Goal: Communication & Community: Answer question/provide support

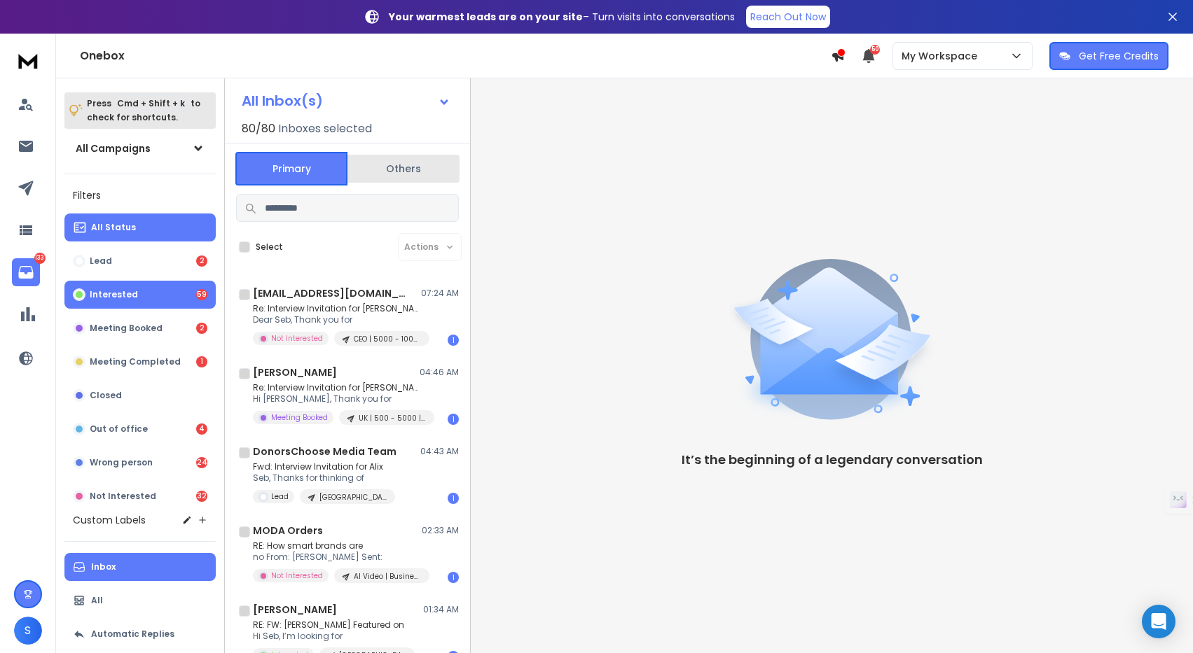
click at [140, 294] on button "Interested 59" at bounding box center [139, 295] width 151 height 28
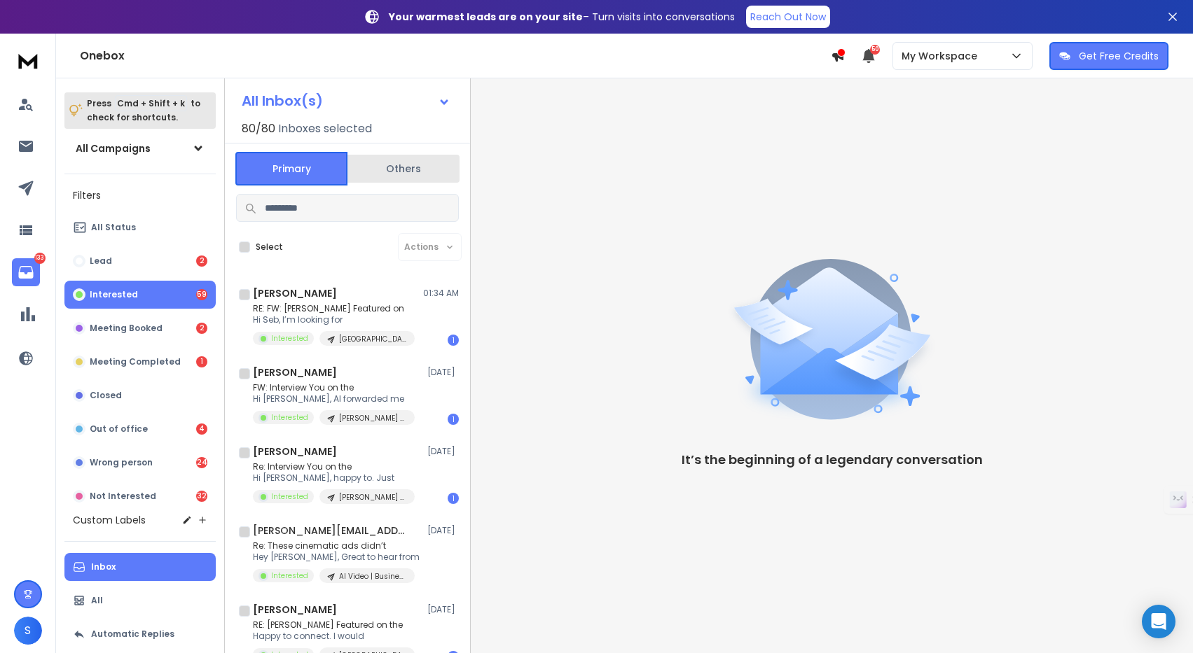
click at [330, 205] on input at bounding box center [347, 208] width 223 height 28
paste input "**********"
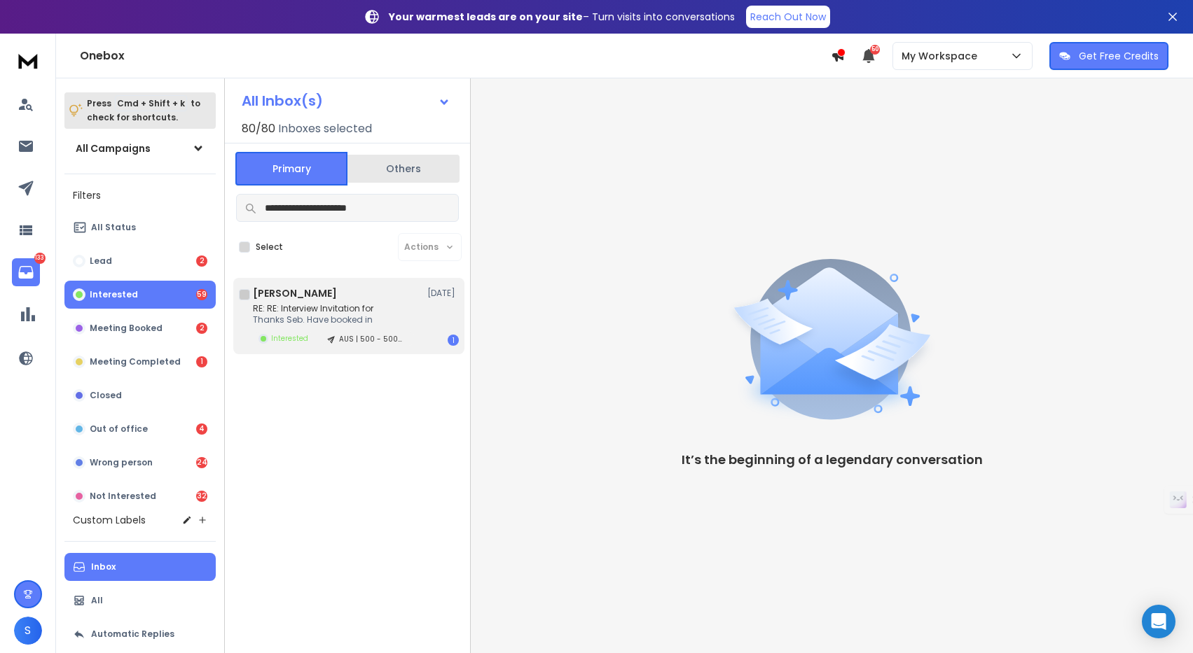
type input "**********"
click at [300, 305] on p "RE: RE: Interview Invitation for" at bounding box center [334, 308] width 162 height 11
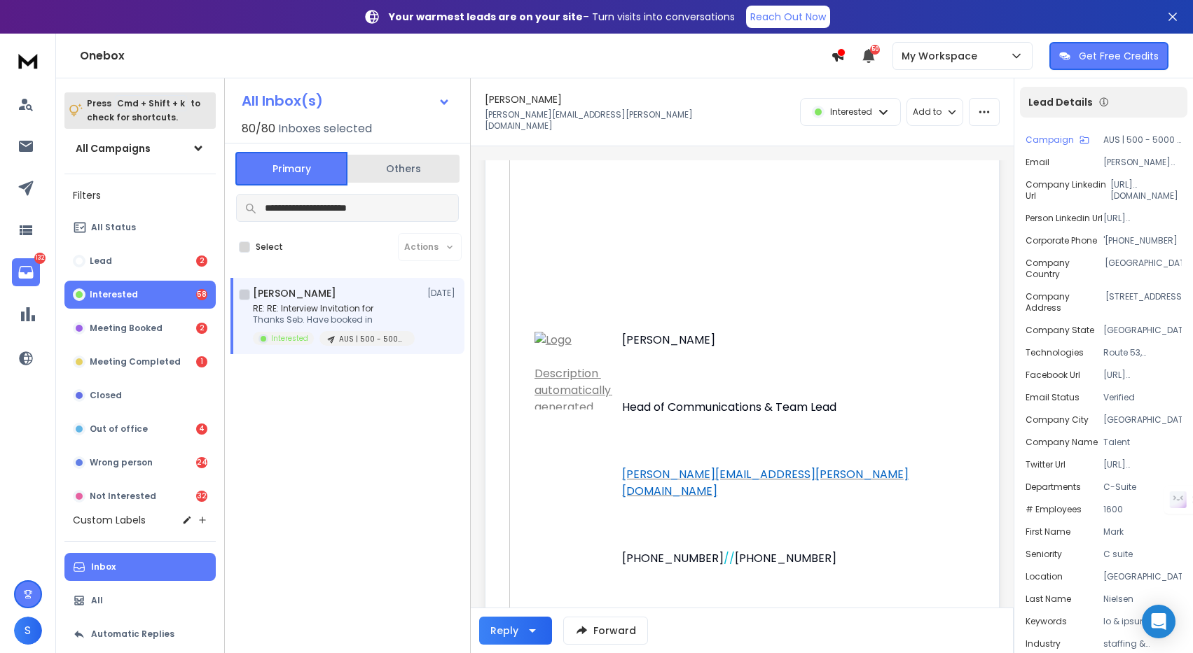
scroll to position [2776, 0]
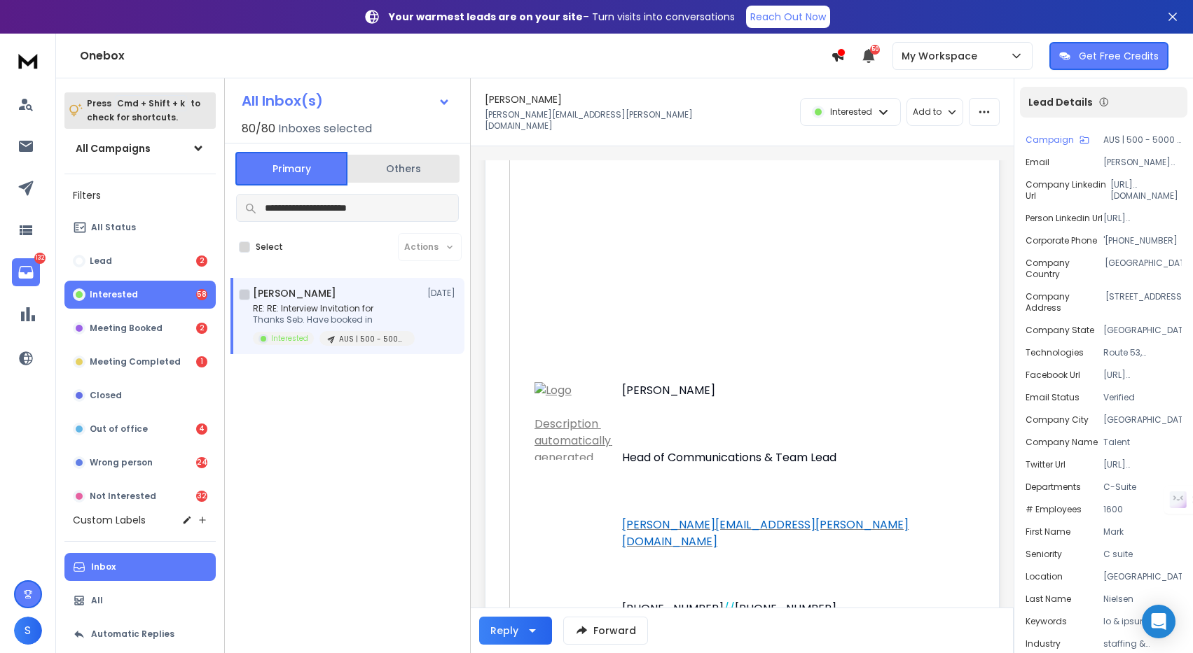
click at [368, 59] on h1 "Onebox" at bounding box center [455, 56] width 751 height 17
click at [338, 37] on div "Onebox 50 My Workspace Get Free Credits" at bounding box center [596, 56] width 1193 height 45
click at [357, 53] on h1 "Onebox" at bounding box center [455, 56] width 751 height 17
click at [314, 209] on input "**********" at bounding box center [347, 208] width 223 height 28
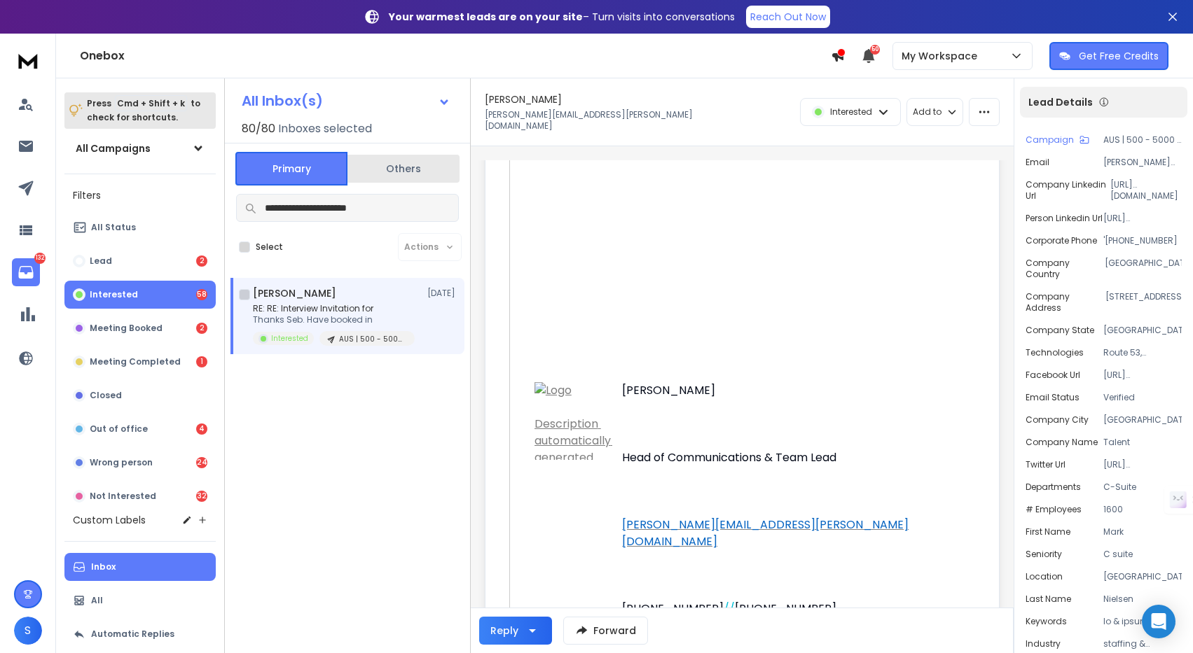
click at [314, 209] on input "**********" at bounding box center [347, 208] width 223 height 28
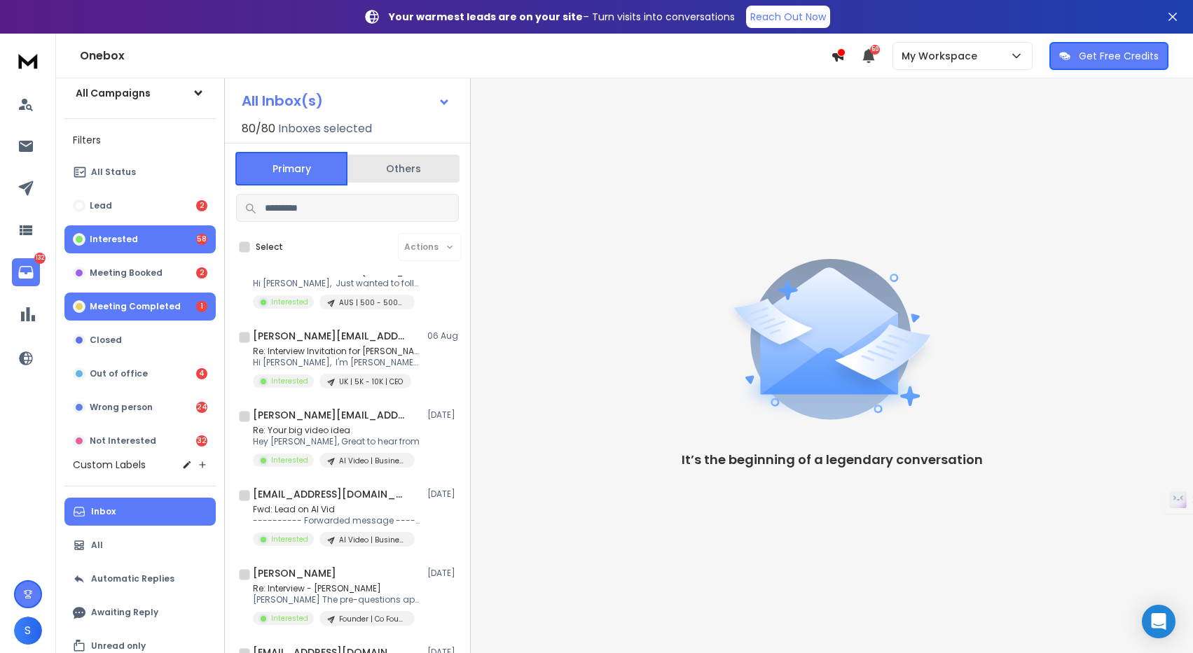
scroll to position [0, 0]
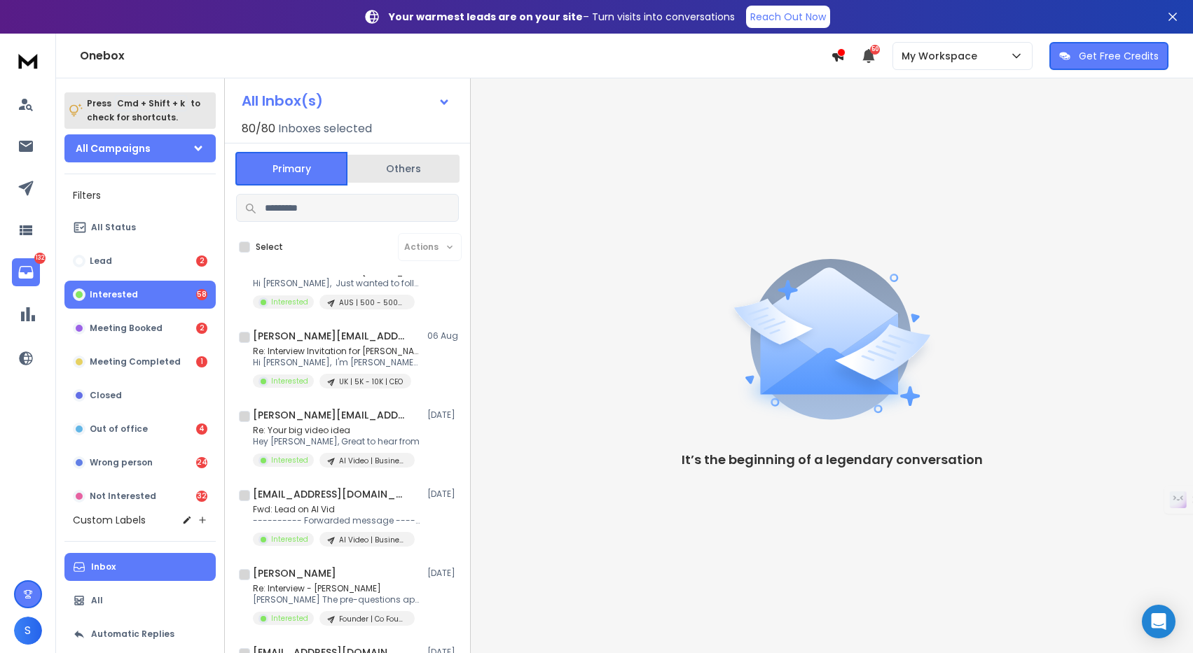
click at [186, 146] on button "All Campaigns" at bounding box center [139, 148] width 151 height 28
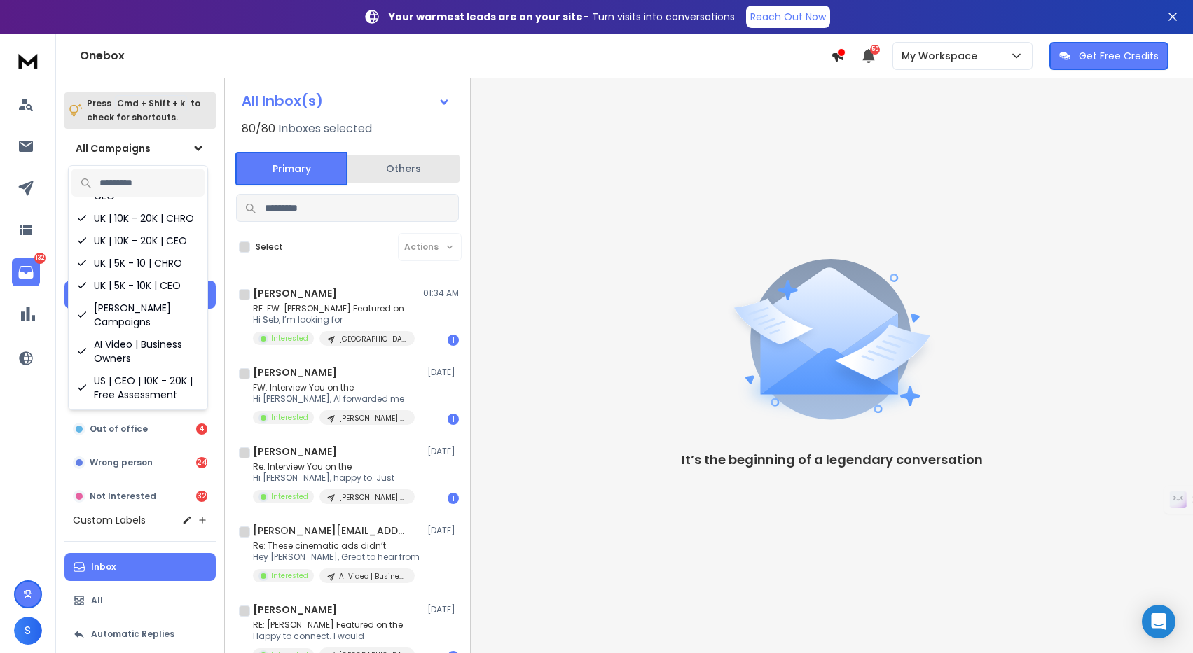
scroll to position [791, 0]
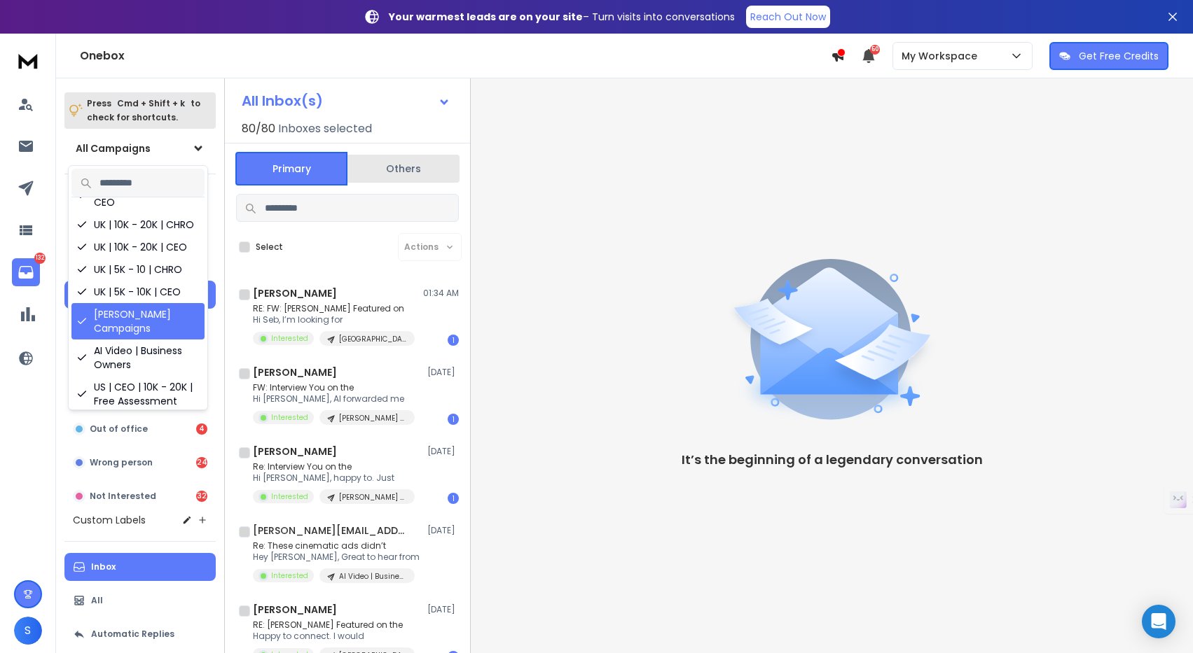
click at [82, 317] on icon at bounding box center [81, 321] width 11 height 11
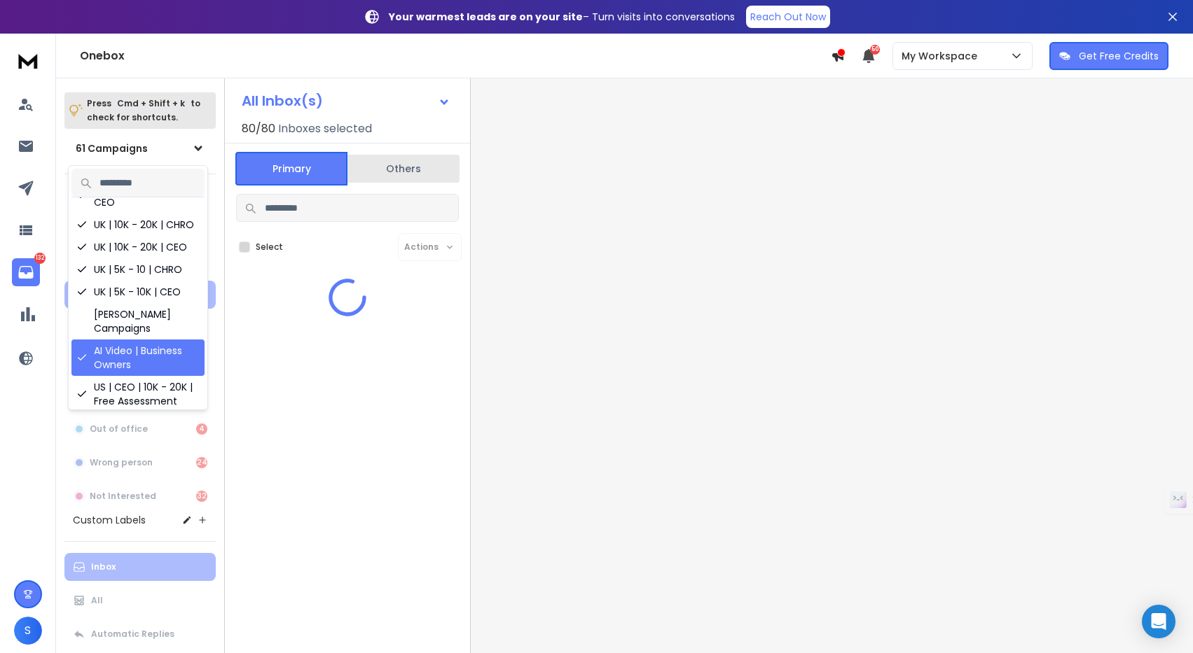
click at [81, 352] on icon at bounding box center [81, 357] width 11 height 11
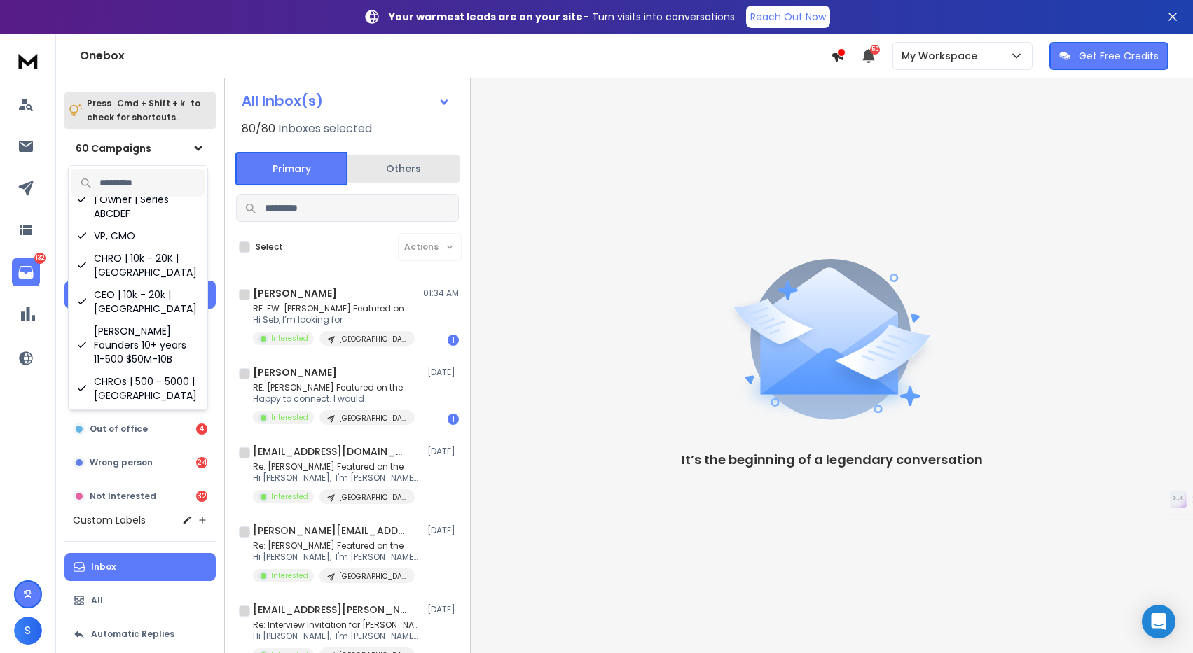
scroll to position [1287, 0]
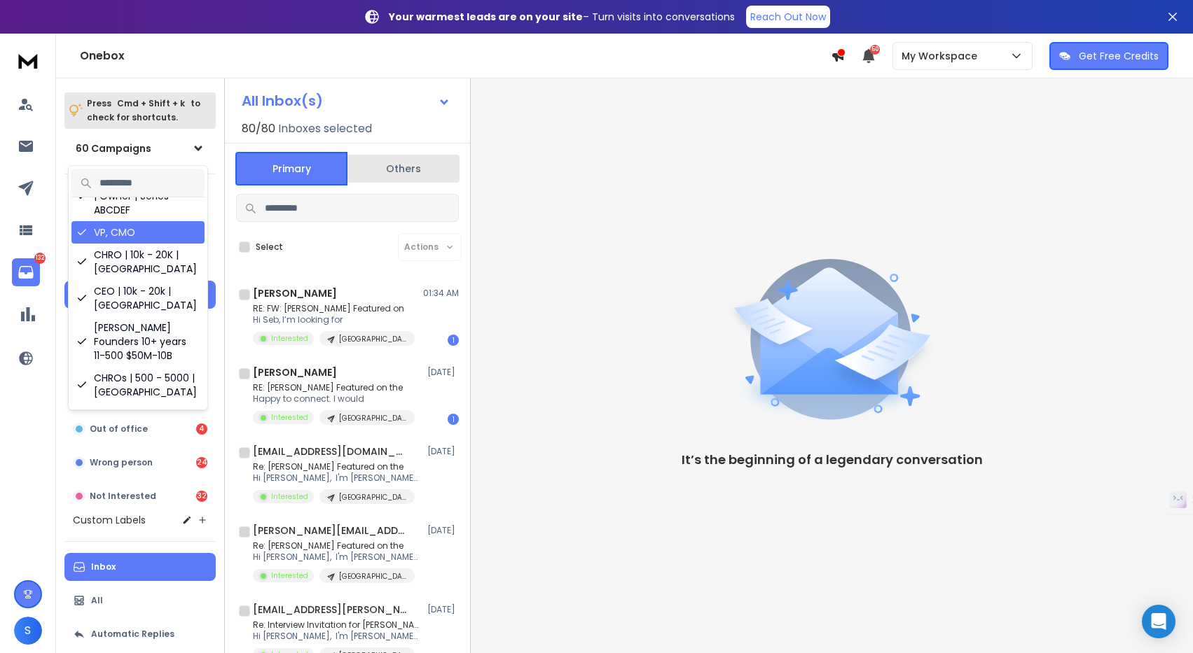
click at [80, 232] on icon at bounding box center [81, 232] width 11 height 11
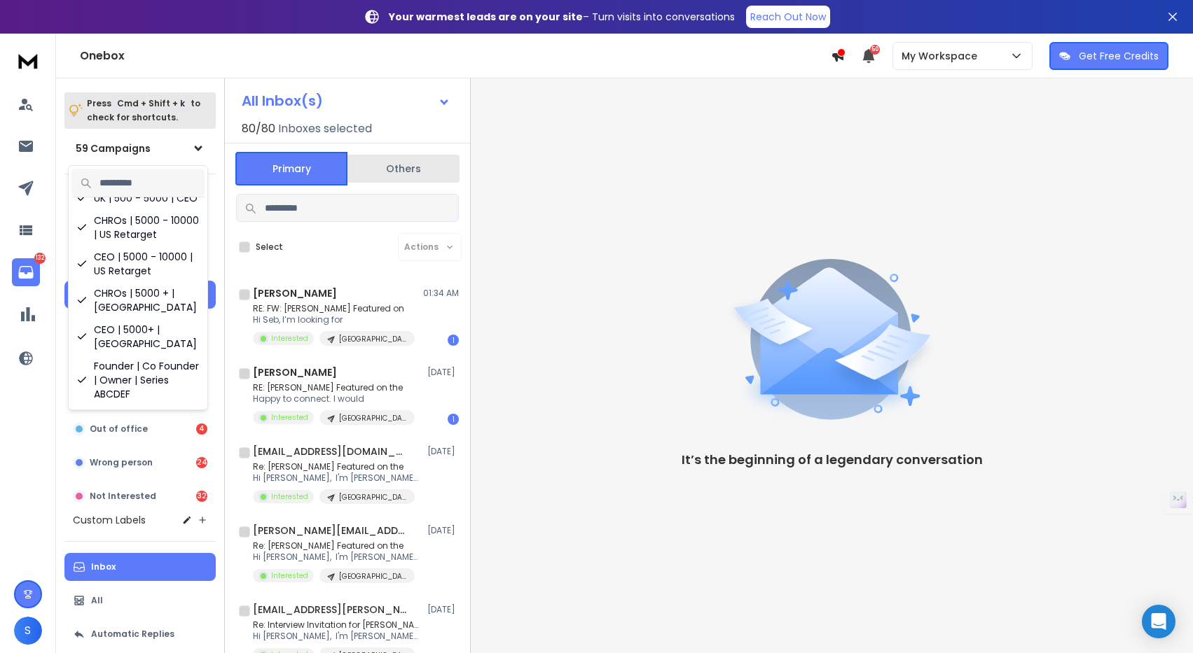
scroll to position [1106, 0]
click at [322, 50] on h1 "Onebox" at bounding box center [455, 56] width 751 height 17
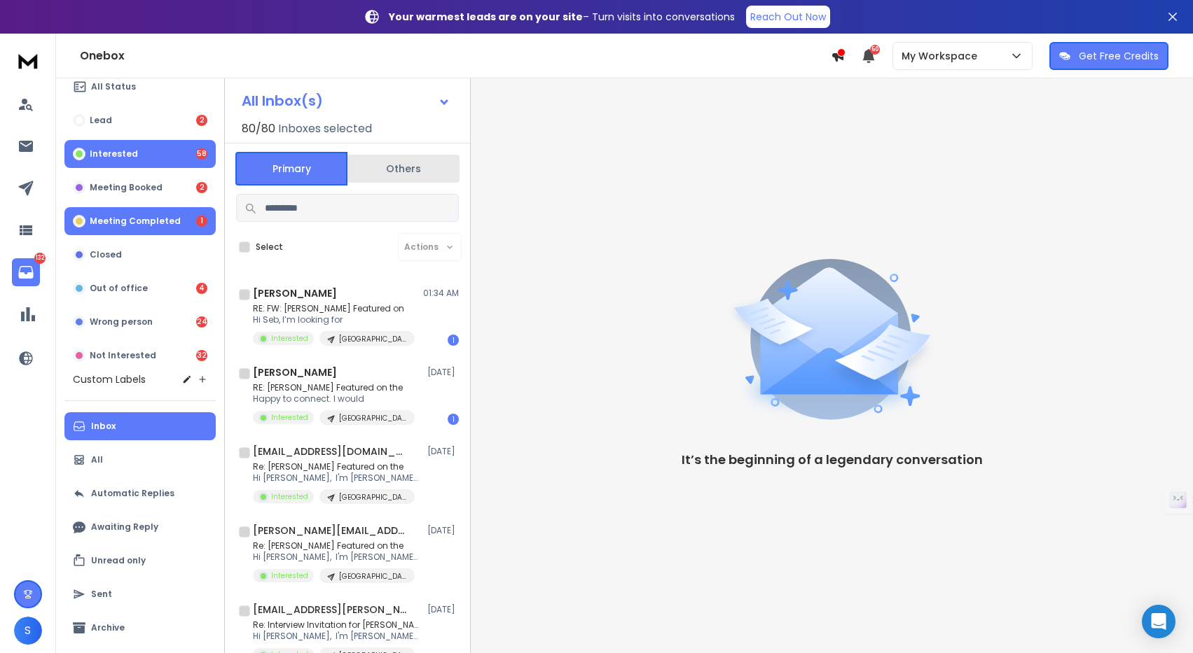
scroll to position [0, 0]
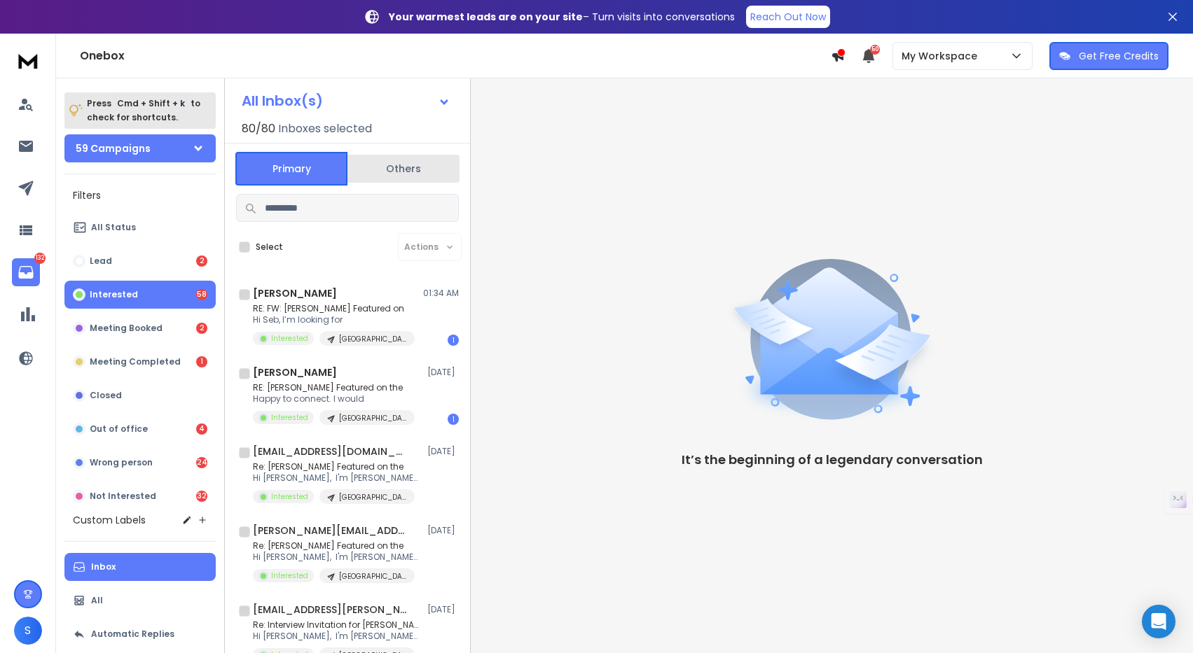
click at [192, 154] on icon at bounding box center [198, 148] width 13 height 13
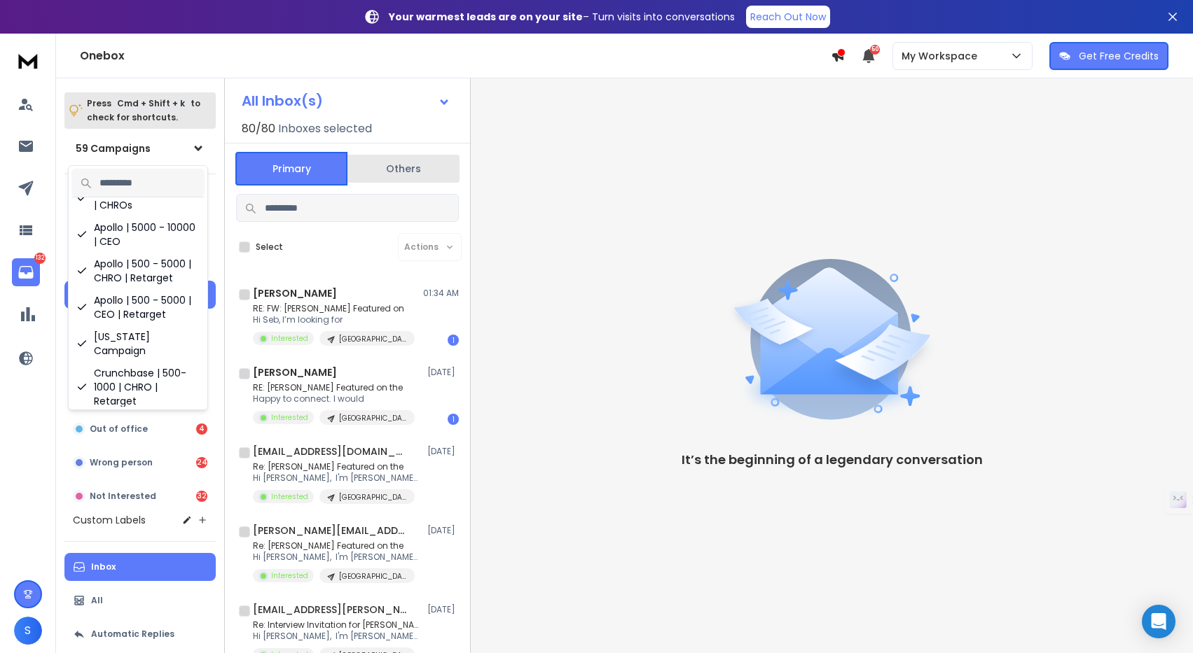
scroll to position [1970, 0]
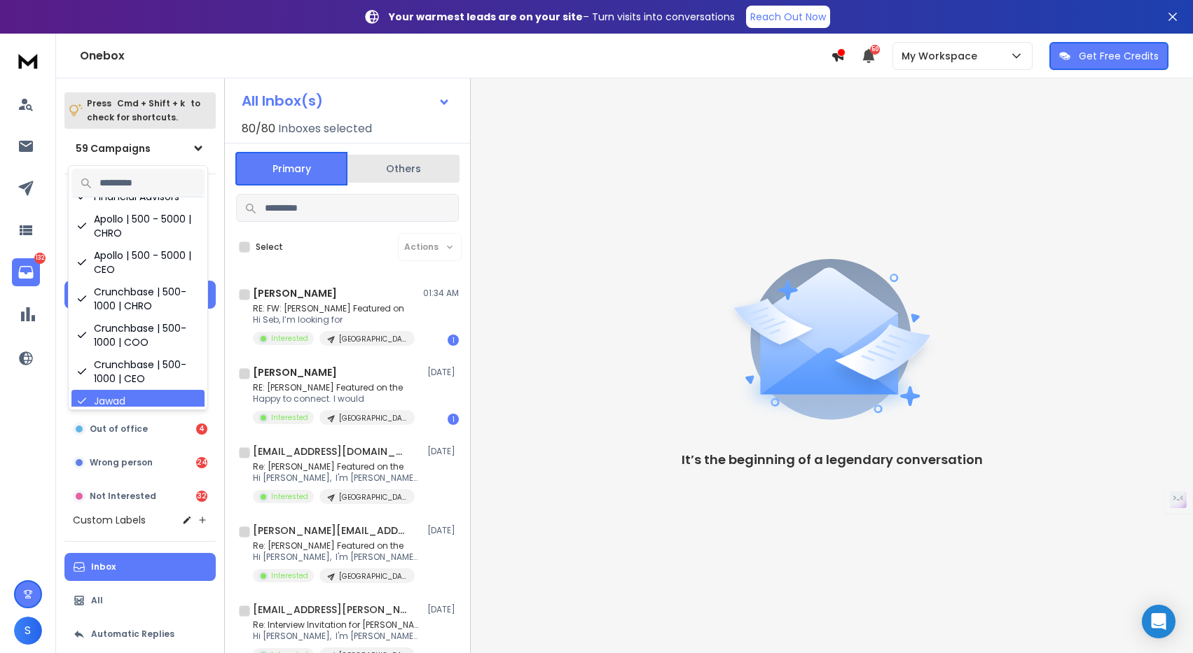
click at [80, 396] on icon at bounding box center [81, 401] width 11 height 11
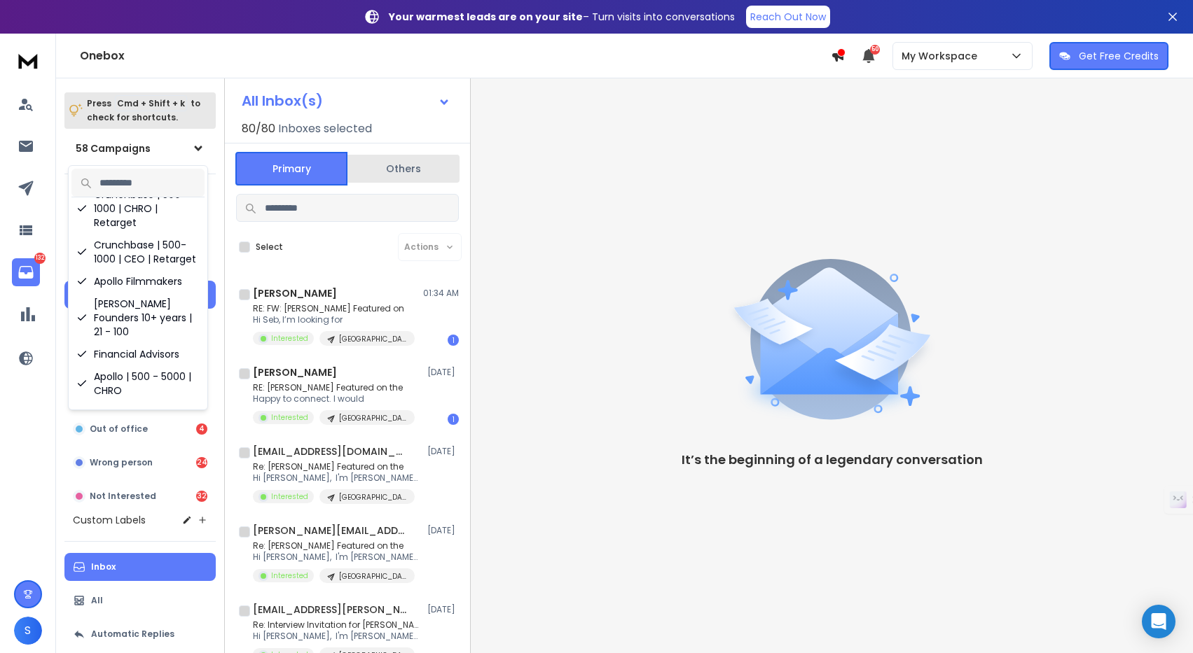
scroll to position [1805, 0]
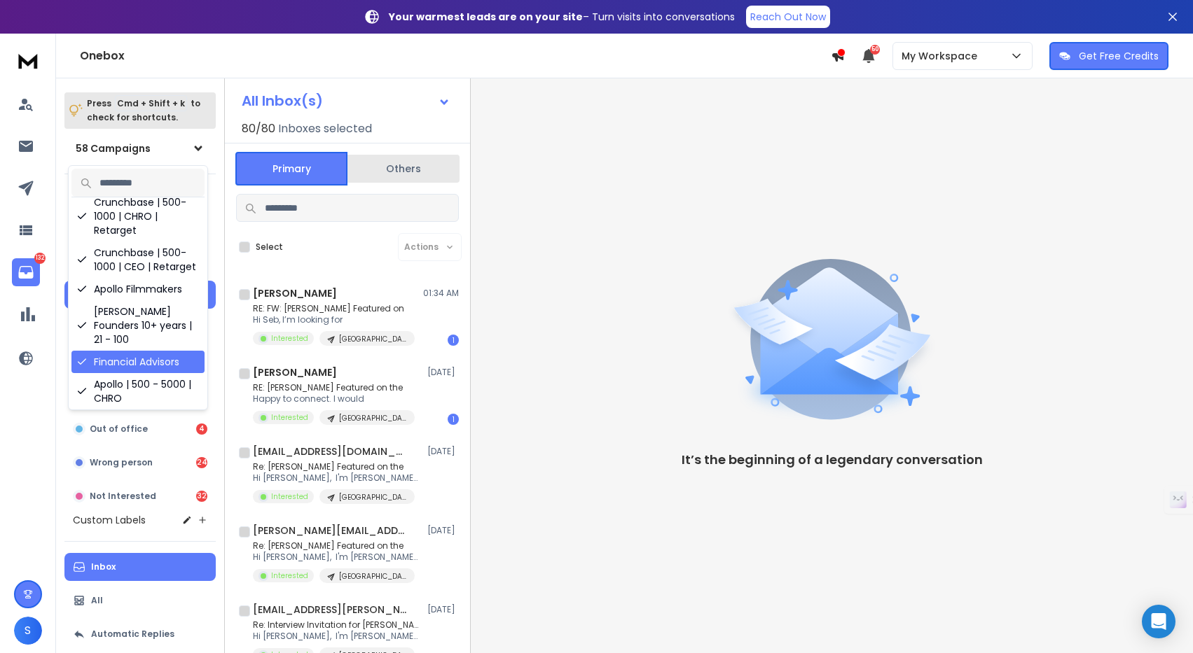
click at [83, 359] on polyline at bounding box center [82, 361] width 8 height 5
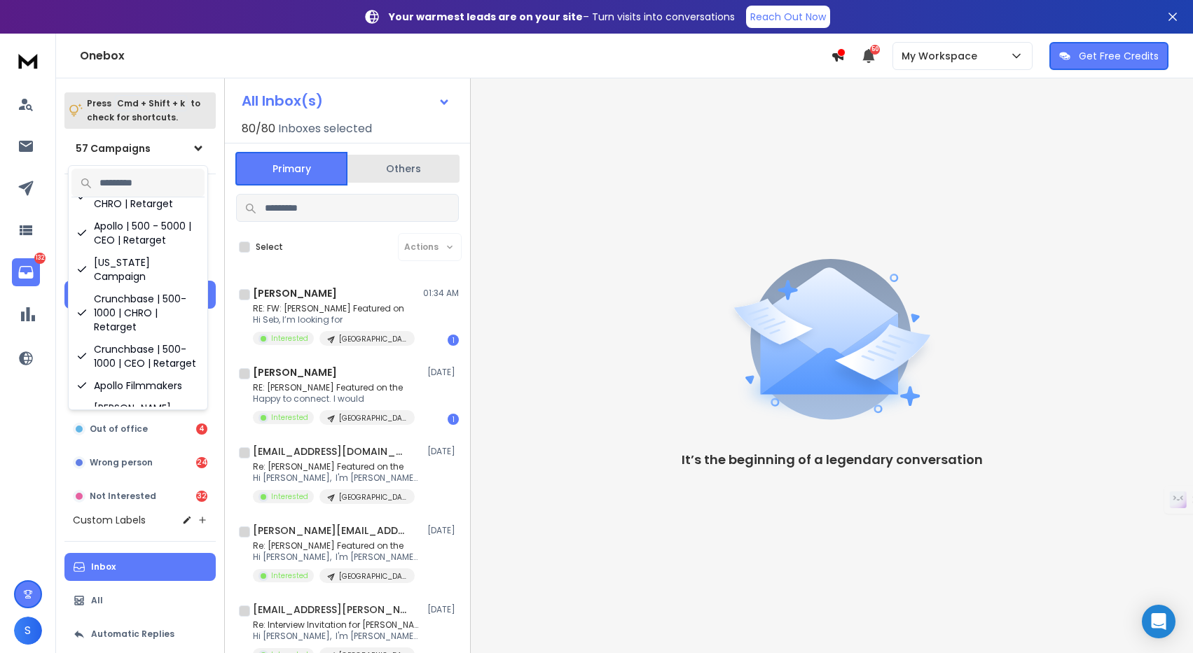
scroll to position [1707, 0]
click at [82, 382] on icon at bounding box center [81, 387] width 11 height 11
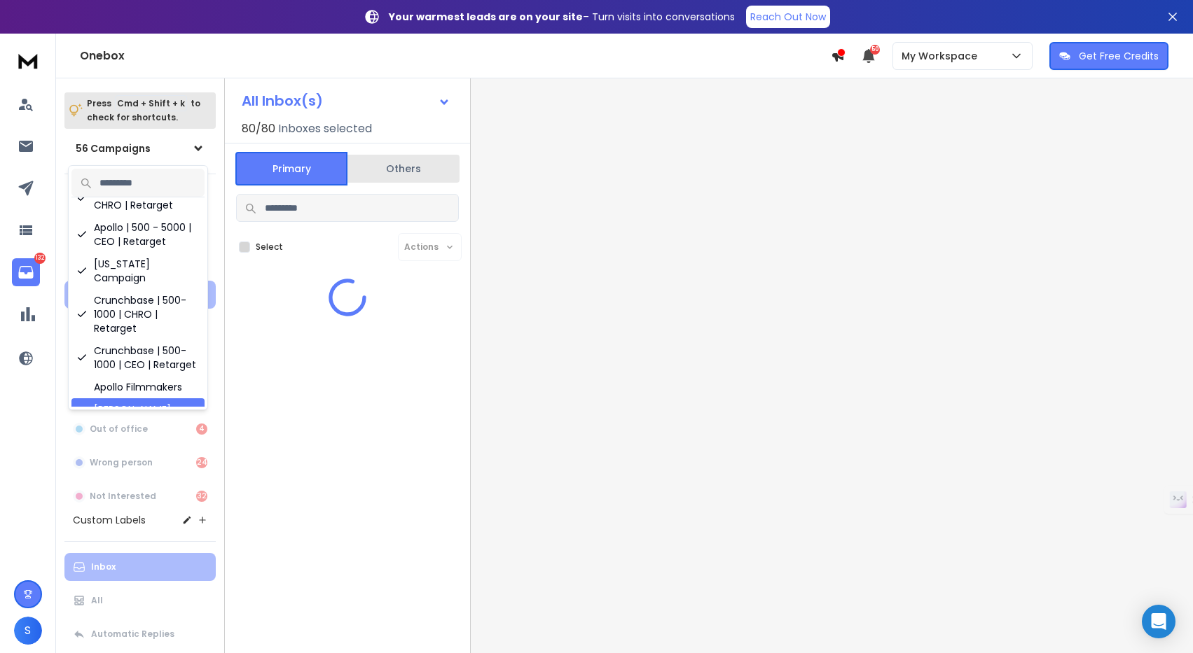
click at [81, 418] on icon at bounding box center [81, 423] width 11 height 11
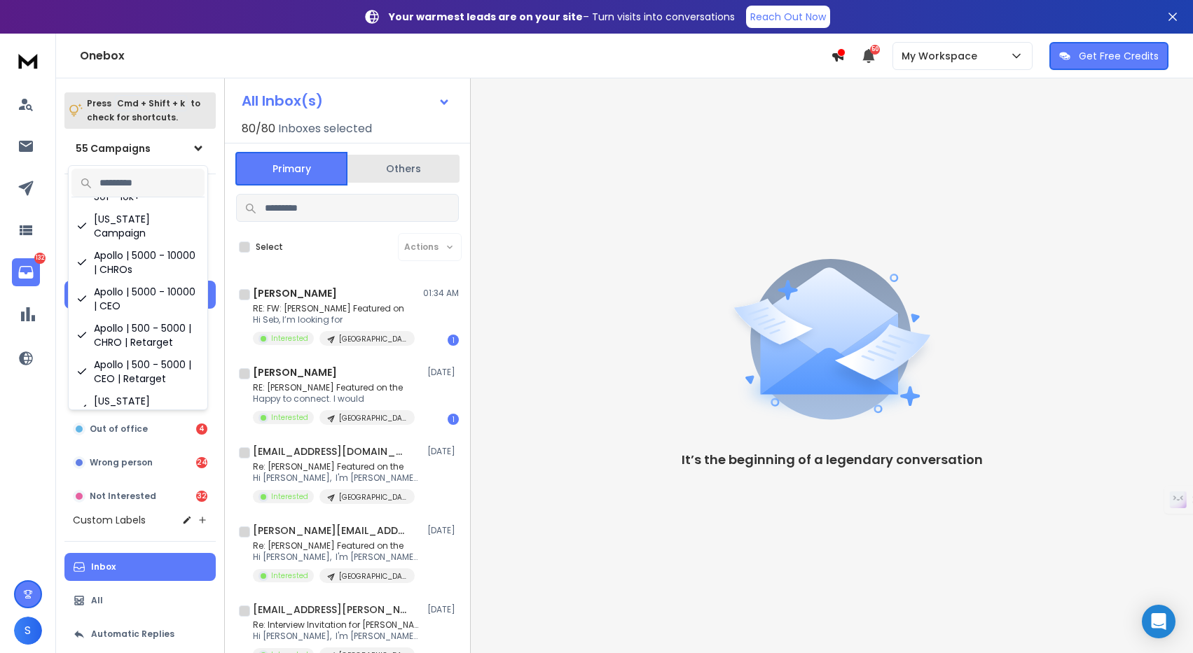
scroll to position [1583, 0]
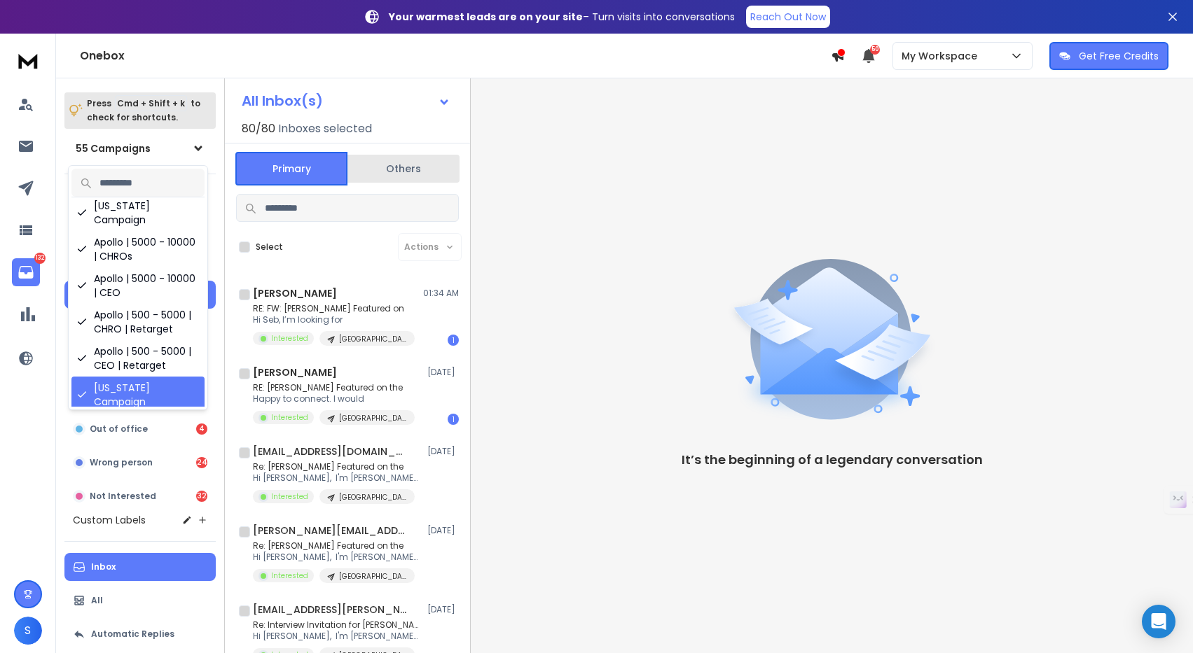
click at [79, 392] on polyline at bounding box center [82, 394] width 8 height 5
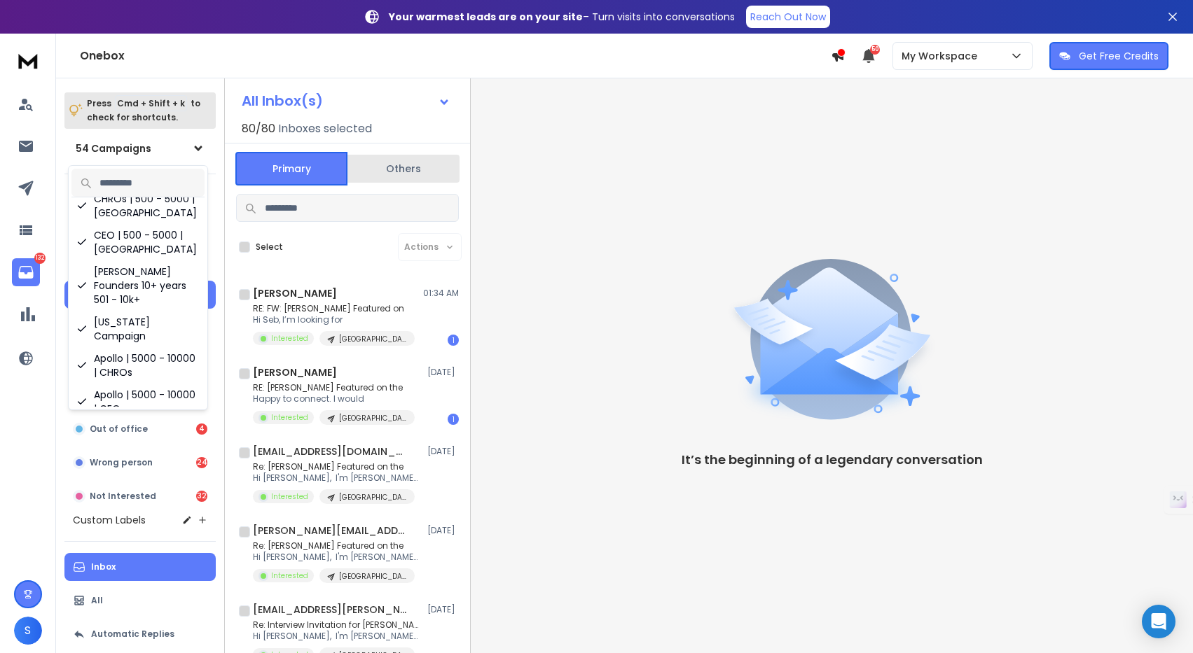
scroll to position [1402, 0]
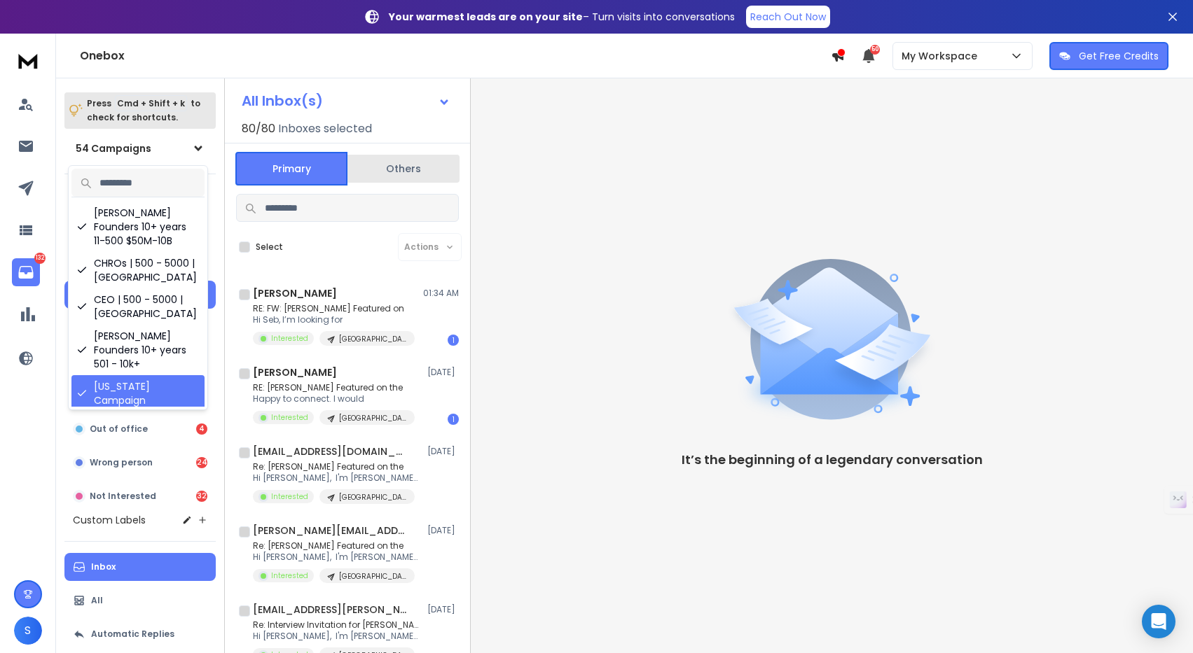
click at [79, 388] on icon at bounding box center [81, 393] width 11 height 11
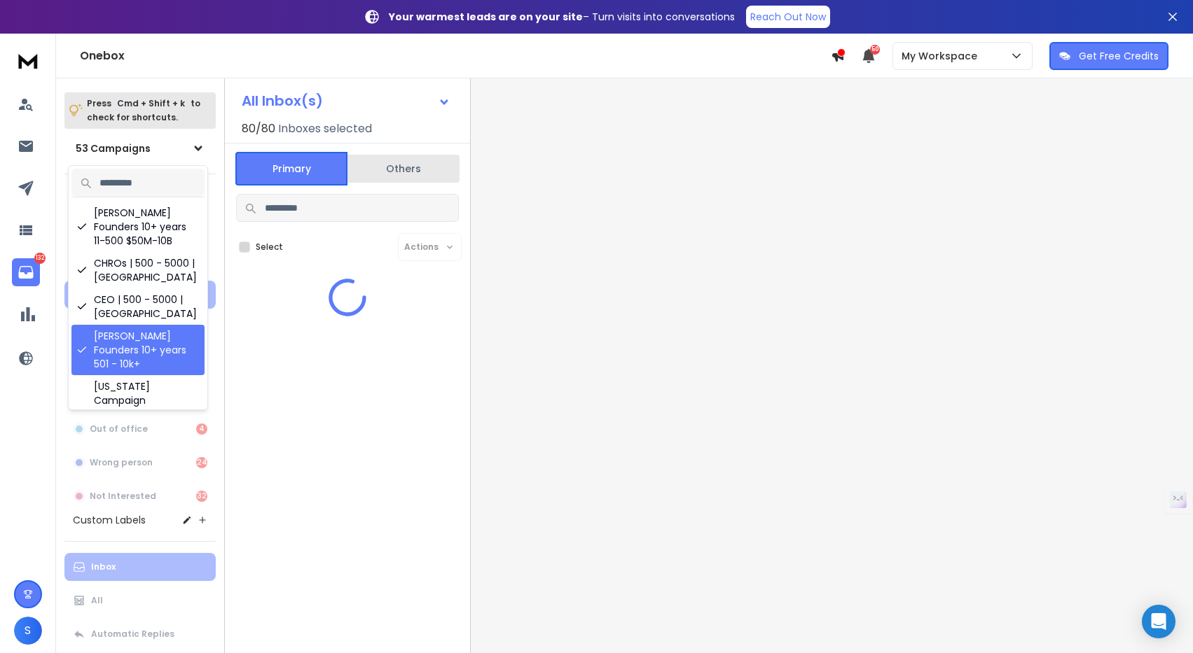
scroll to position [1372, 0]
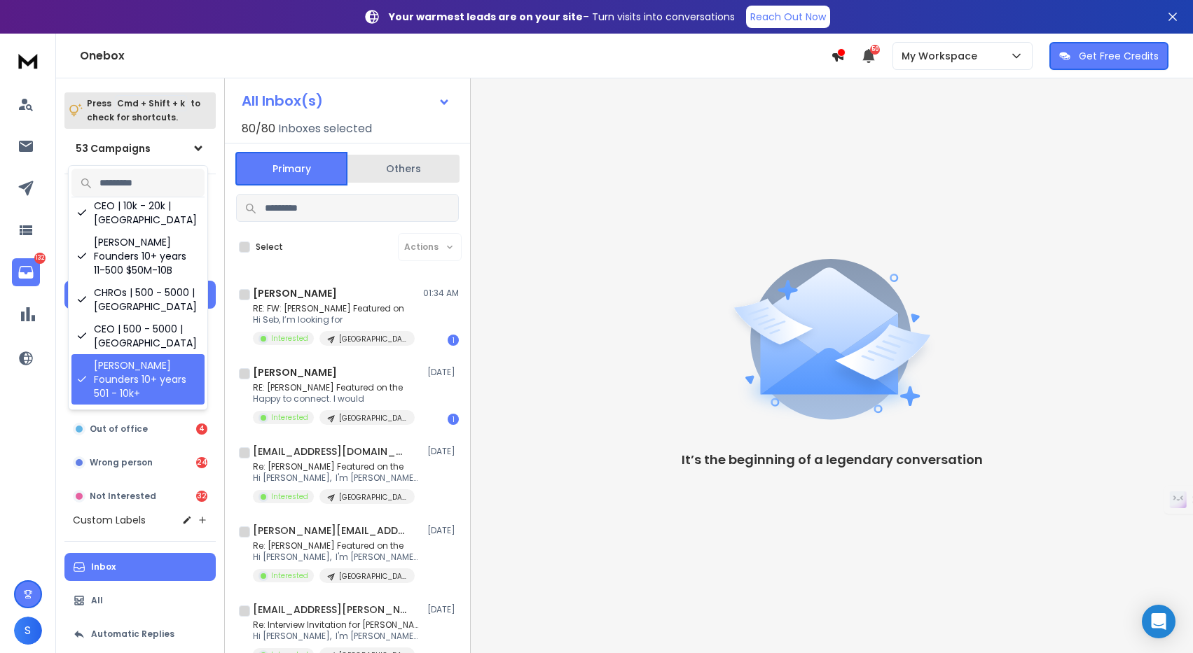
click at [81, 374] on icon at bounding box center [81, 379] width 11 height 11
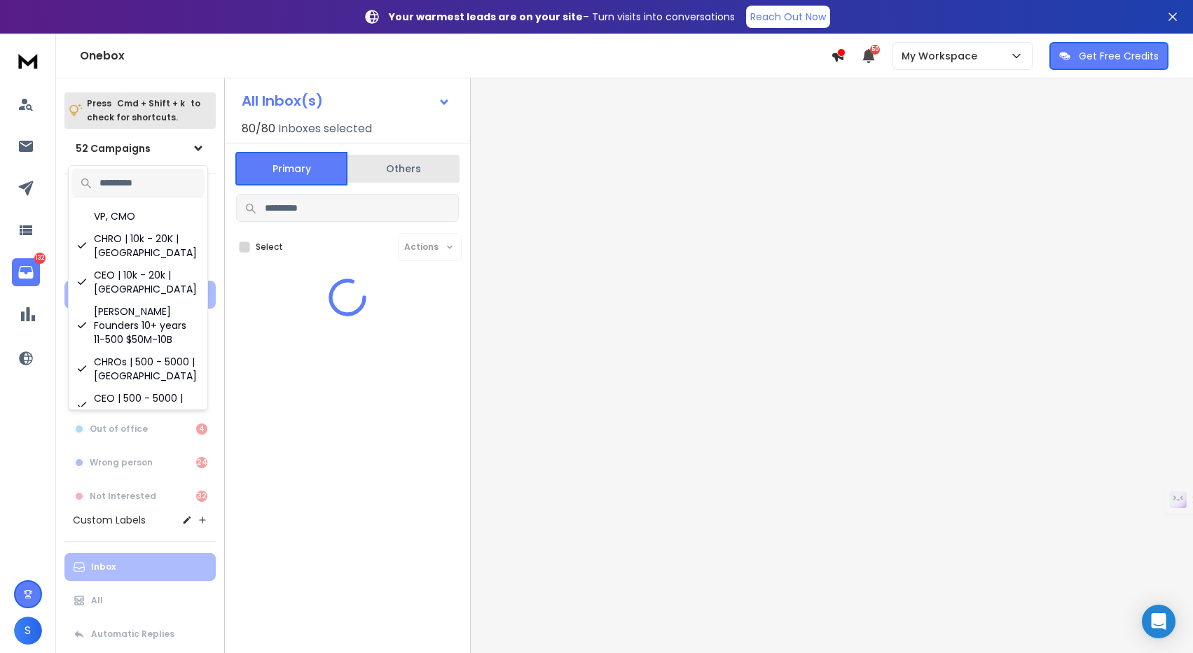
scroll to position [1287, 0]
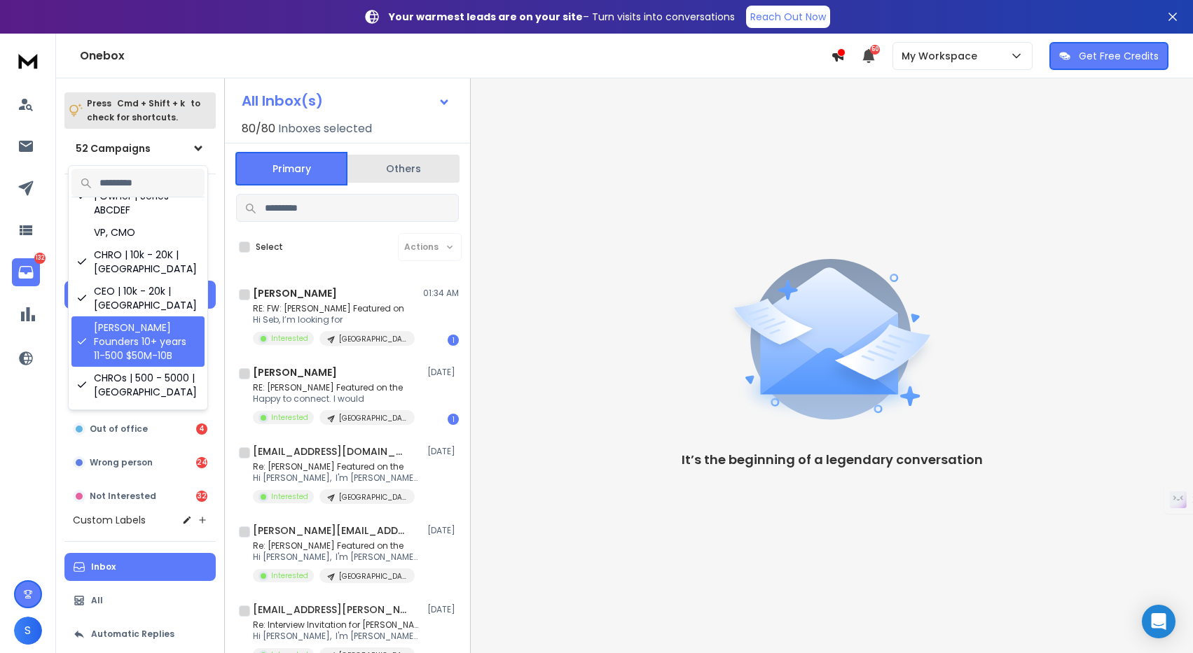
click at [82, 336] on icon at bounding box center [81, 341] width 11 height 11
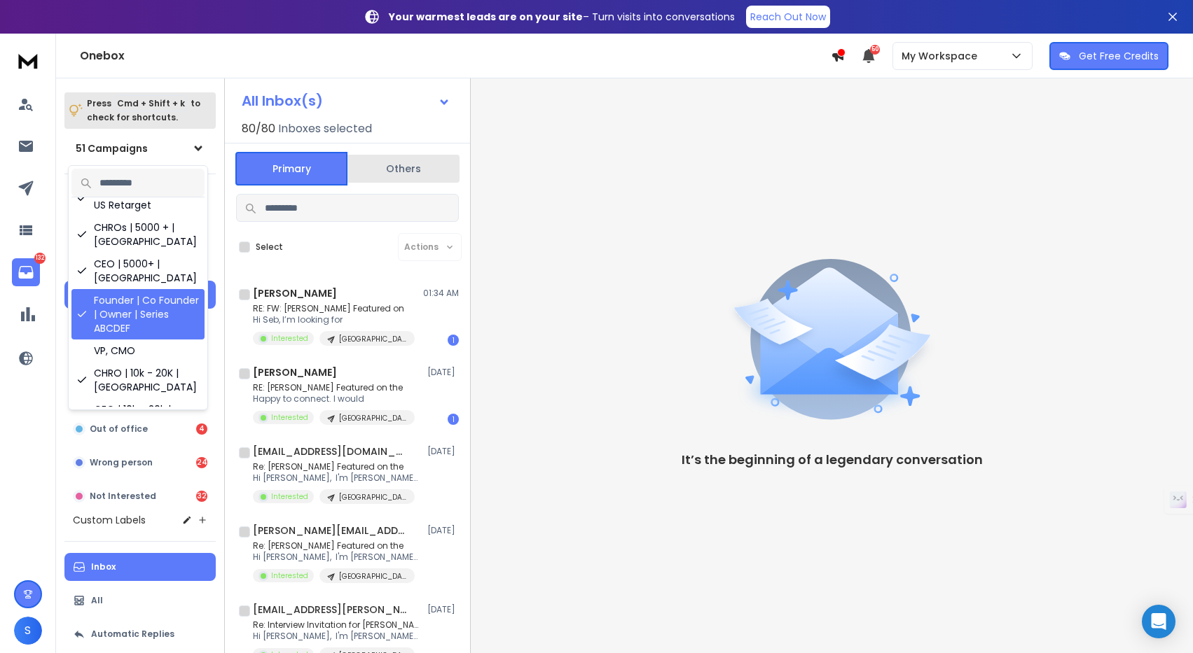
scroll to position [1144, 0]
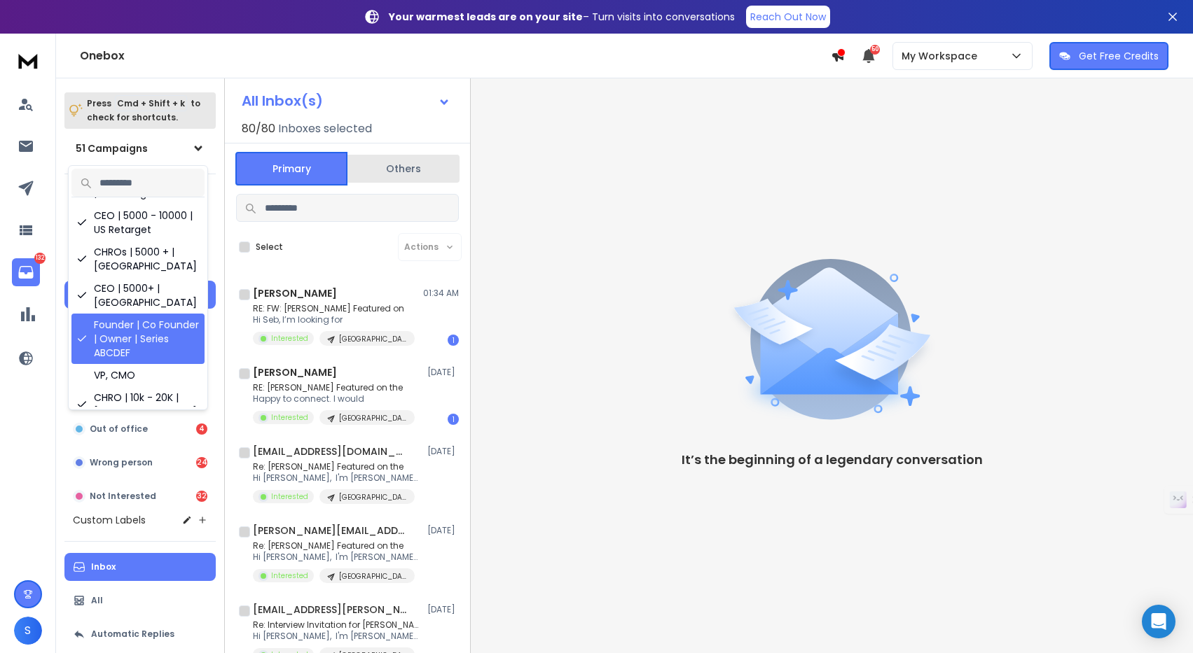
click at [81, 337] on icon at bounding box center [81, 338] width 11 height 11
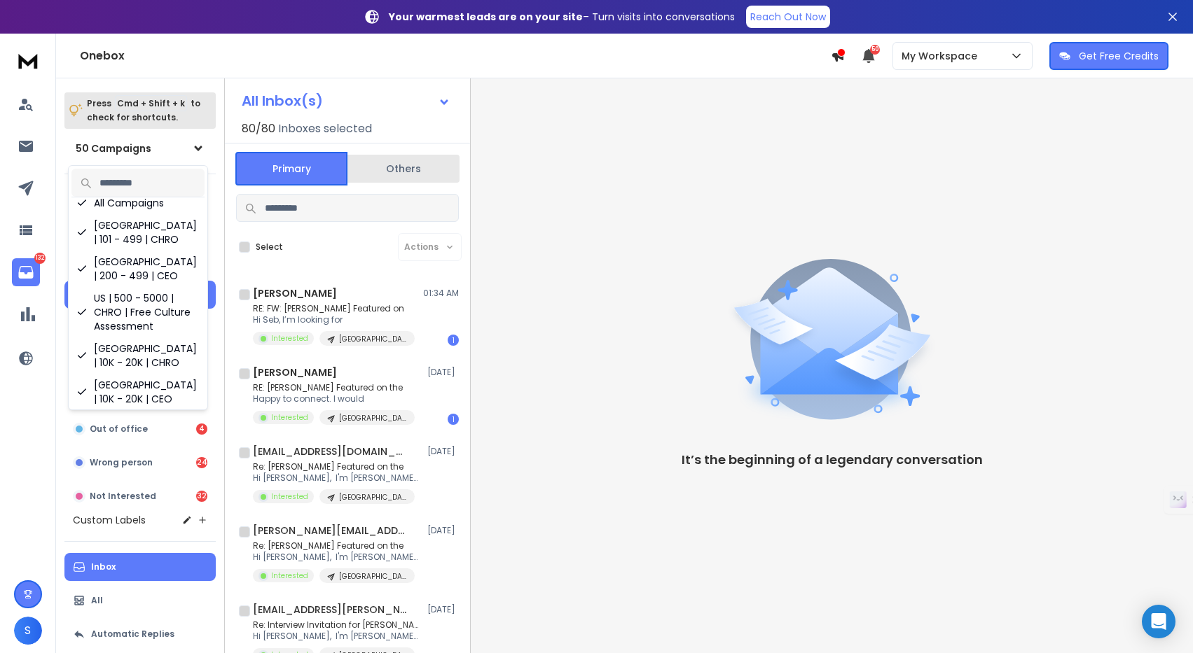
scroll to position [0, 0]
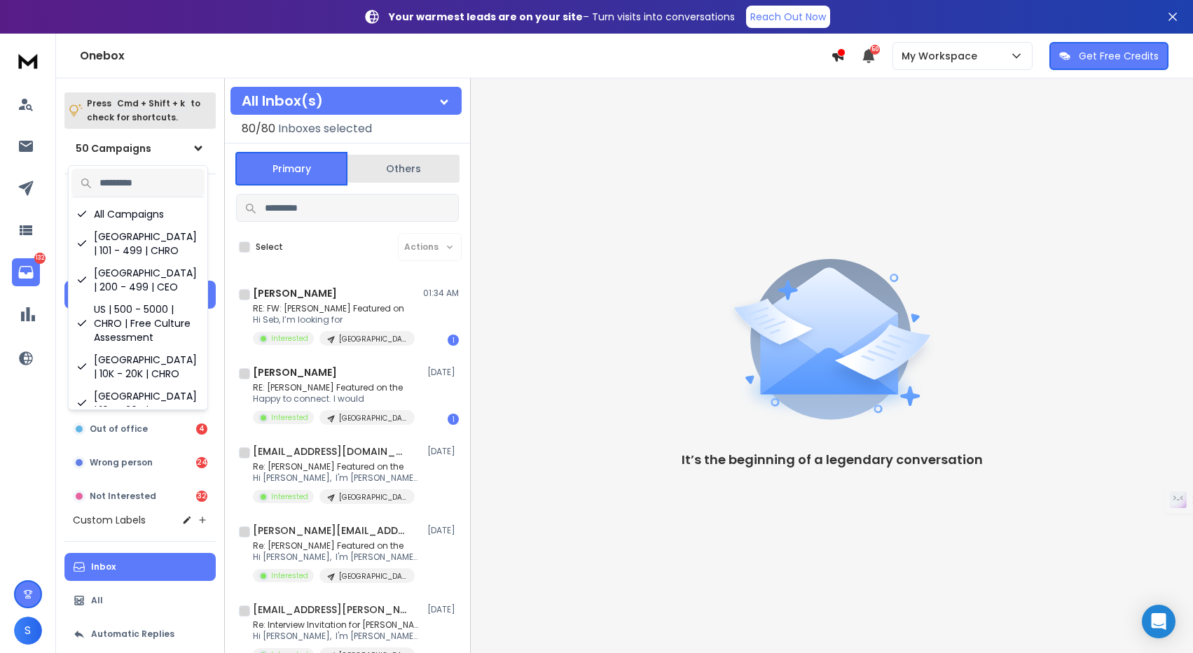
click at [377, 87] on button "All Inbox(s)" at bounding box center [345, 101] width 231 height 28
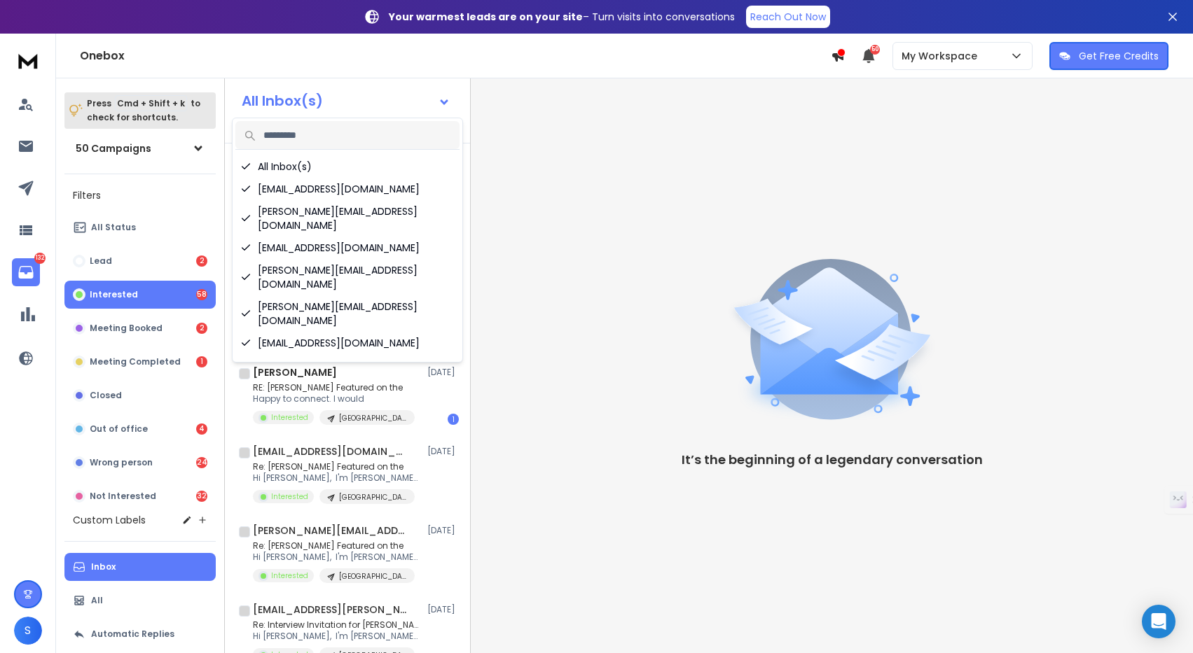
click at [377, 57] on h1 "Onebox" at bounding box center [455, 56] width 751 height 17
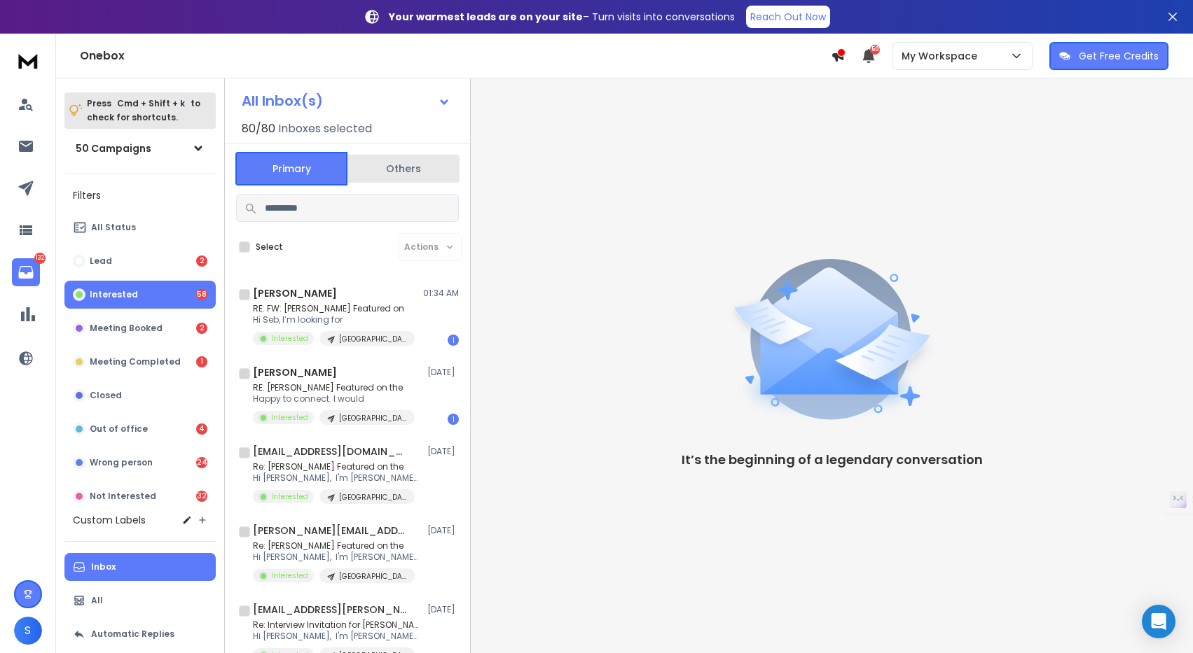
click at [361, 115] on div "All Inbox(s) 80 / 80 Inboxes selected Primary Others Select Actions Darlene Ber…" at bounding box center [347, 404] width 245 height 653
click at [342, 129] on h3 "Inboxes selected" at bounding box center [325, 128] width 94 height 17
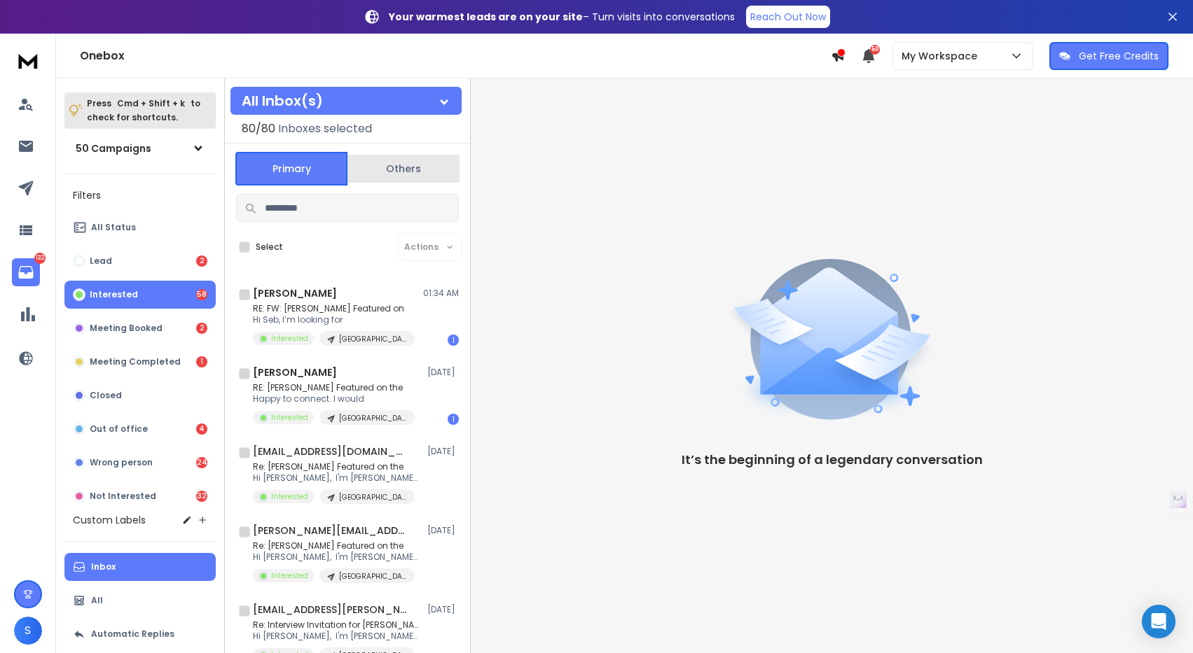
click at [439, 105] on icon at bounding box center [444, 102] width 13 height 13
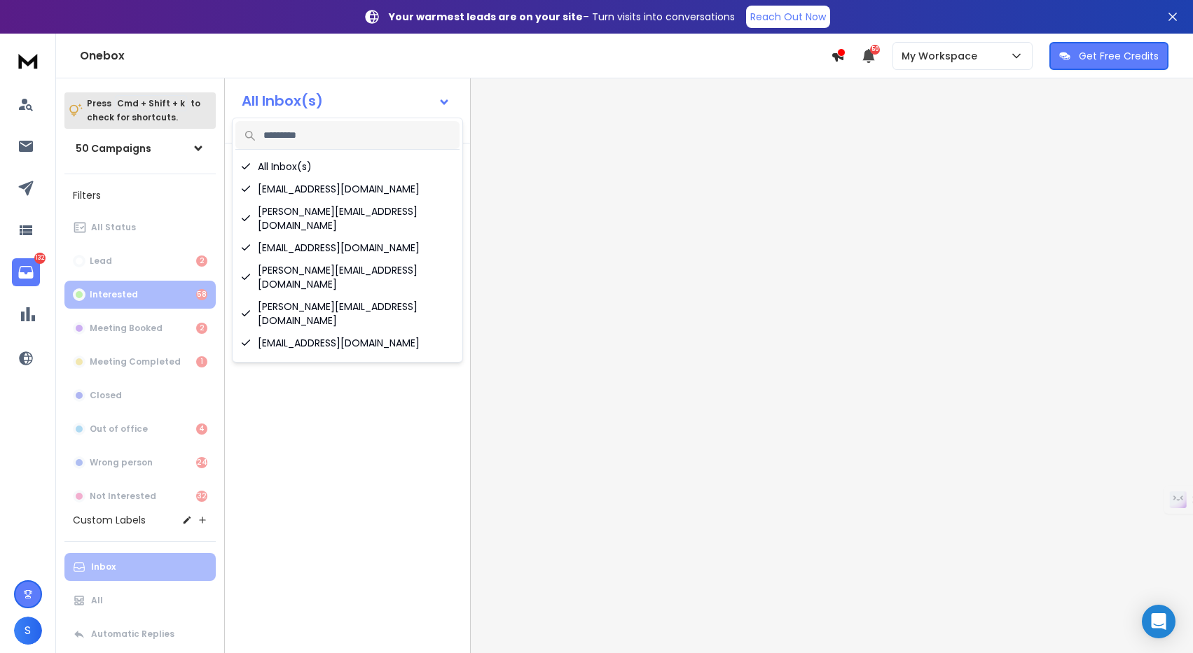
click at [333, 62] on h1 "Onebox" at bounding box center [455, 56] width 751 height 17
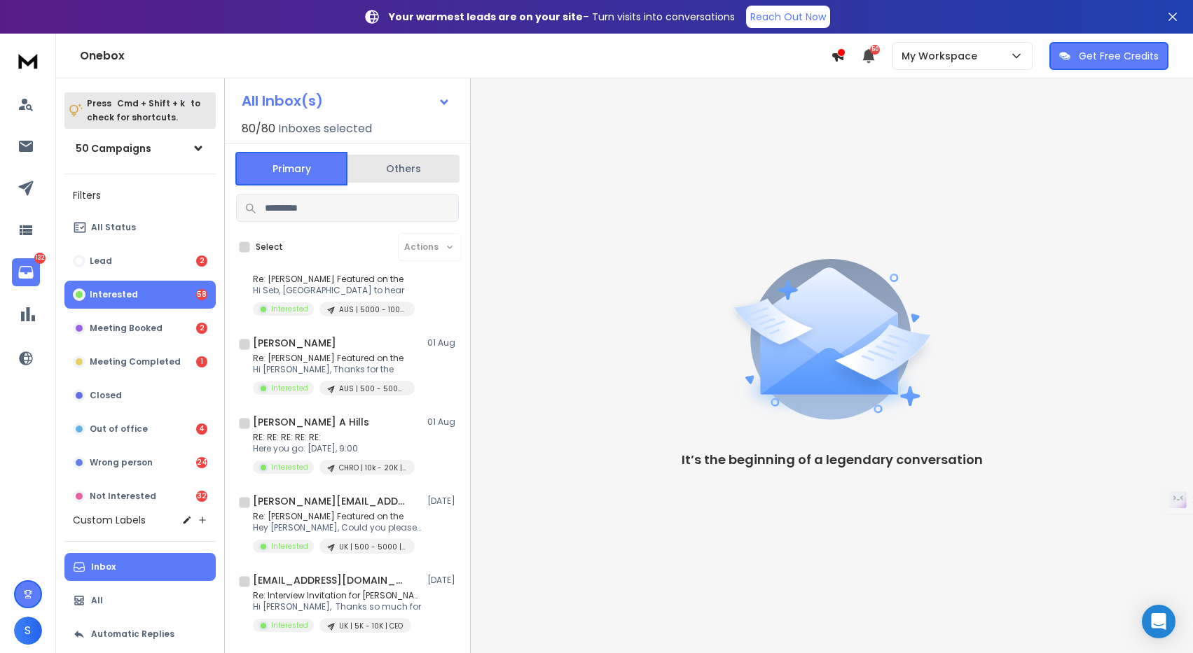
scroll to position [2484, 0]
click at [328, 405] on div "Katherine A Hills 01 Aug RE: RE: RE: RE: RE: Here you go: Tuesday, 9:00 Interes…" at bounding box center [348, 443] width 231 height 76
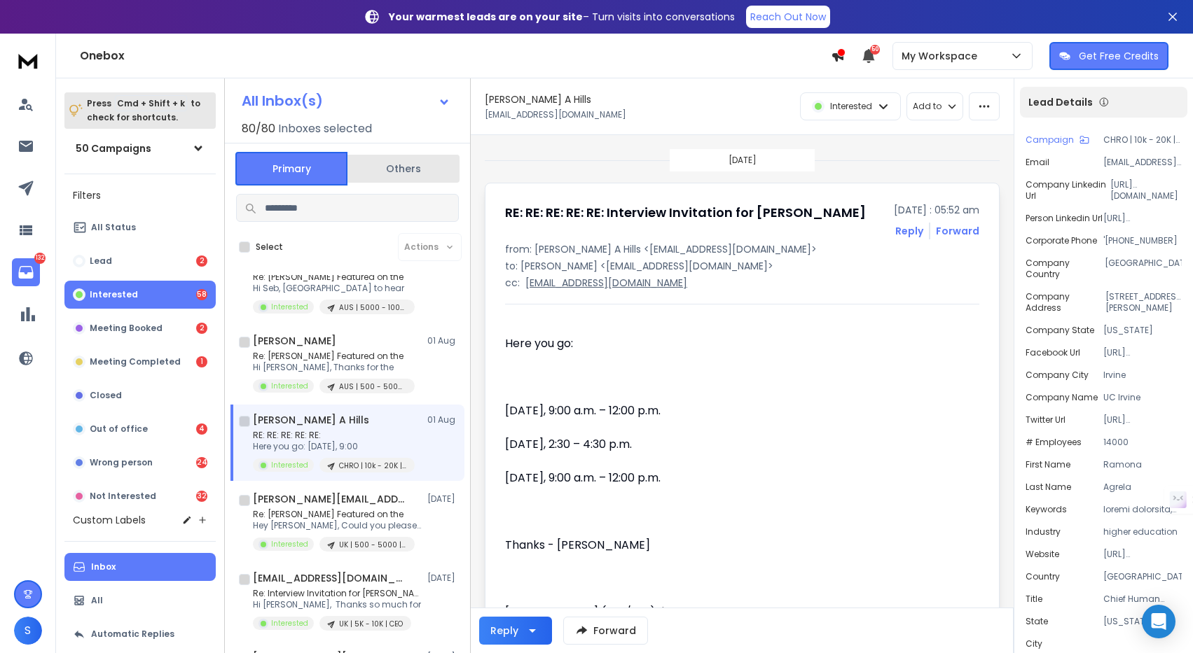
click at [378, 427] on div "Katherine A Hills 01 Aug RE: RE: RE: RE: RE: Here you go: Tuesday, 9:00 Interes…" at bounding box center [356, 443] width 206 height 60
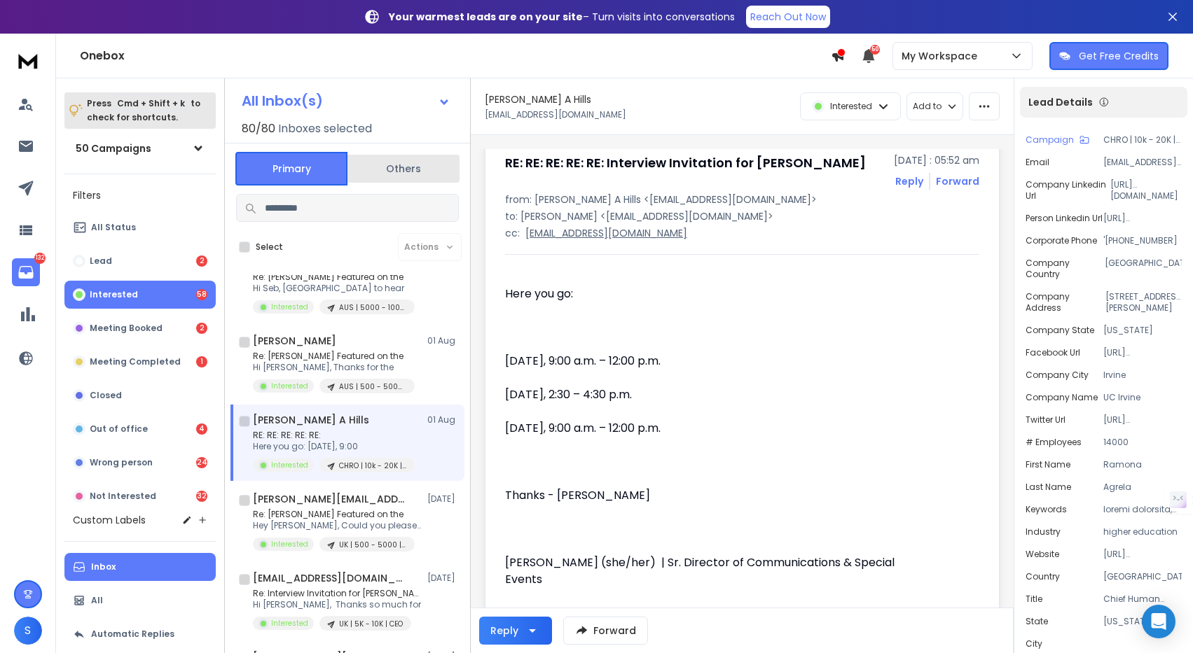
scroll to position [41, 0]
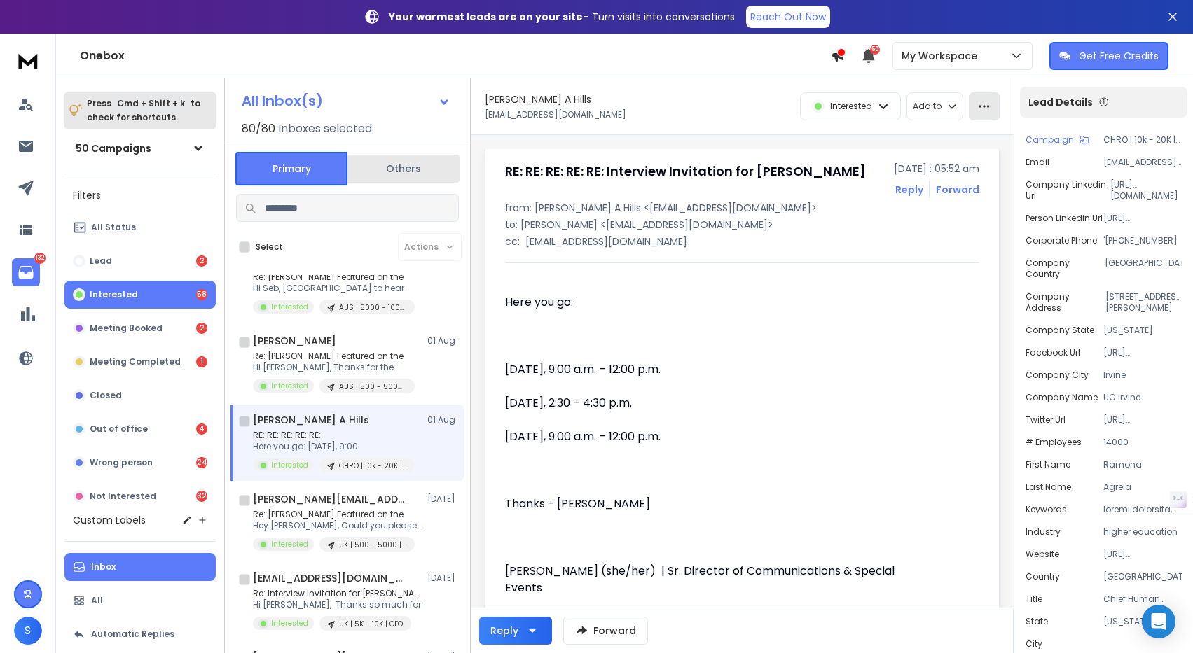
click at [973, 108] on button "button" at bounding box center [983, 106] width 31 height 28
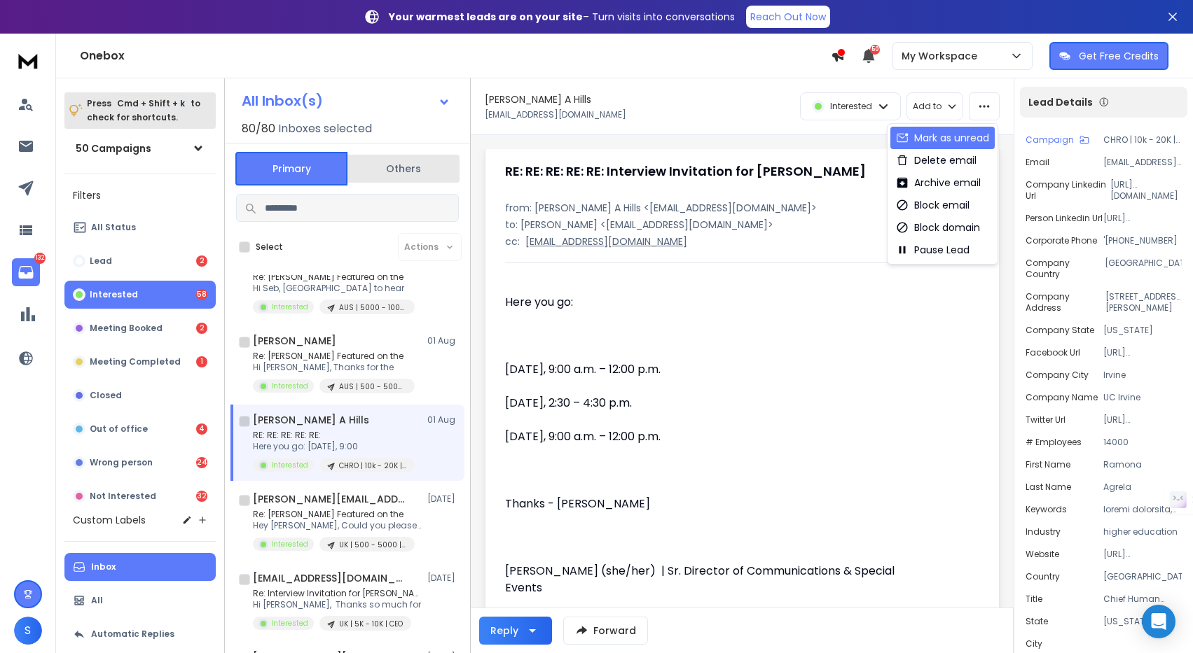
click at [947, 137] on div "Mark as unread" at bounding box center [942, 138] width 93 height 14
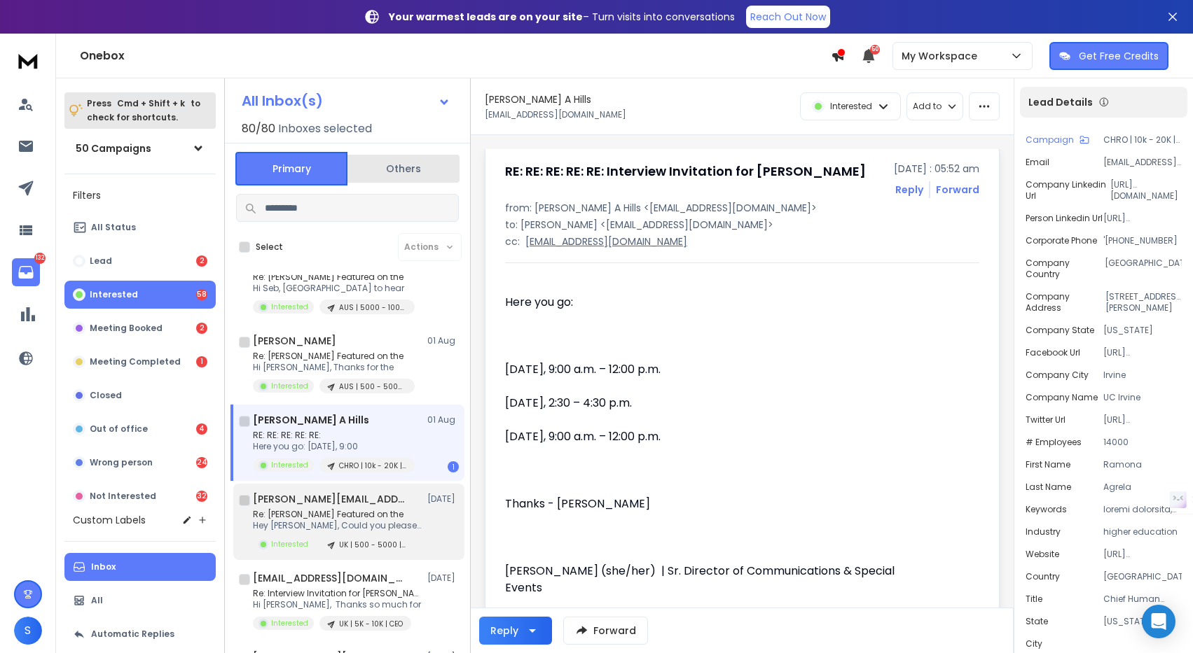
click at [338, 509] on p "Re: Shelley Featured on the" at bounding box center [337, 514] width 168 height 11
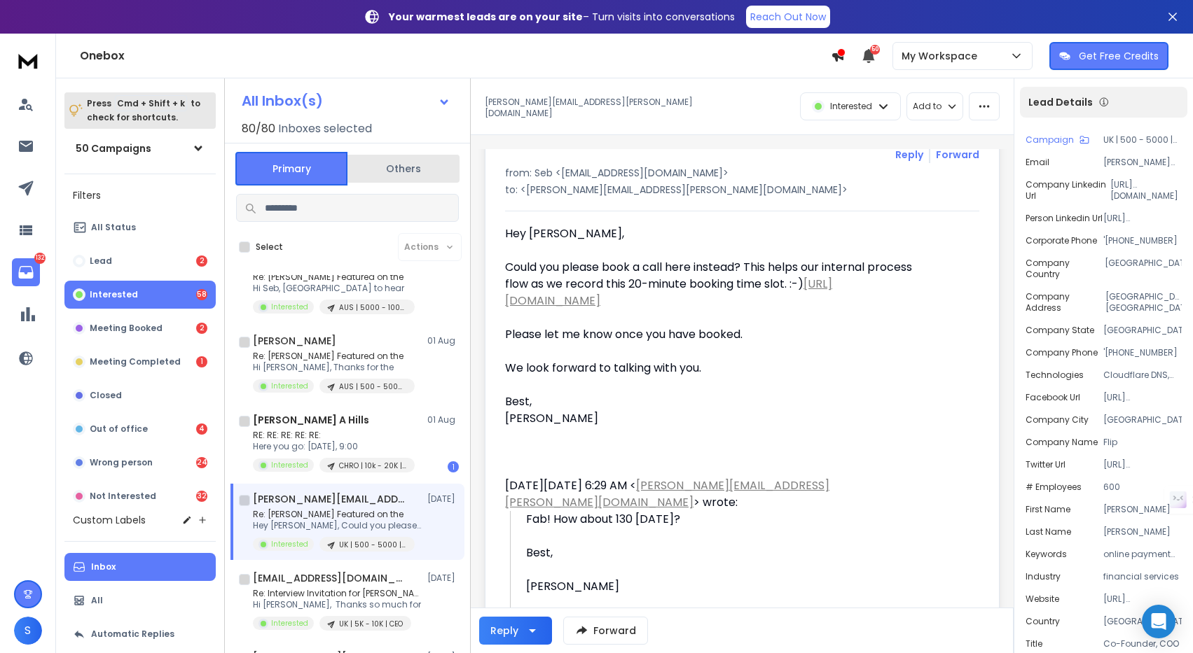
scroll to position [0, 0]
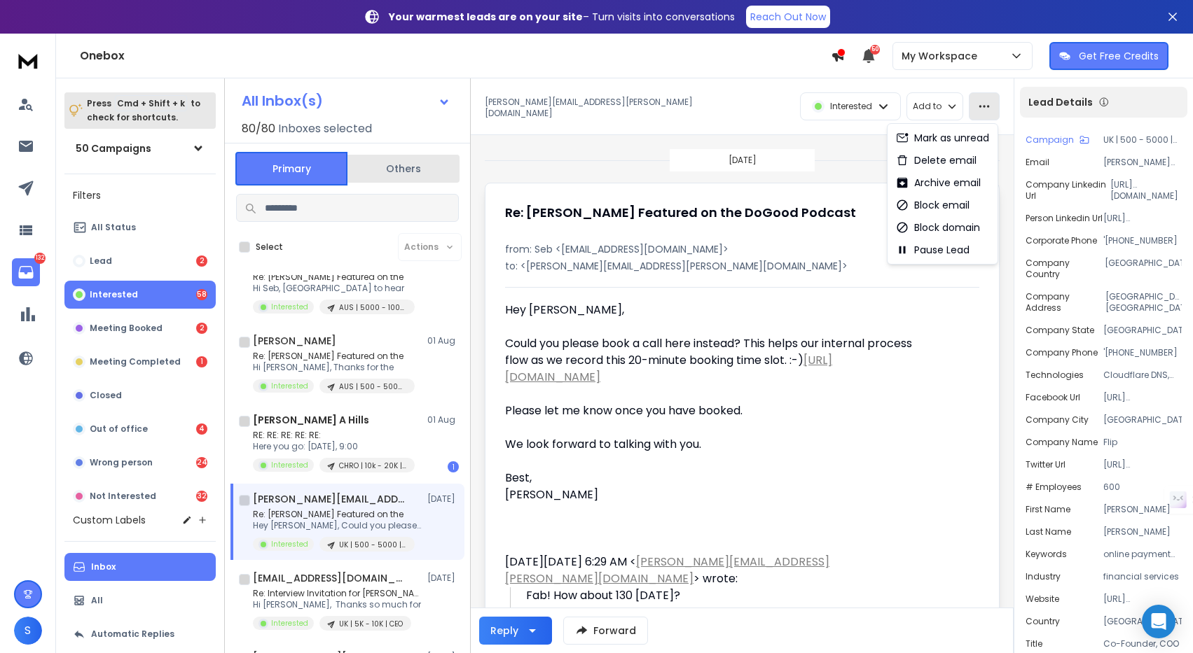
click at [991, 97] on button "button" at bounding box center [983, 106] width 31 height 28
click at [954, 138] on div "Mark as unread" at bounding box center [942, 138] width 93 height 14
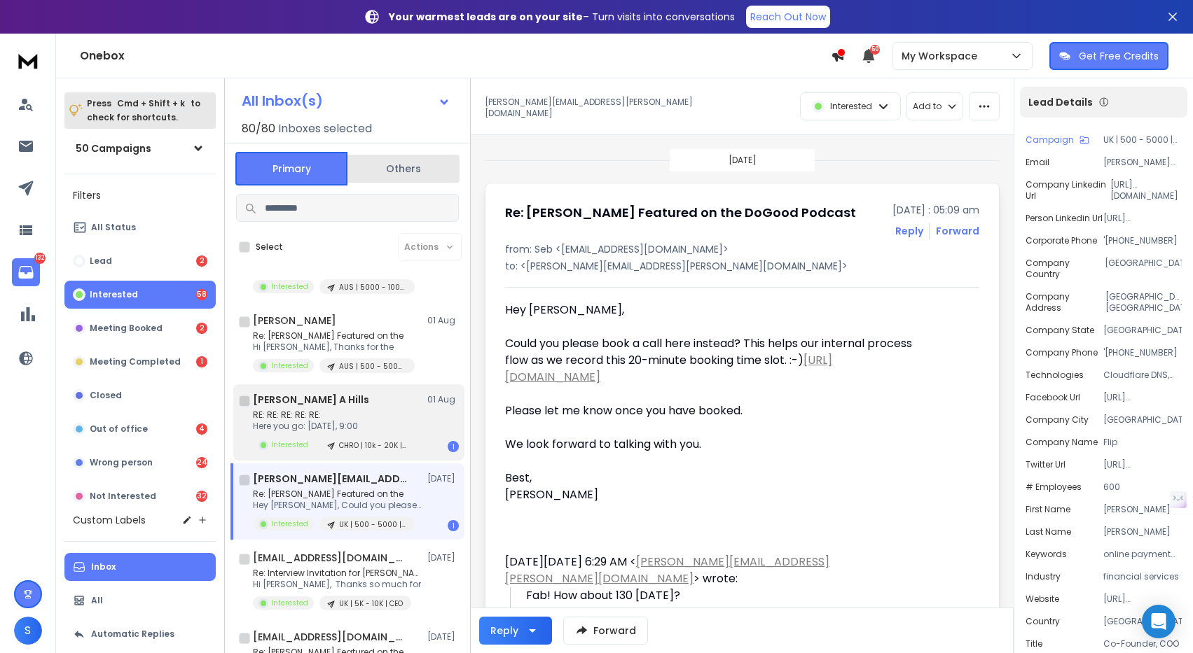
scroll to position [2504, 0]
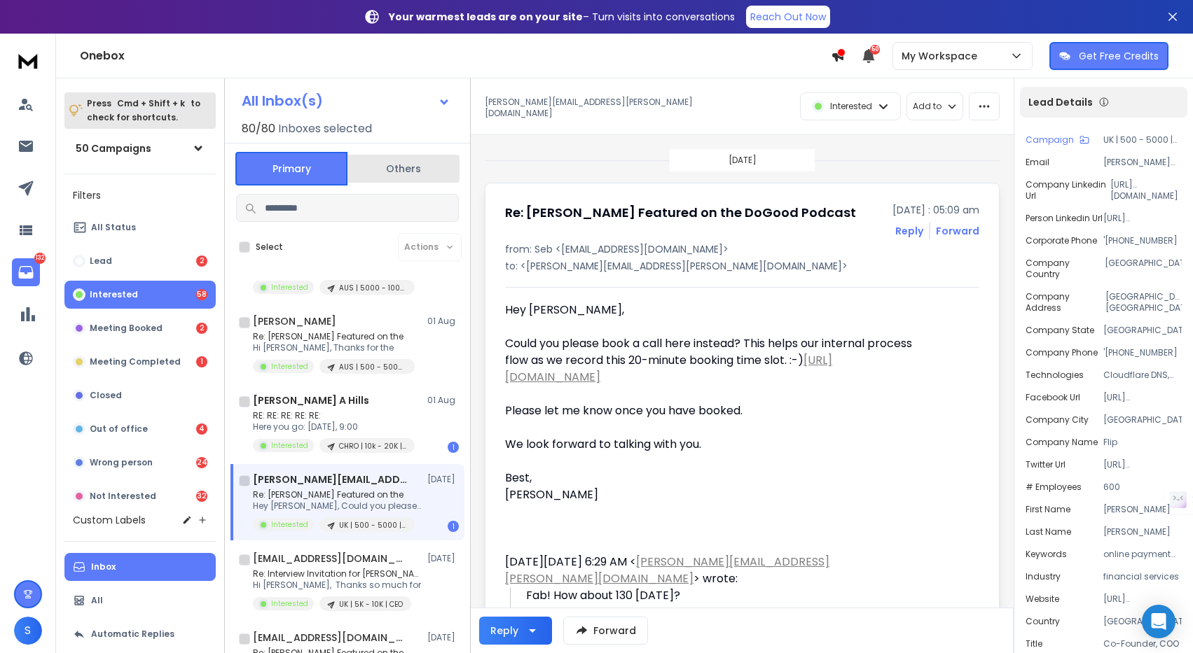
click at [730, 62] on h1 "Onebox" at bounding box center [455, 56] width 751 height 17
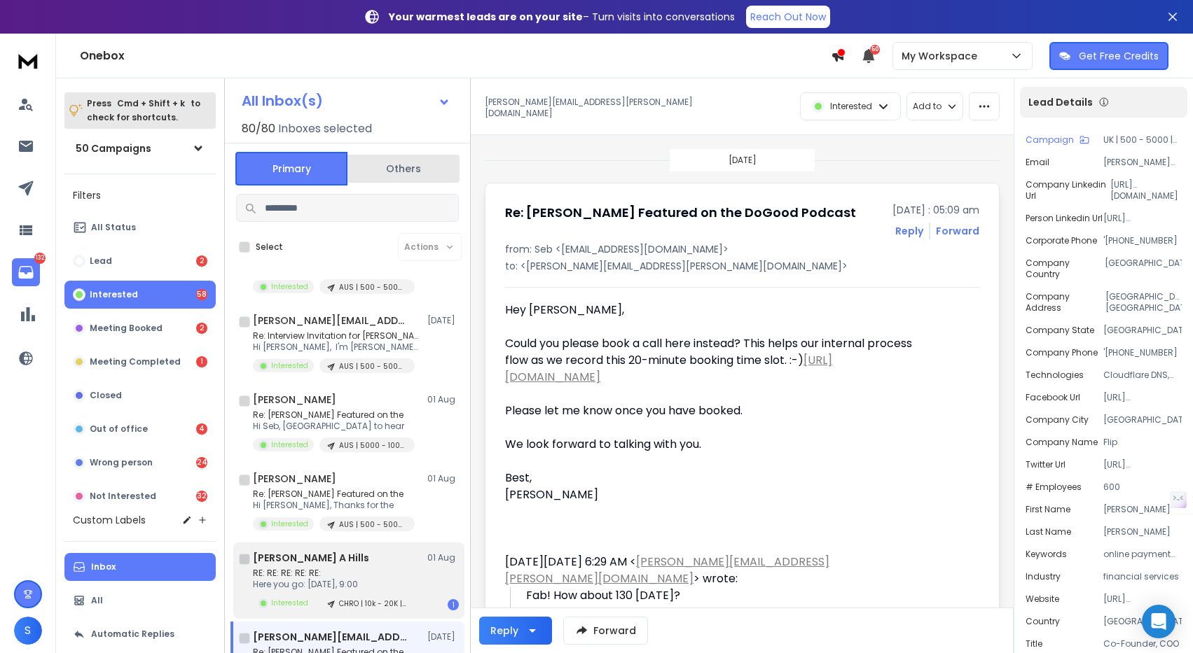
scroll to position [2337, 0]
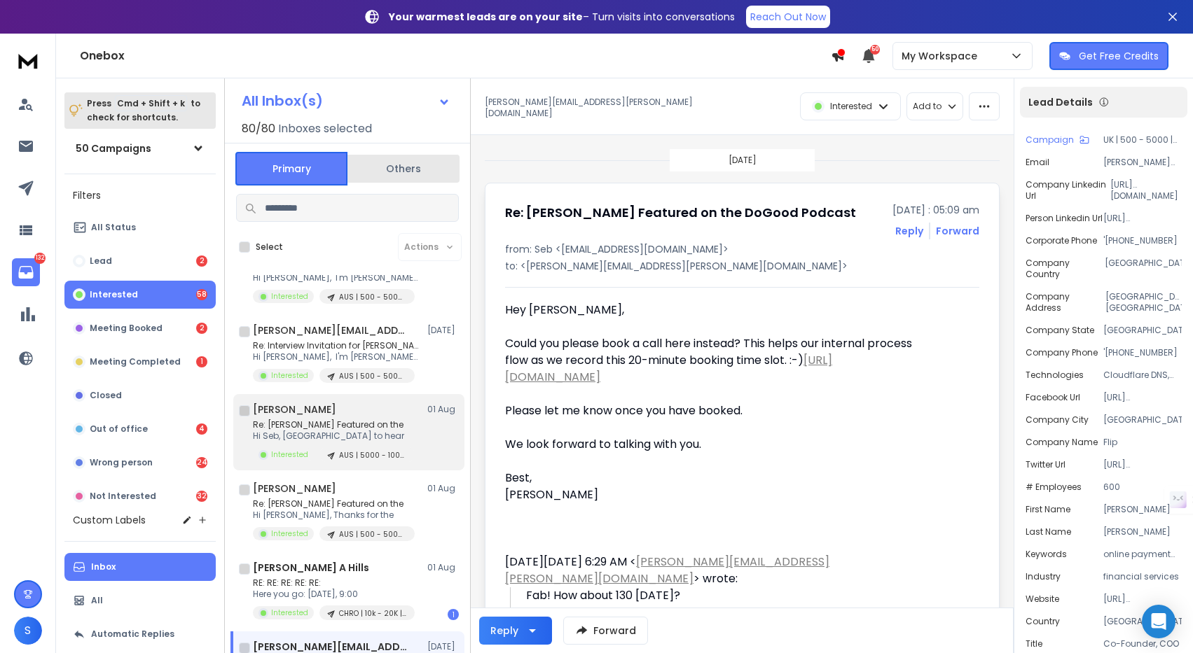
click at [361, 424] on p "Re: Nicole Featured on the" at bounding box center [334, 424] width 162 height 11
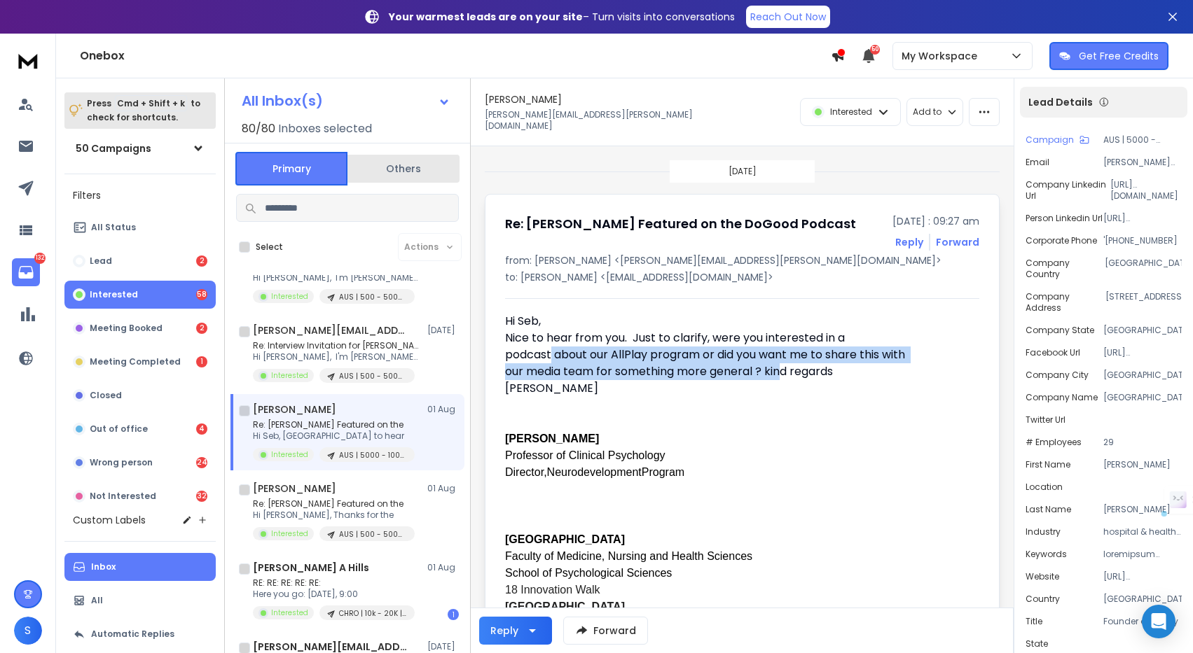
drag, startPoint x: 551, startPoint y: 344, endPoint x: 784, endPoint y: 365, distance: 233.4
click at [784, 365] on div "Nice to hear from you. Just to clarify, were you interested in a podcast about …" at bounding box center [709, 363] width 409 height 67
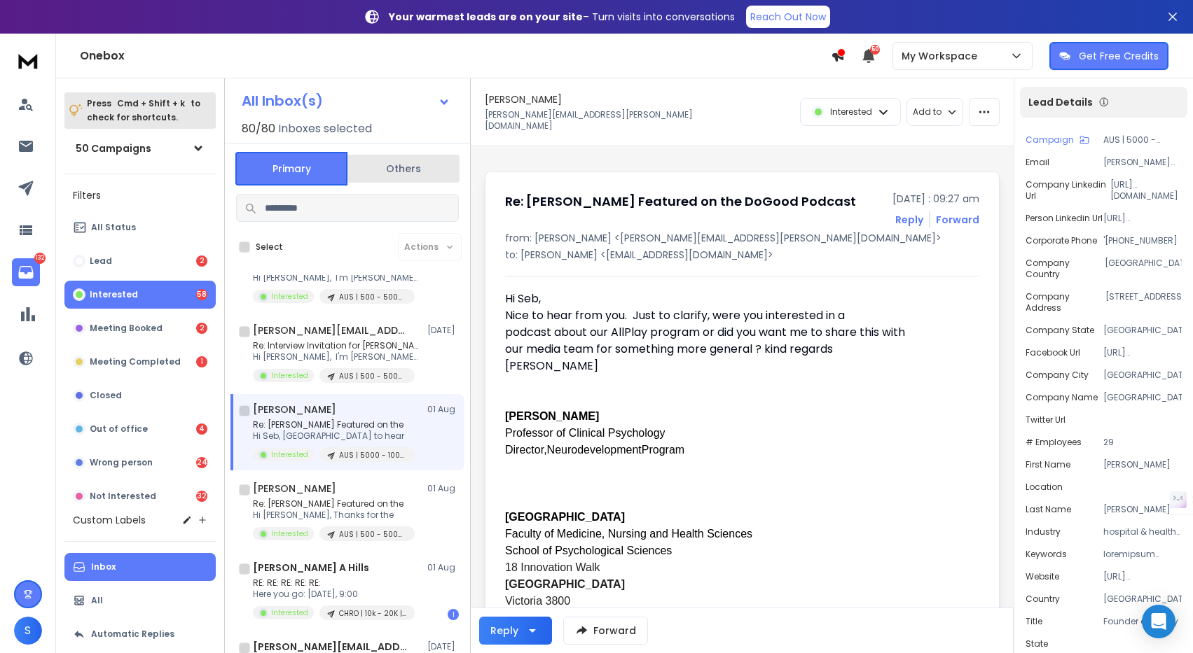
scroll to position [28, 0]
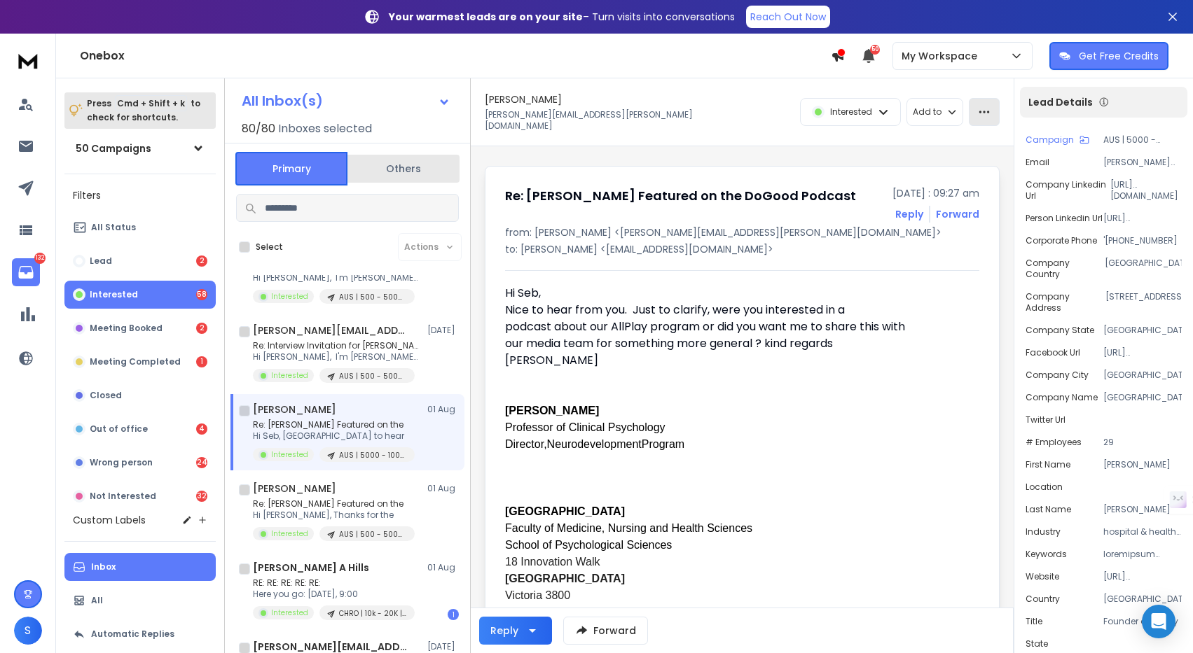
click at [983, 111] on icon "button" at bounding box center [984, 112] width 11 height 2
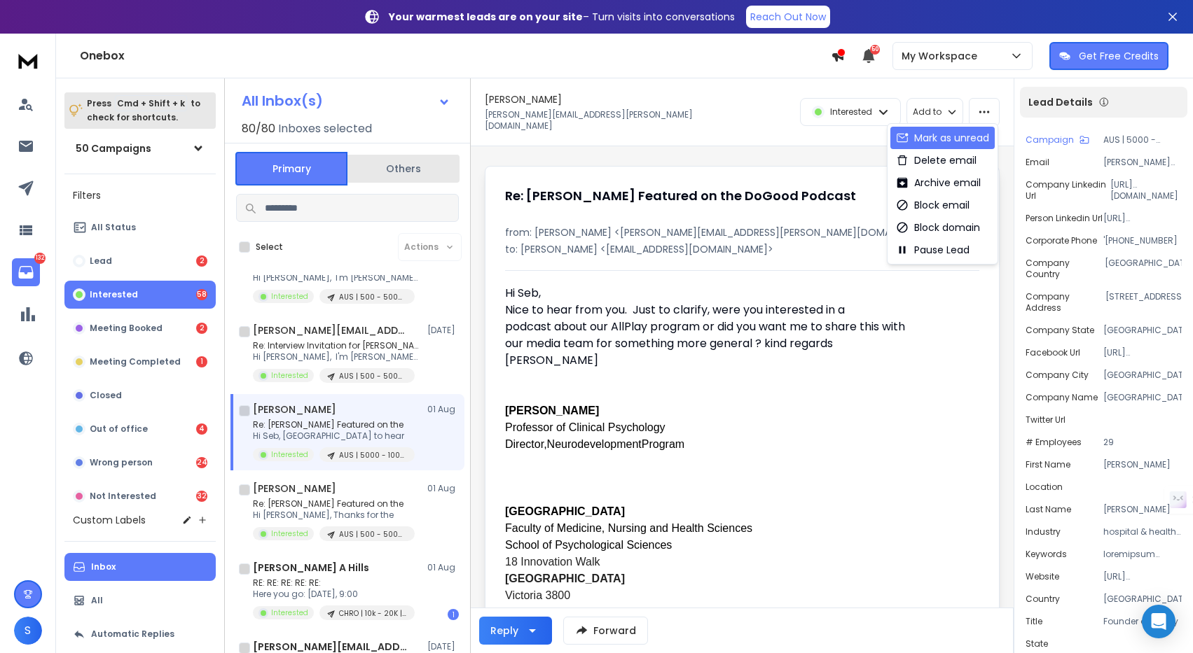
click at [938, 135] on div "Mark as unread" at bounding box center [942, 138] width 93 height 14
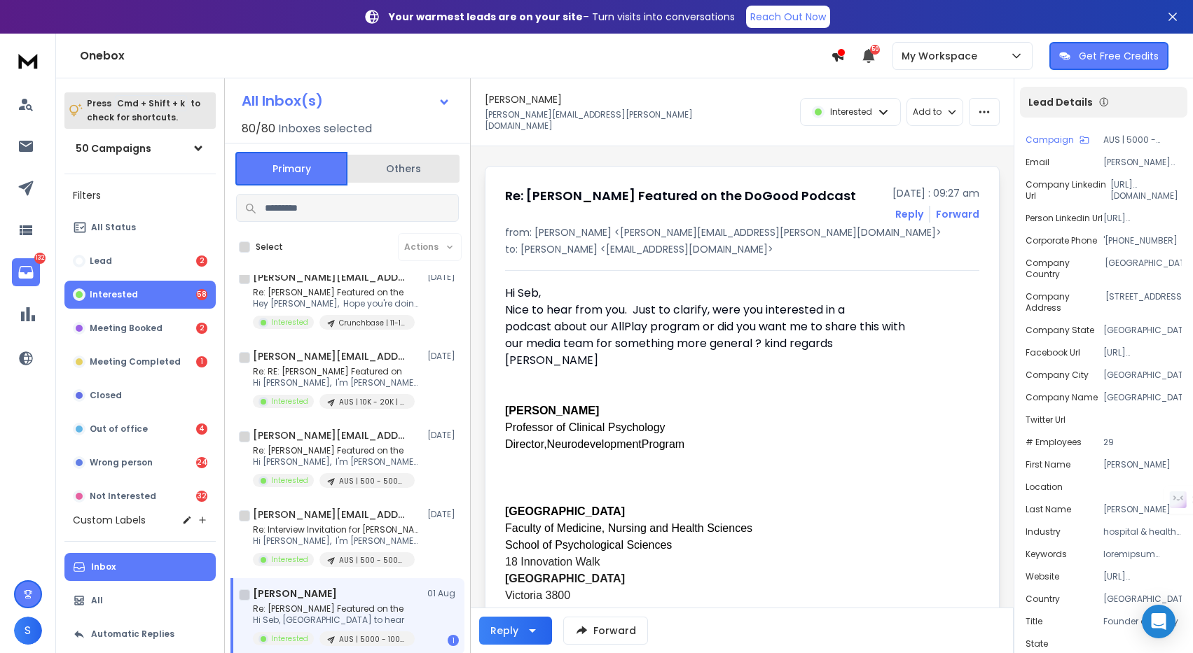
scroll to position [2126, 0]
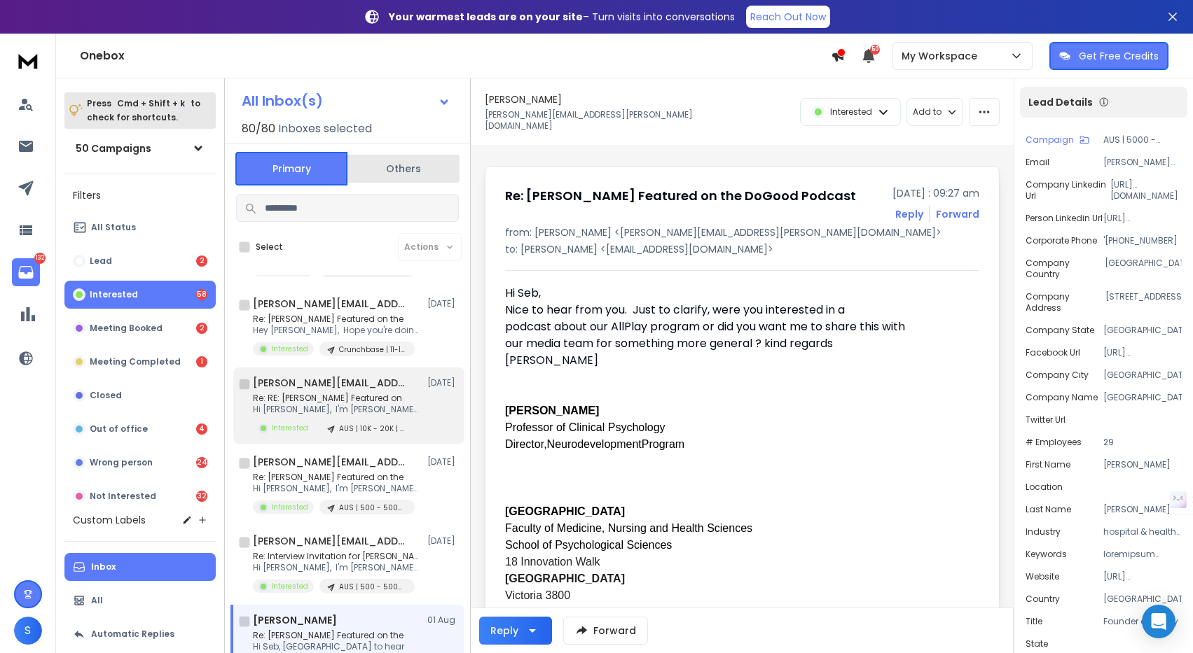
click at [346, 391] on div "nick.eshkenazi@astellas.com 04 Aug Re: RE: Nick Featured on Hi Nick, I'm Randy,…" at bounding box center [356, 406] width 206 height 60
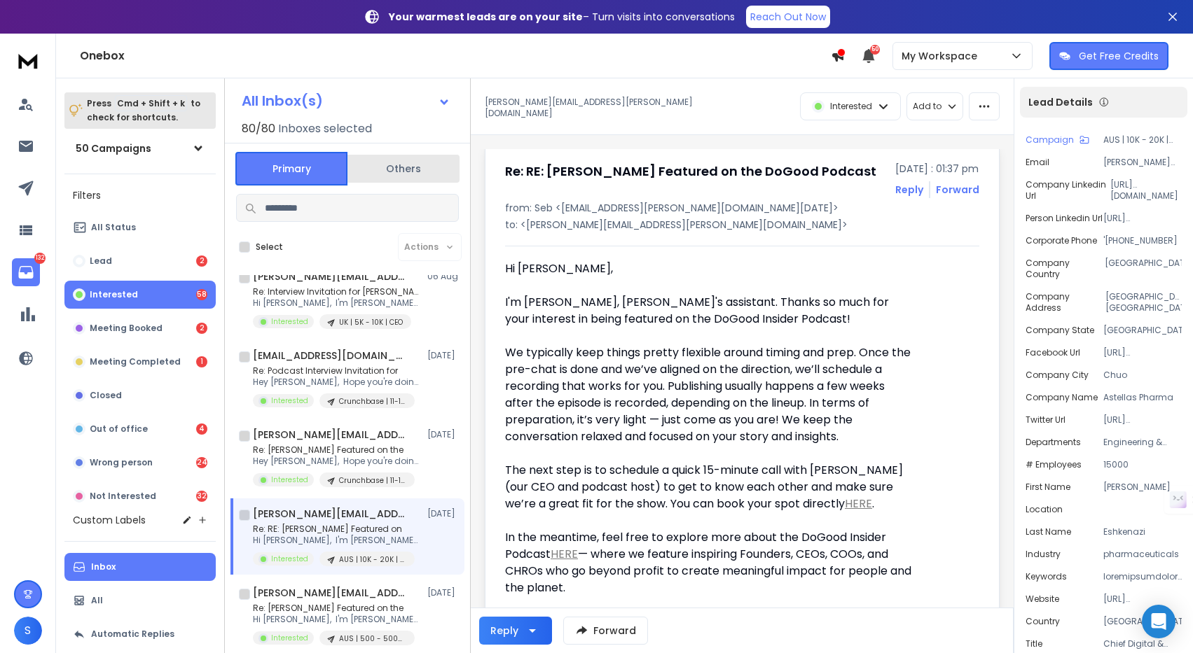
scroll to position [1993, 0]
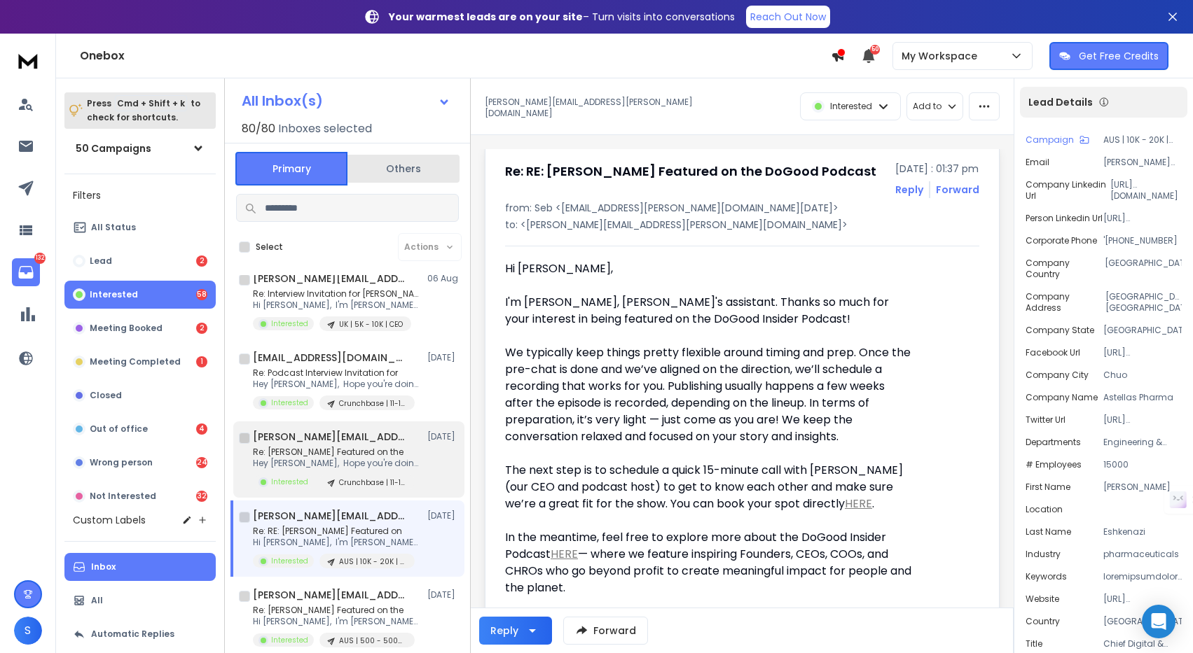
click at [334, 454] on p "Re: Shane Featured on the" at bounding box center [337, 452] width 168 height 11
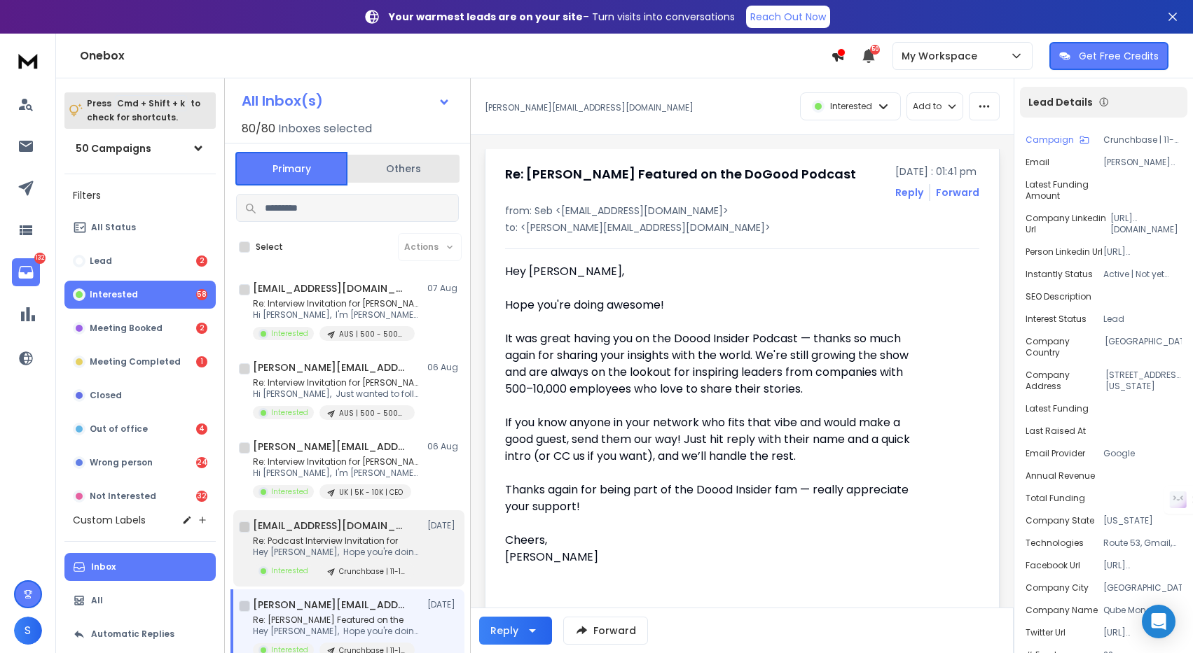
scroll to position [1821, 0]
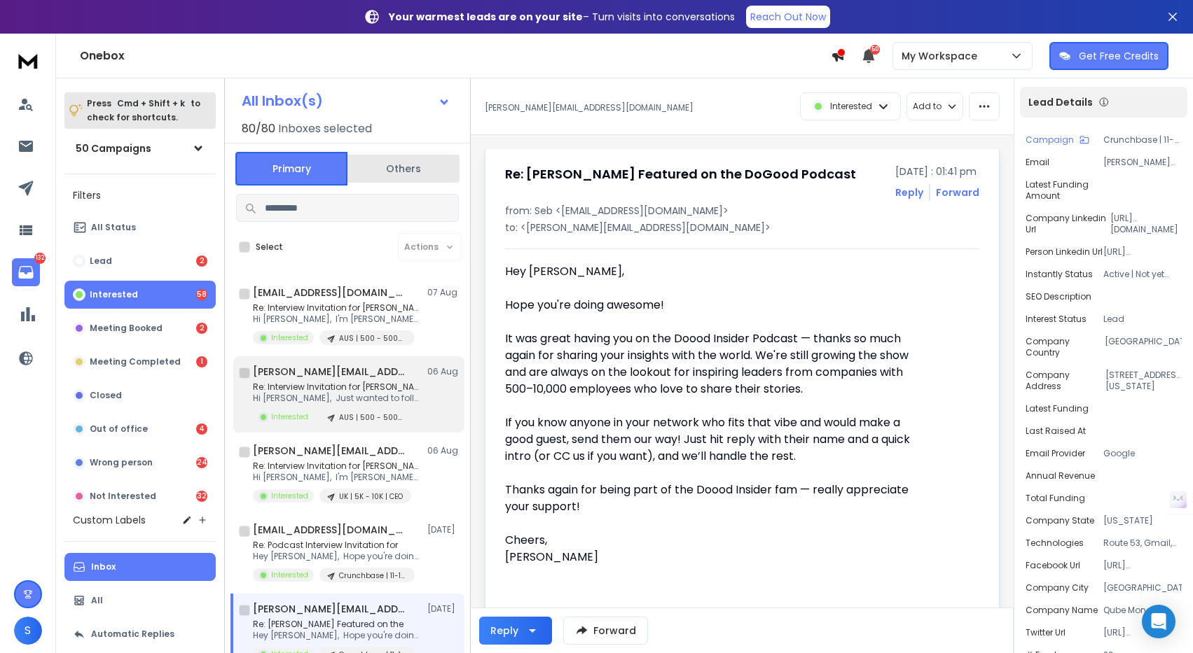
click at [329, 382] on p "Re: Interview Invitation for Chris" at bounding box center [337, 387] width 168 height 11
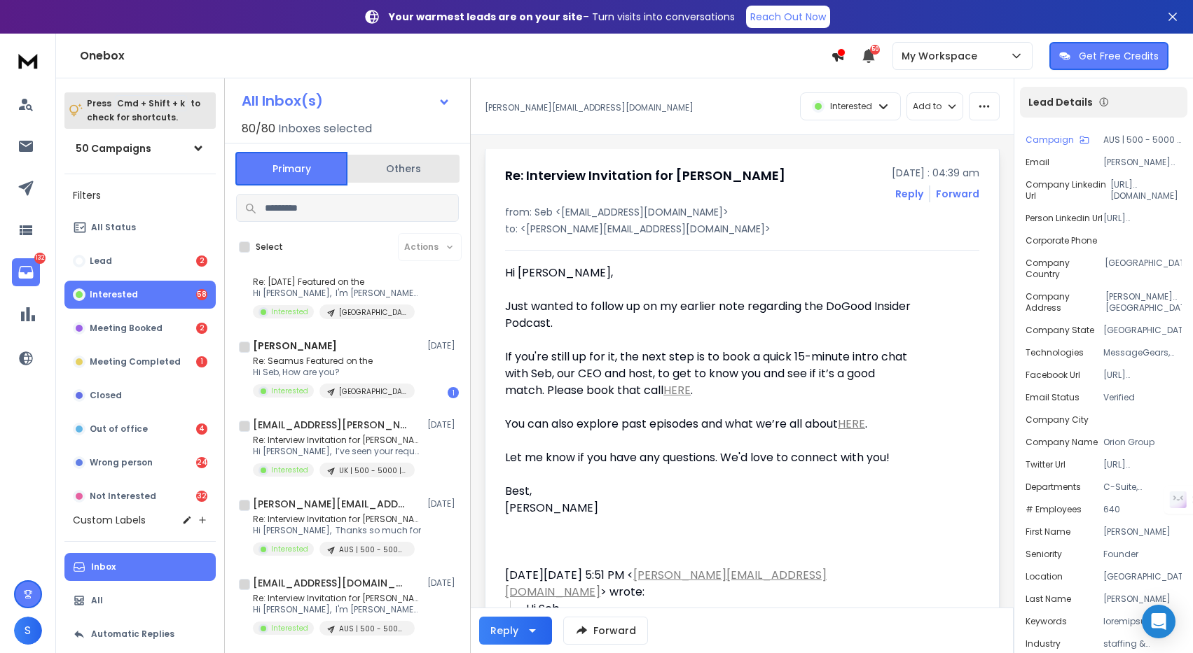
scroll to position [1447, 0]
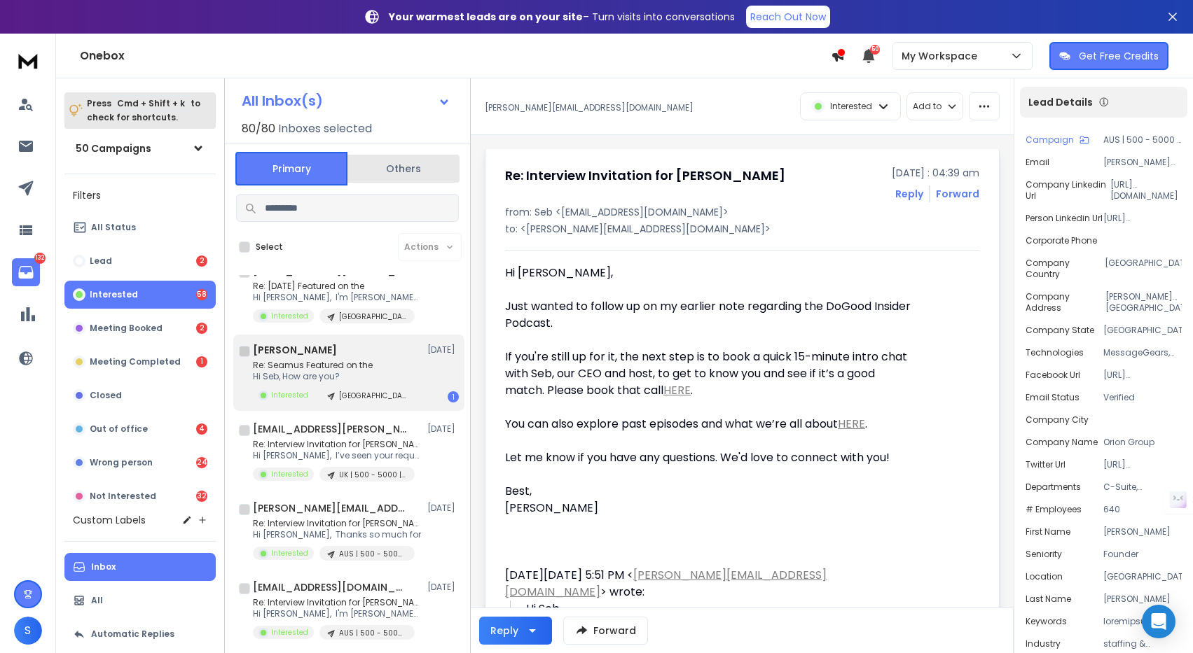
click at [347, 371] on p "Hi Seb, How are you?" at bounding box center [334, 376] width 162 height 11
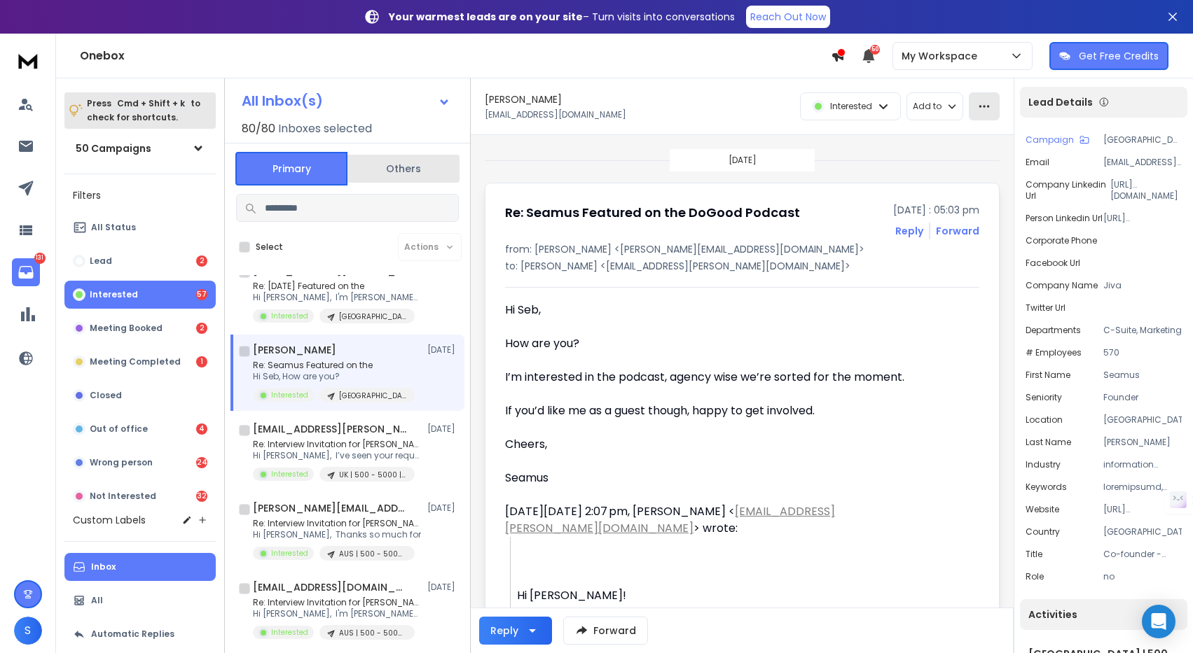
click at [986, 104] on icon "button" at bounding box center [984, 106] width 13 height 13
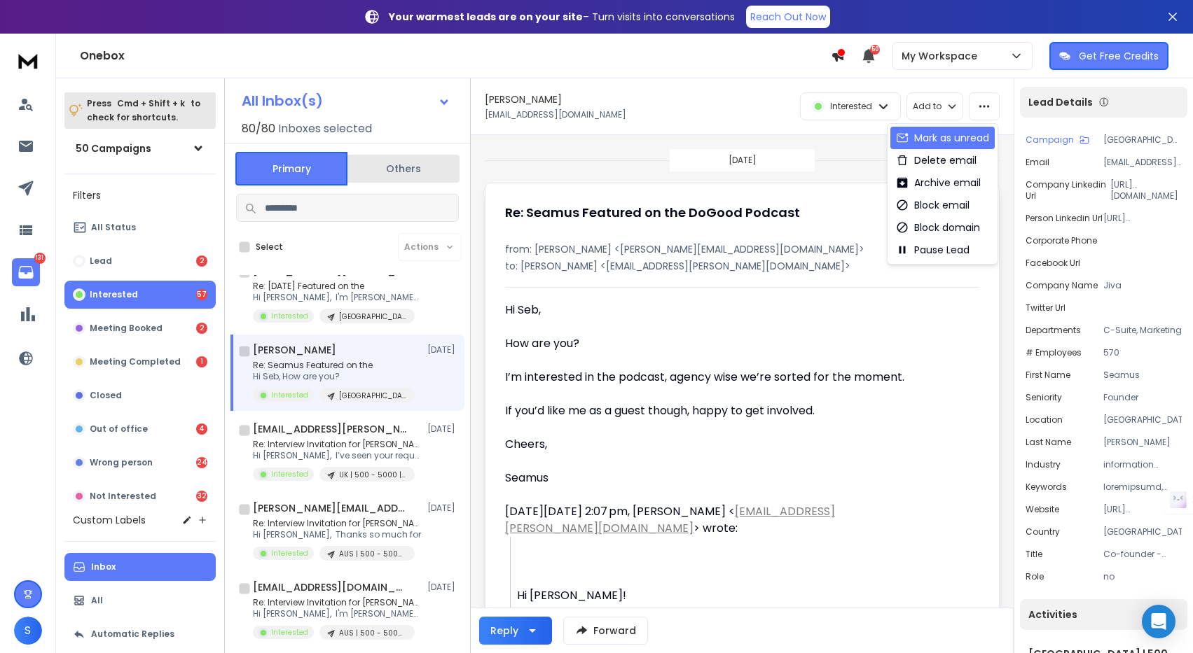
click at [940, 131] on div "Mark as unread" at bounding box center [942, 138] width 93 height 14
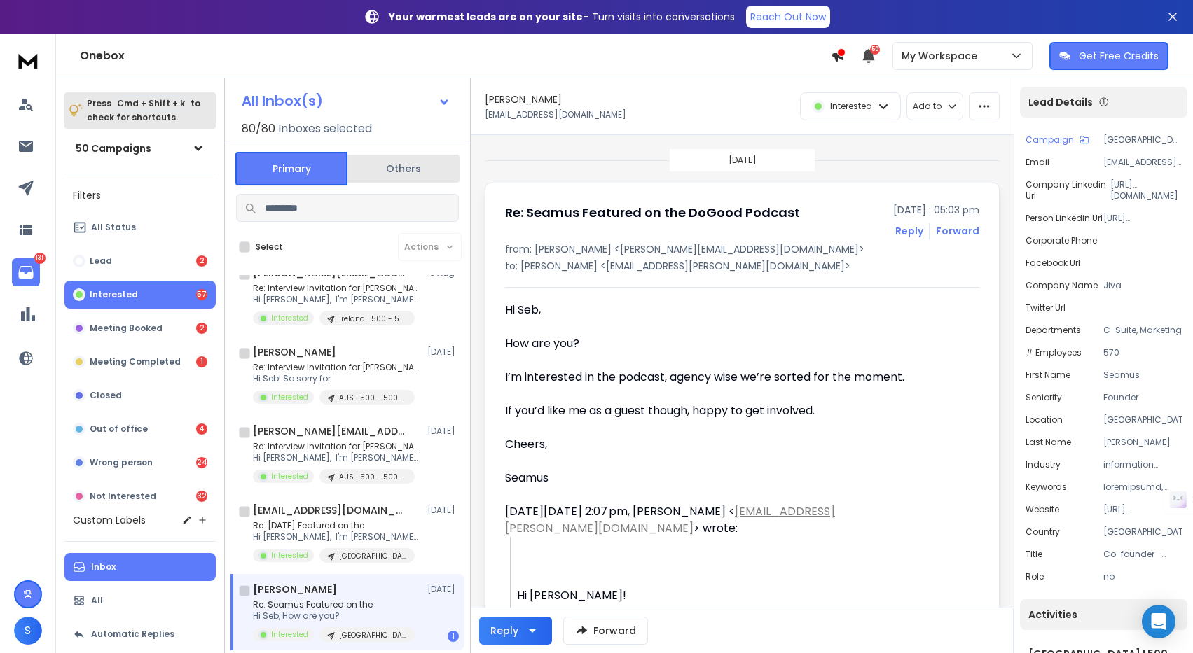
scroll to position [1203, 0]
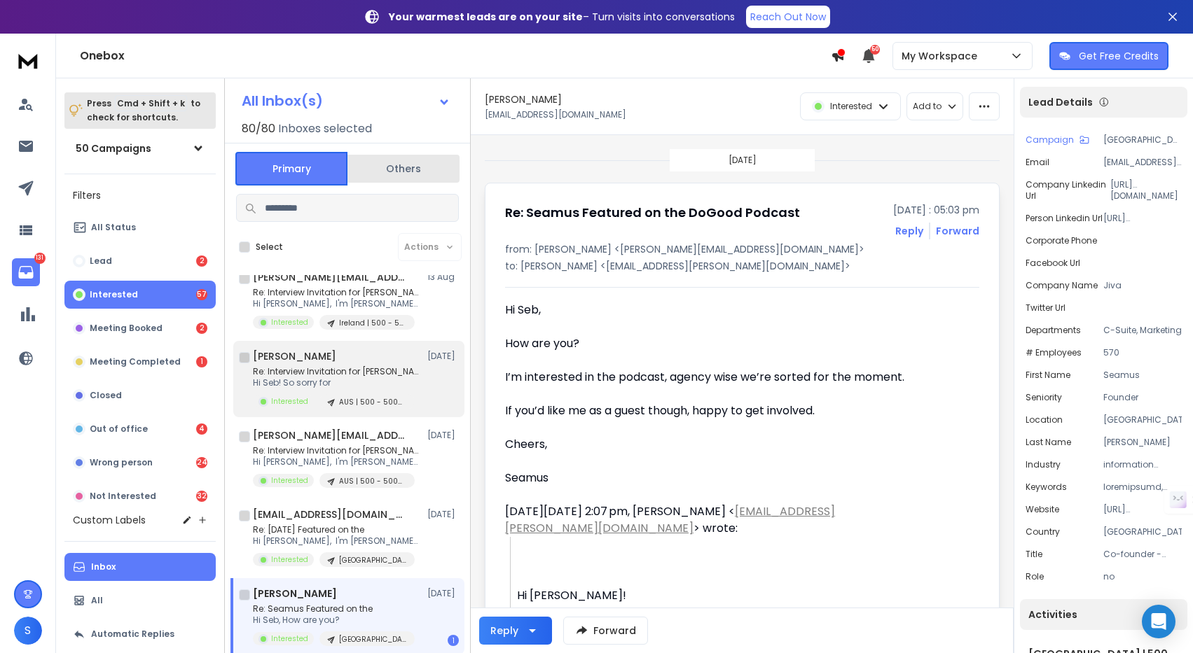
click at [326, 372] on p "Re: Interview Invitation for Sian" at bounding box center [337, 371] width 168 height 11
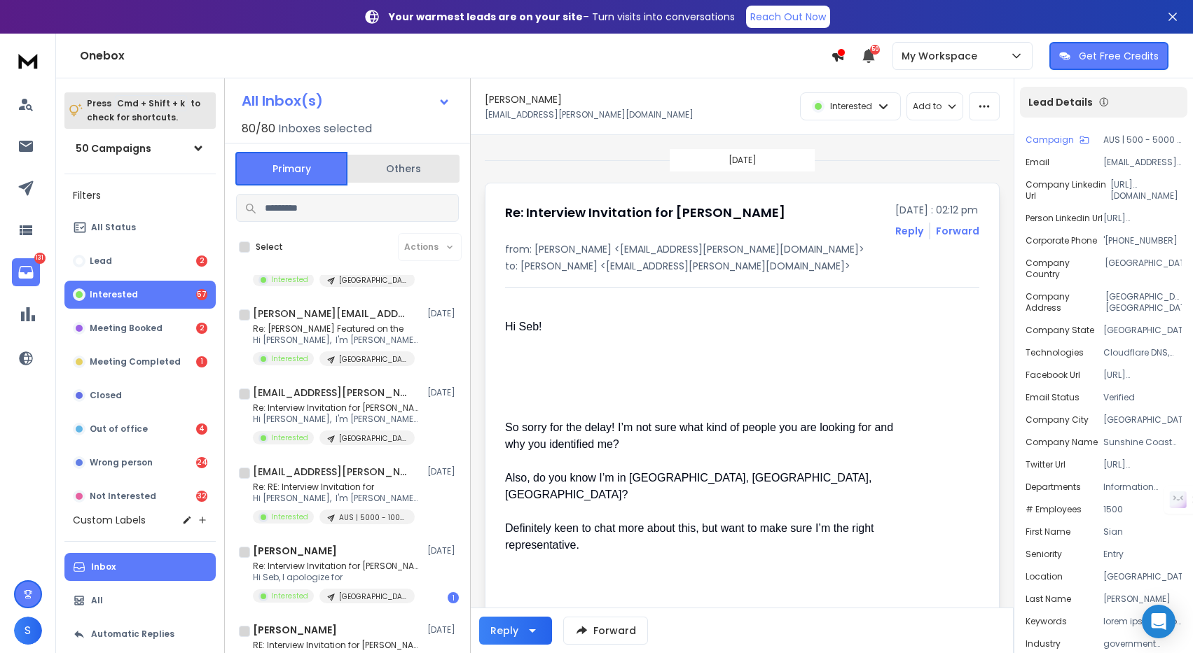
scroll to position [0, 0]
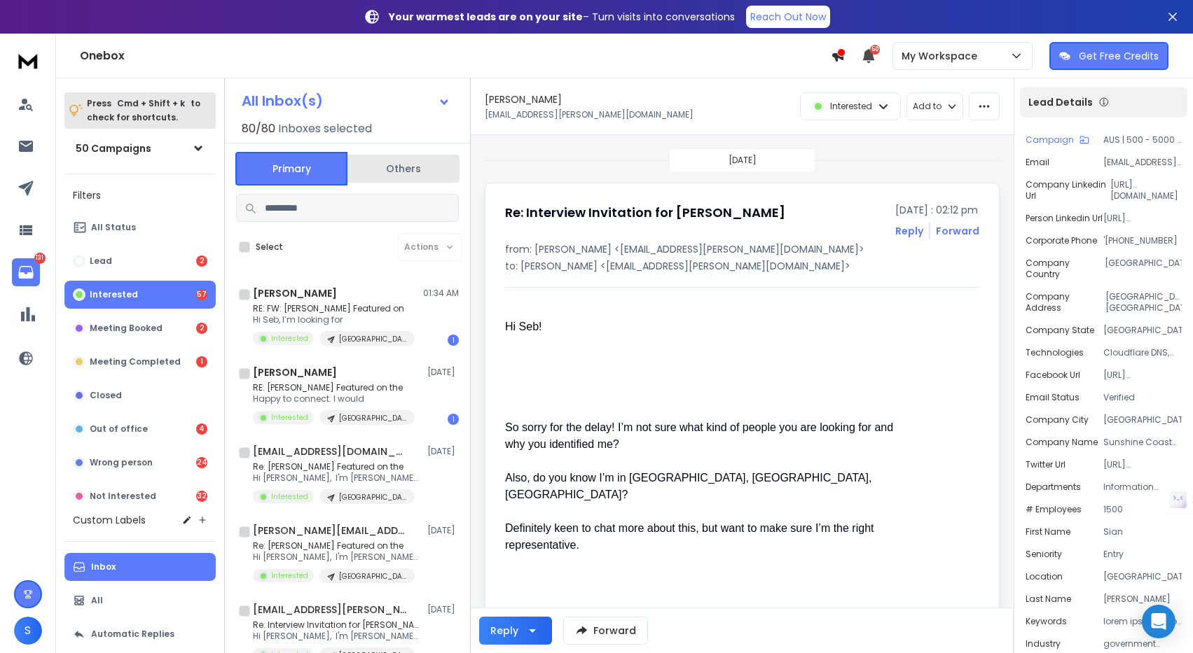
click at [411, 53] on h1 "Onebox" at bounding box center [455, 56] width 751 height 17
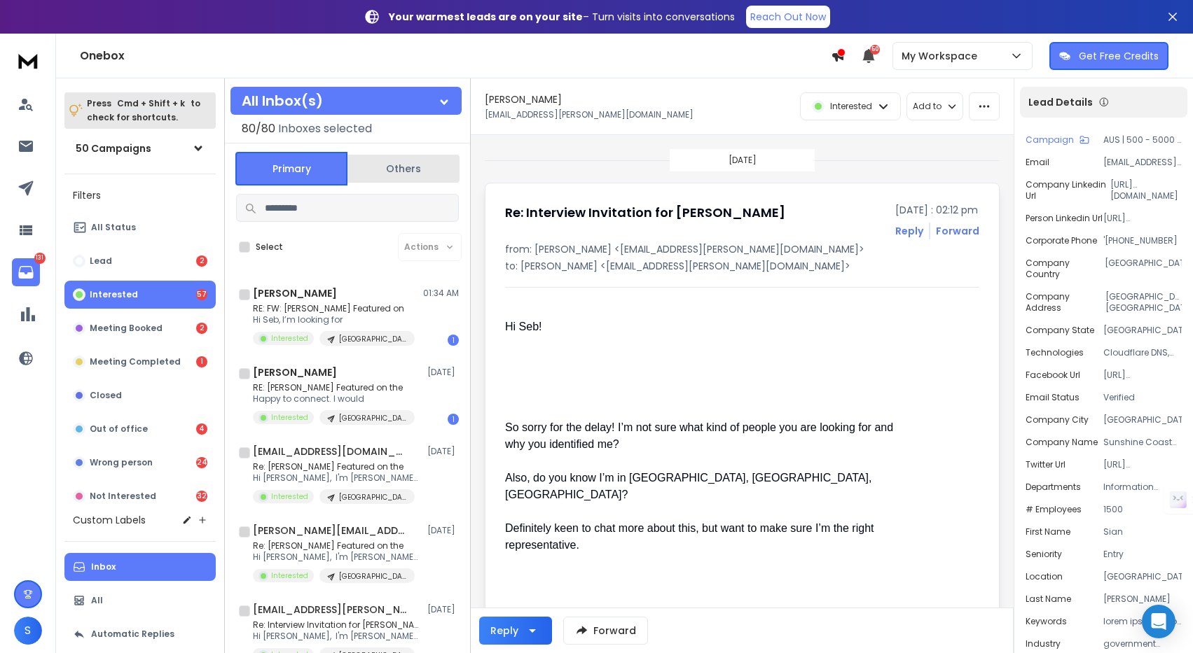
click at [447, 103] on icon at bounding box center [444, 102] width 13 height 13
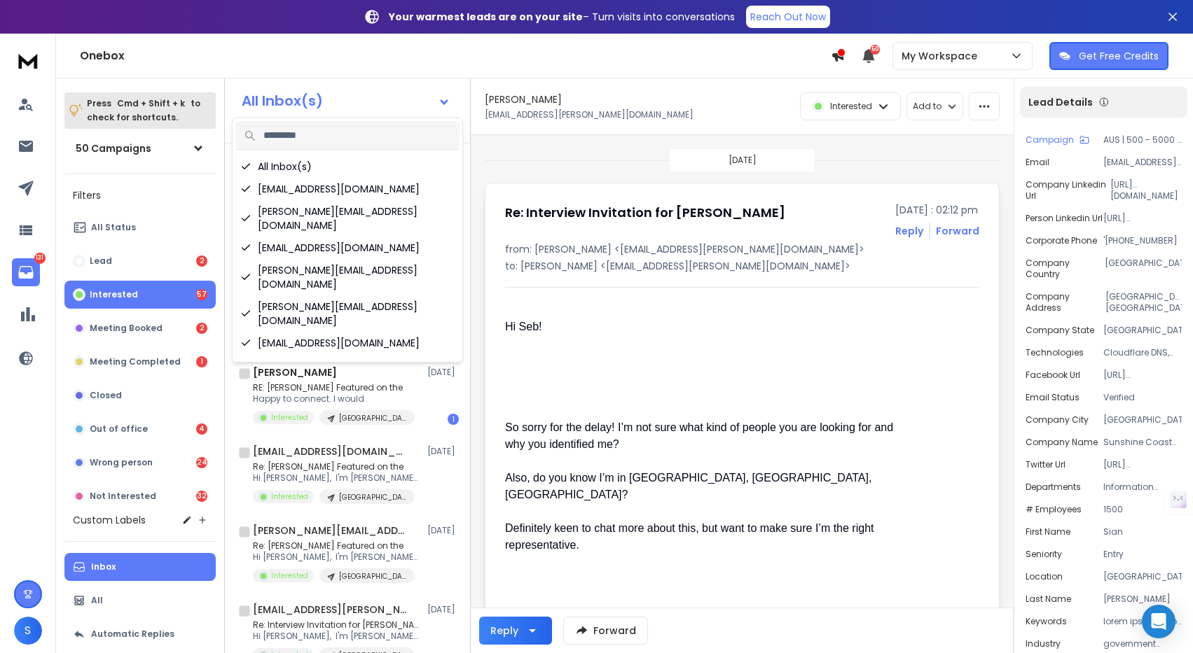
click at [373, 55] on h1 "Onebox" at bounding box center [455, 56] width 751 height 17
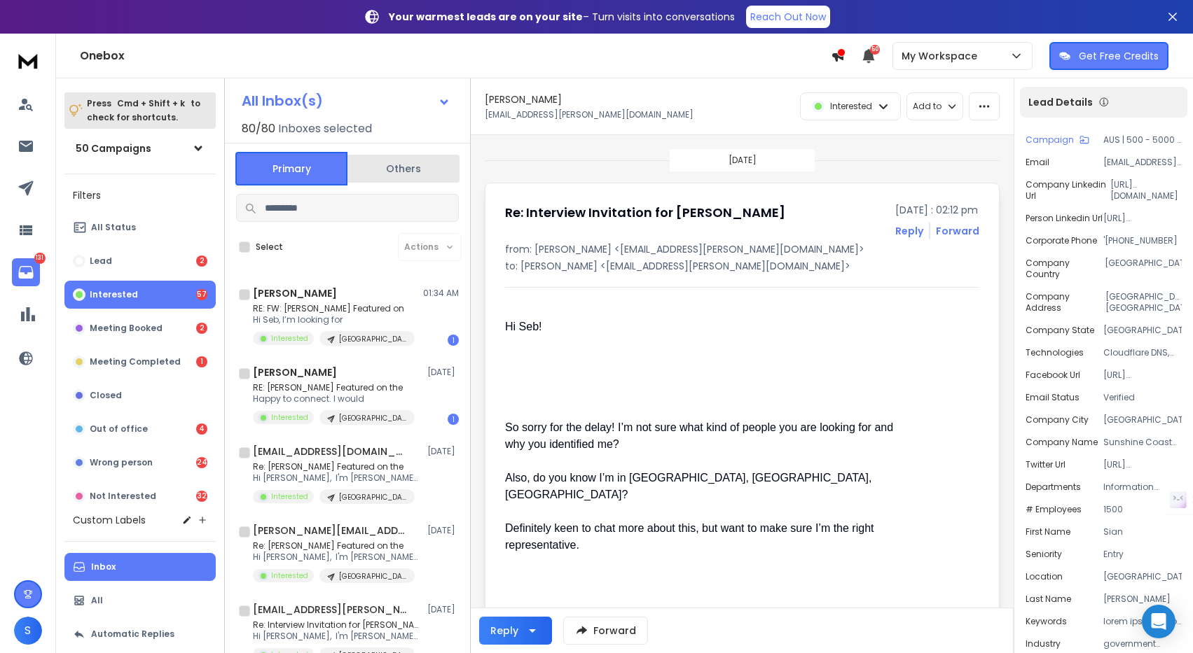
click at [355, 54] on h1 "Onebox" at bounding box center [455, 56] width 751 height 17
click at [465, 56] on h1 "Onebox" at bounding box center [455, 56] width 751 height 17
click at [377, 50] on h1 "Onebox" at bounding box center [455, 56] width 751 height 17
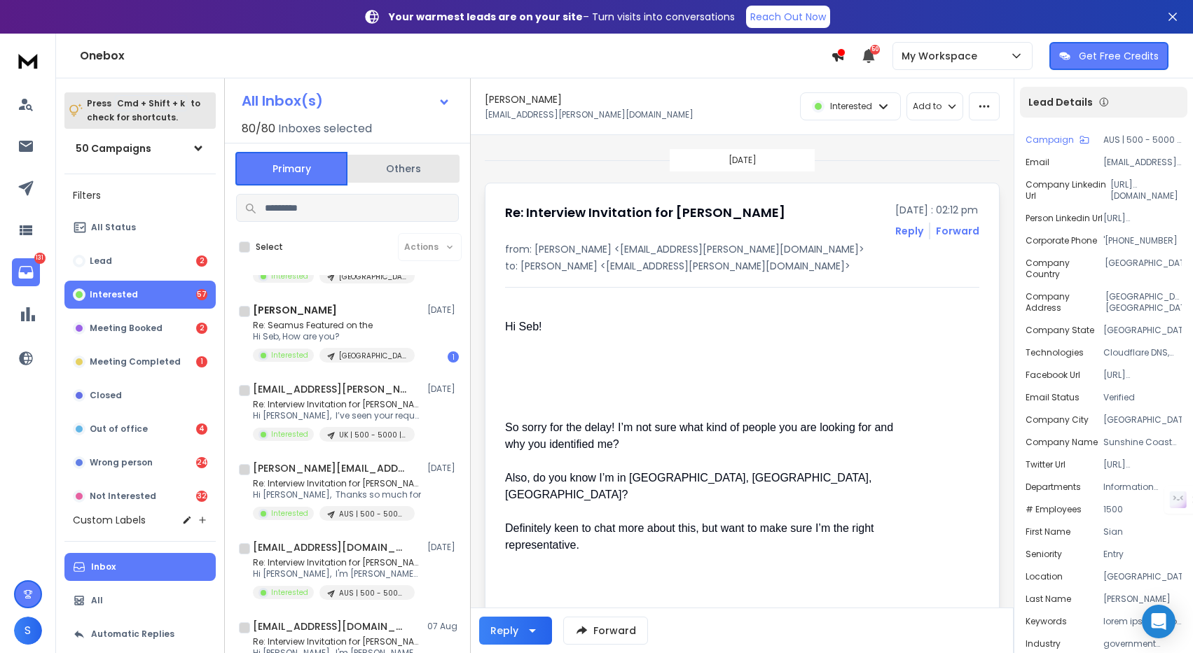
scroll to position [1483, 0]
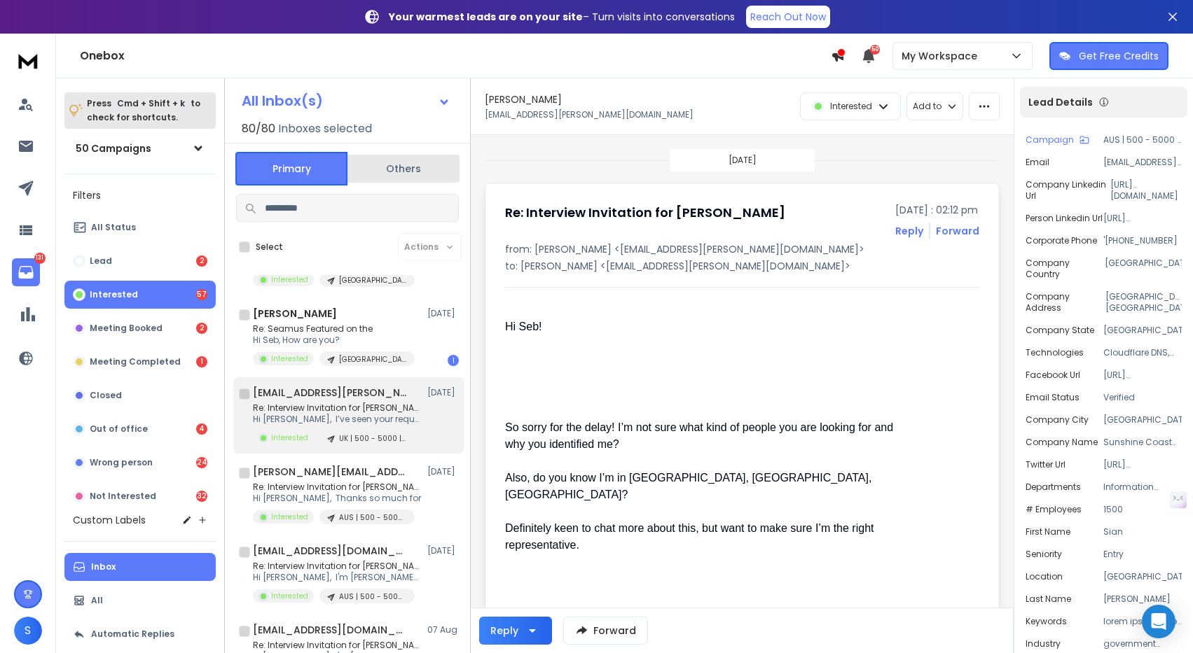
click at [303, 415] on p "Hi Ben, I’ve seen your requests" at bounding box center [337, 419] width 168 height 11
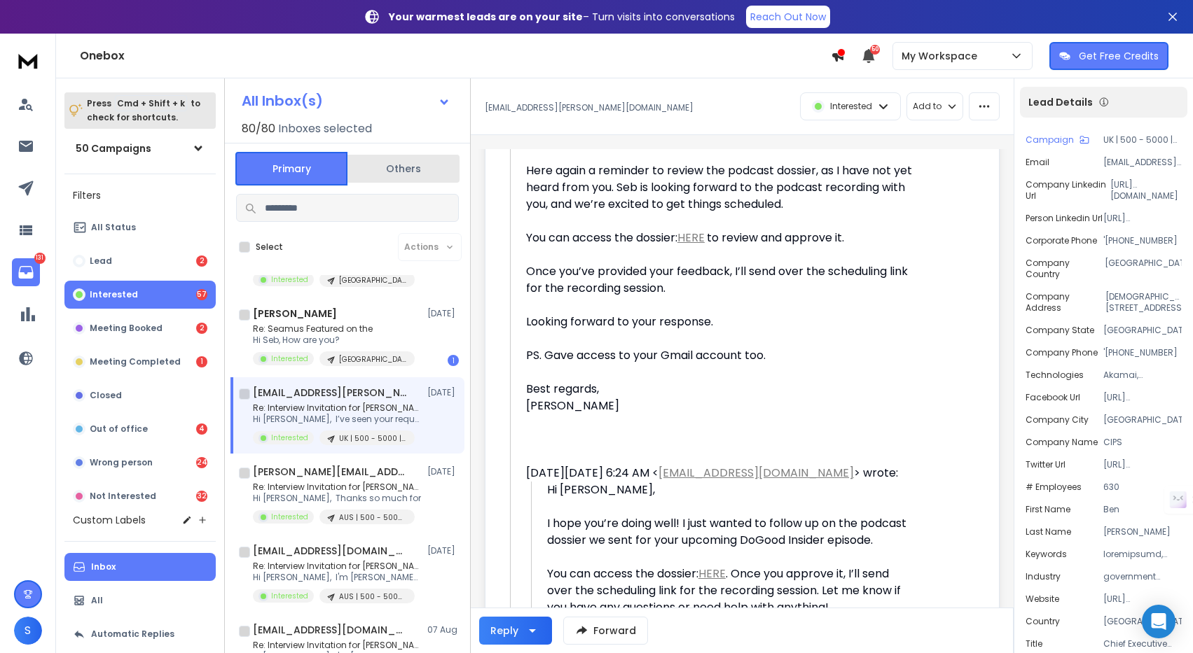
scroll to position [0, 0]
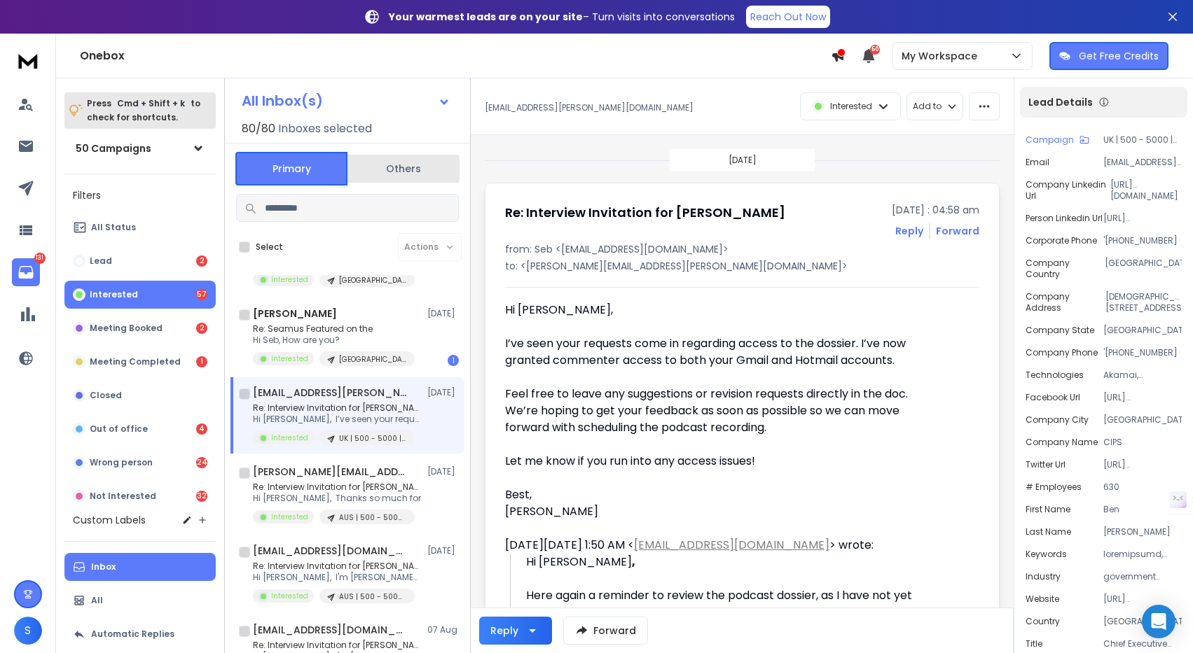
click at [342, 62] on h1 "Onebox" at bounding box center [455, 56] width 751 height 17
click at [109, 262] on p "Lead" at bounding box center [101, 261] width 22 height 11
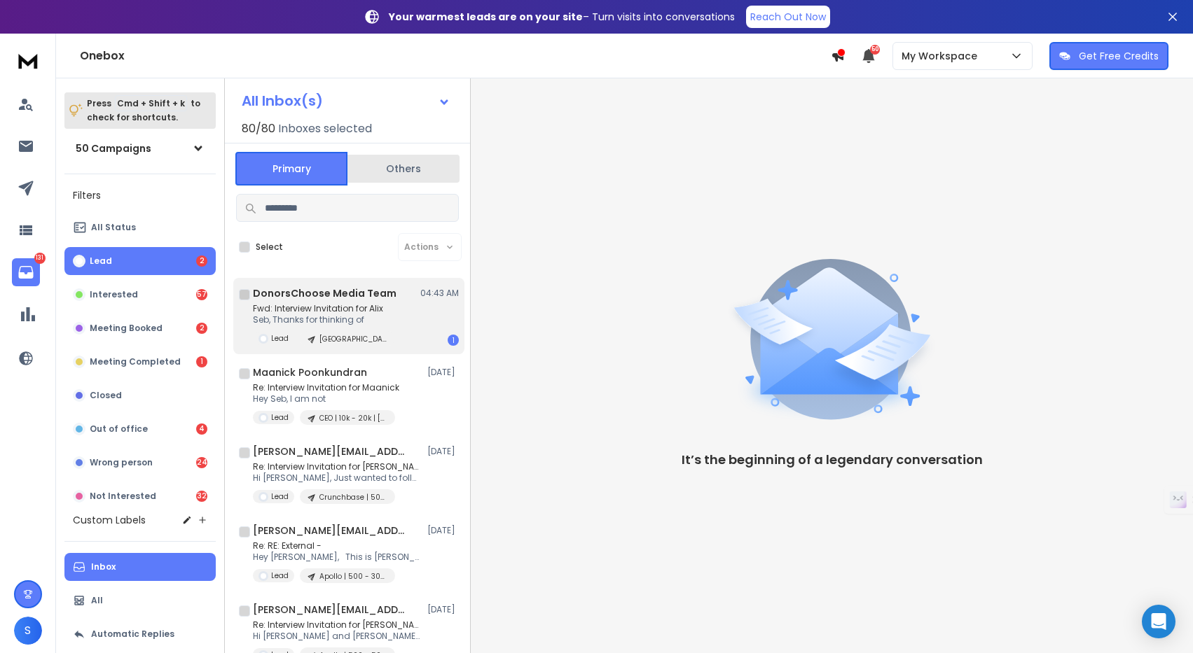
click at [333, 307] on p "Fwd: Interview Invitation for Alix" at bounding box center [324, 308] width 142 height 11
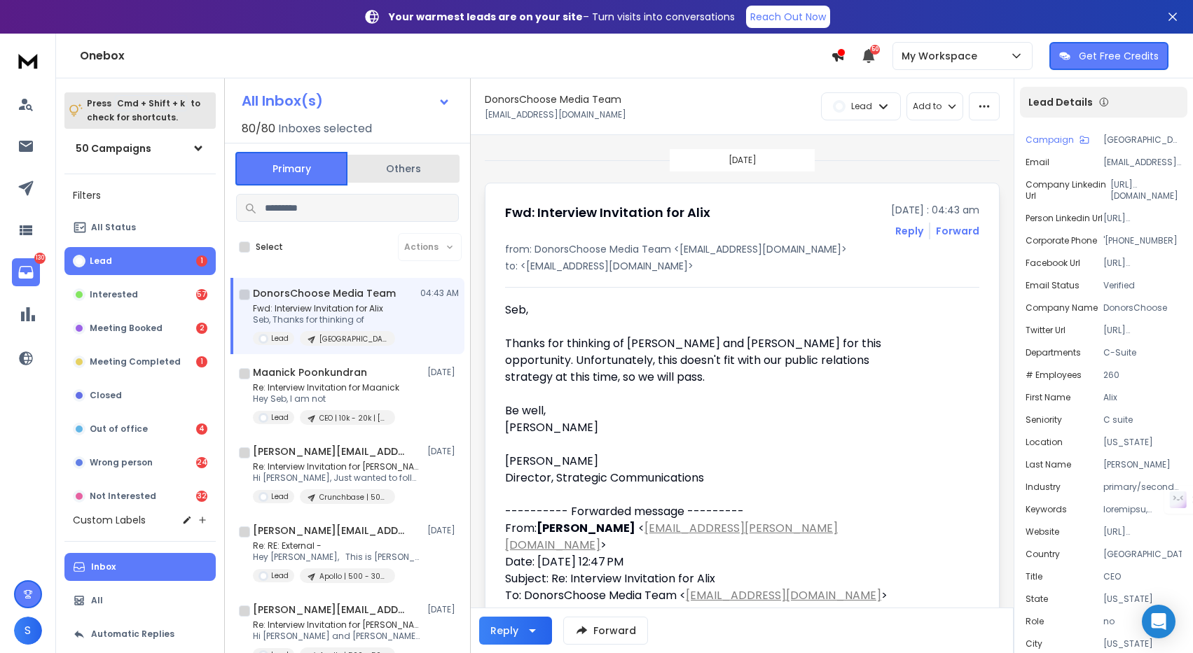
click at [522, 370] on div "Thanks for thinking of Alix and DonorsChoose for this opportunity. Unfortunatel…" at bounding box center [709, 360] width 409 height 50
click at [335, 250] on div "Select Actions" at bounding box center [347, 245] width 245 height 34
click at [343, 297] on h1 "DonorsChoose Media Team" at bounding box center [324, 293] width 143 height 14
click at [981, 104] on icon "button" at bounding box center [984, 106] width 13 height 13
click at [950, 138] on div "Mark as unread" at bounding box center [942, 138] width 93 height 14
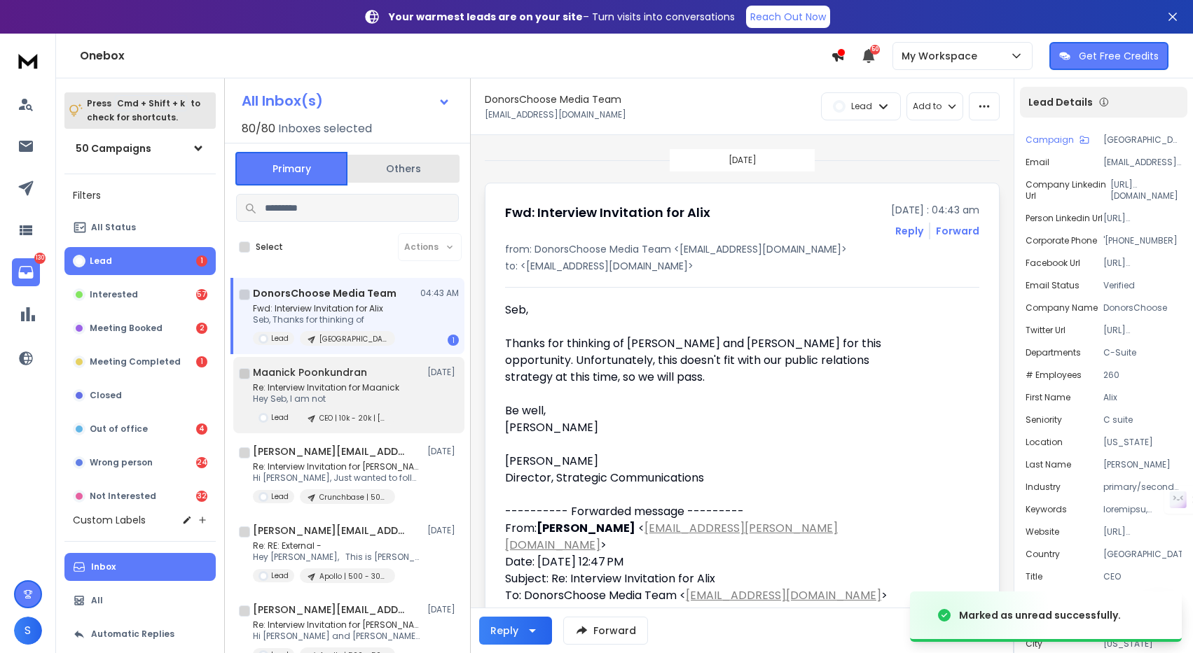
click at [335, 387] on p "Re: Interview Invitation for Maanick" at bounding box center [326, 387] width 146 height 11
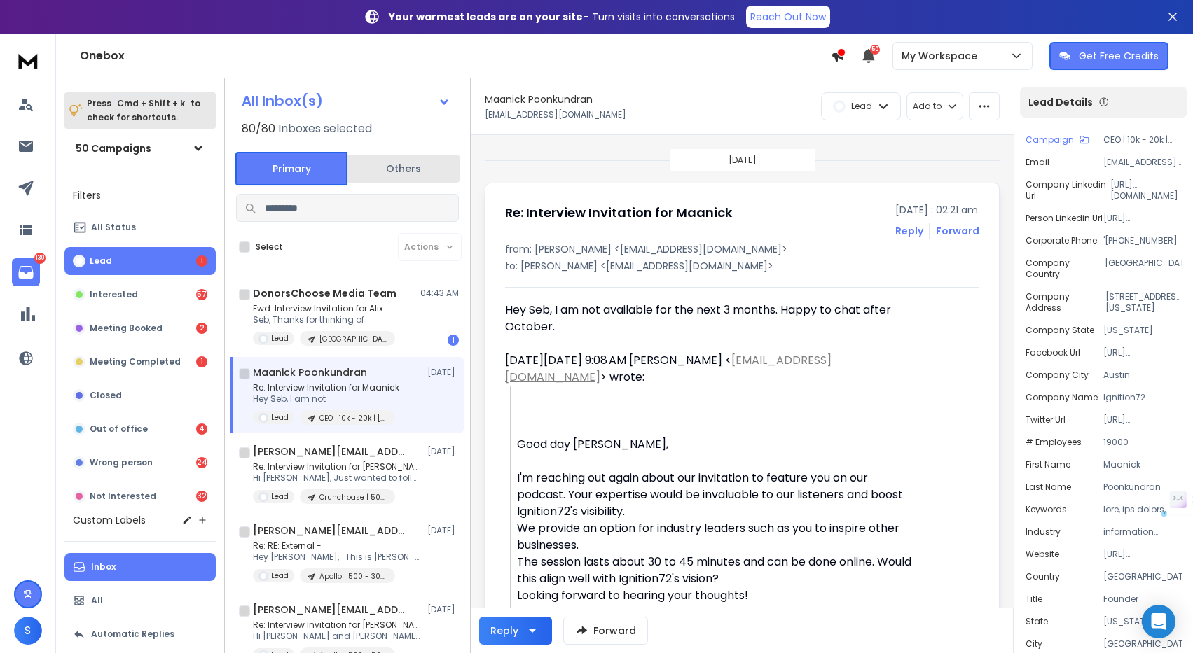
drag, startPoint x: 503, startPoint y: 307, endPoint x: 583, endPoint y: 331, distance: 83.8
click at [583, 331] on div "Hey Seb, I am not available for the next 3 months. Happy to chat after October." at bounding box center [709, 319] width 409 height 34
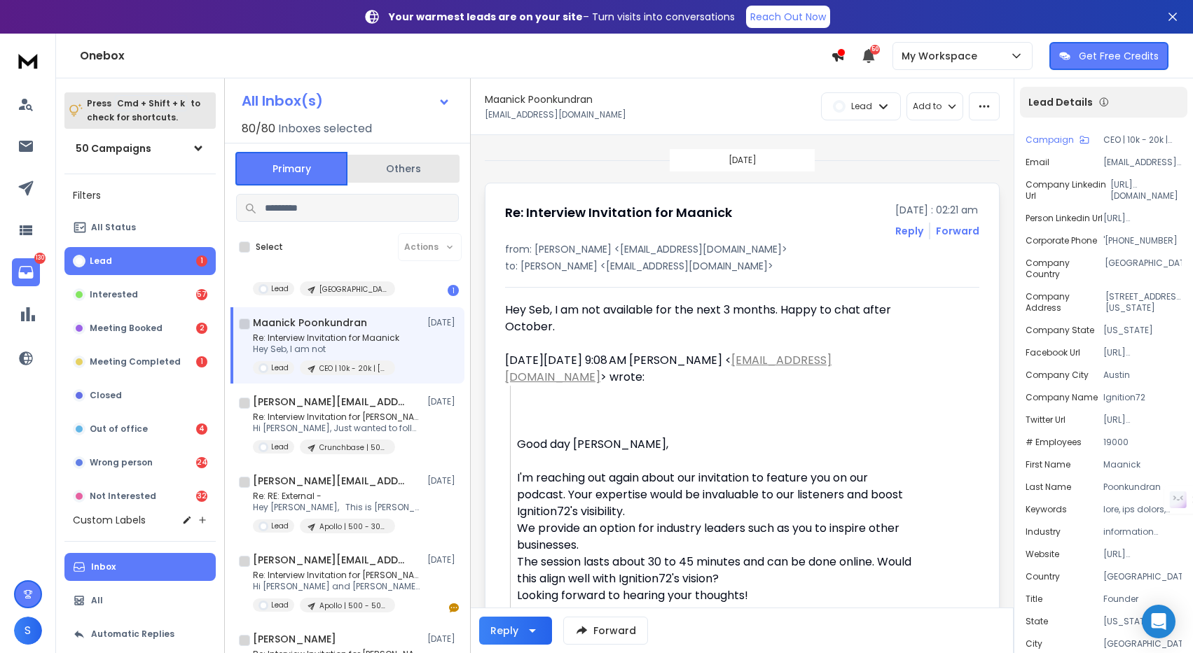
scroll to position [87, 0]
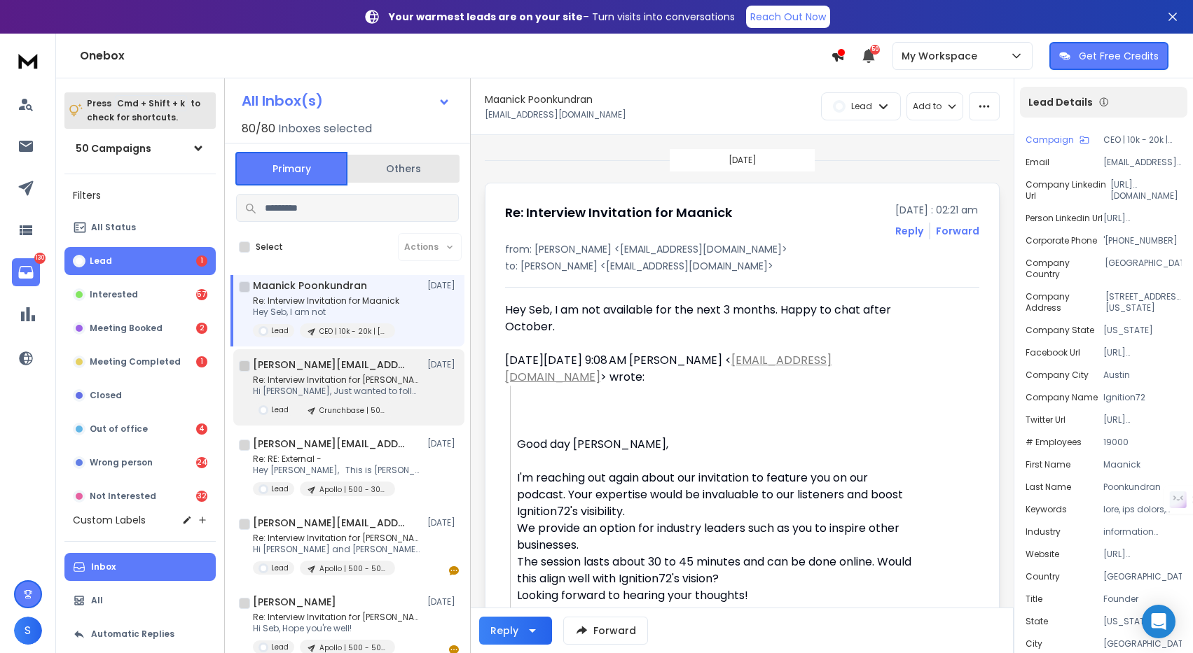
click at [311, 381] on p "Re: Interview Invitation for Franke" at bounding box center [337, 380] width 168 height 11
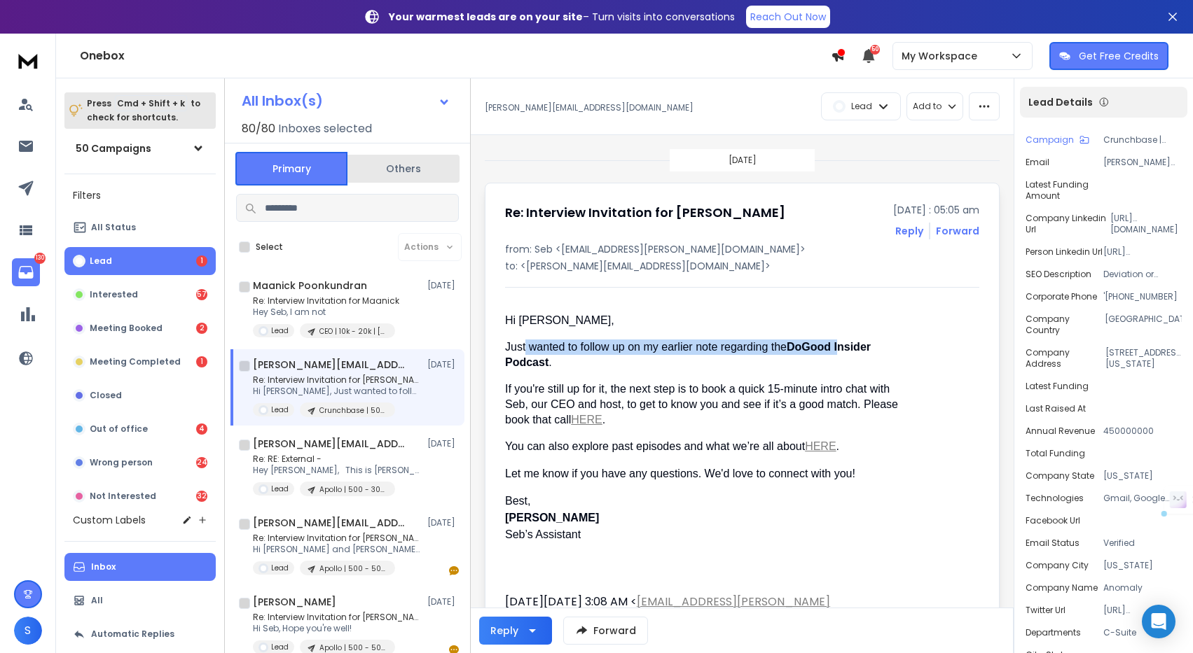
drag, startPoint x: 526, startPoint y: 347, endPoint x: 840, endPoint y: 350, distance: 314.4
click at [840, 350] on p "Just wanted to follow up on my earlier note regarding the DoGood Insider Podcas…" at bounding box center [709, 355] width 409 height 31
click at [840, 350] on span "DoGood Insider Podcast" at bounding box center [689, 354] width 368 height 27
drag, startPoint x: 506, startPoint y: 345, endPoint x: 599, endPoint y: 364, distance: 95.2
click at [599, 364] on p "Just wanted to follow up on my earlier note regarding the DoGood Insider Podcas…" at bounding box center [709, 355] width 409 height 31
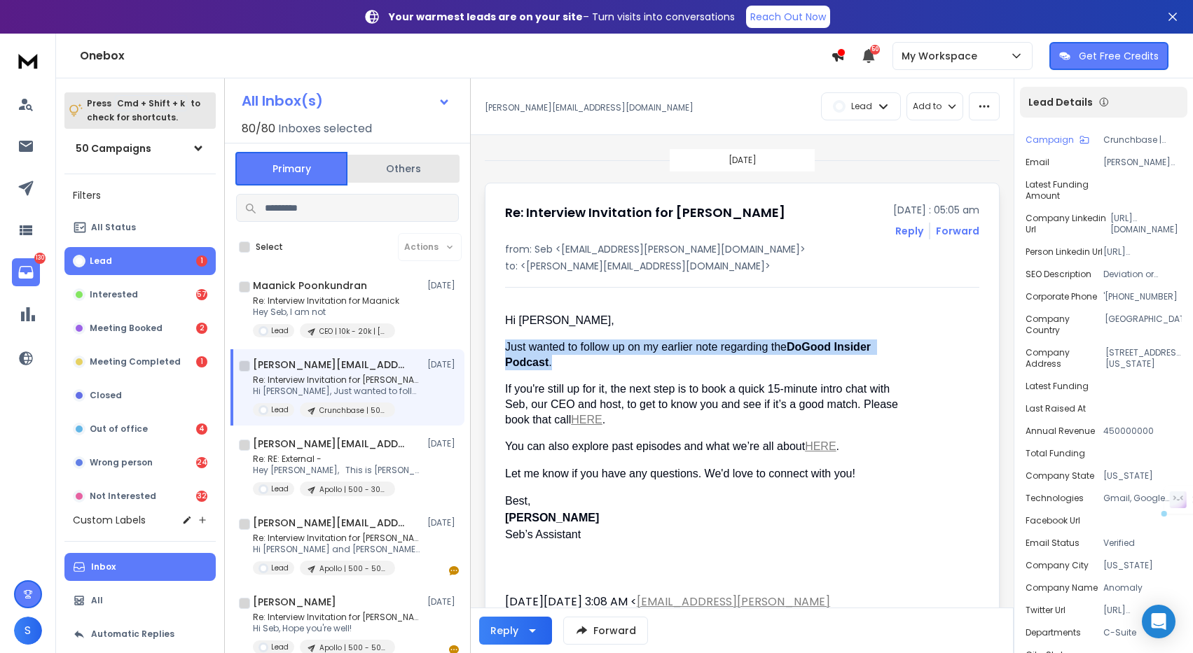
click at [599, 364] on p "Just wanted to follow up on my earlier note regarding the DoGood Insider Podcas…" at bounding box center [709, 355] width 409 height 31
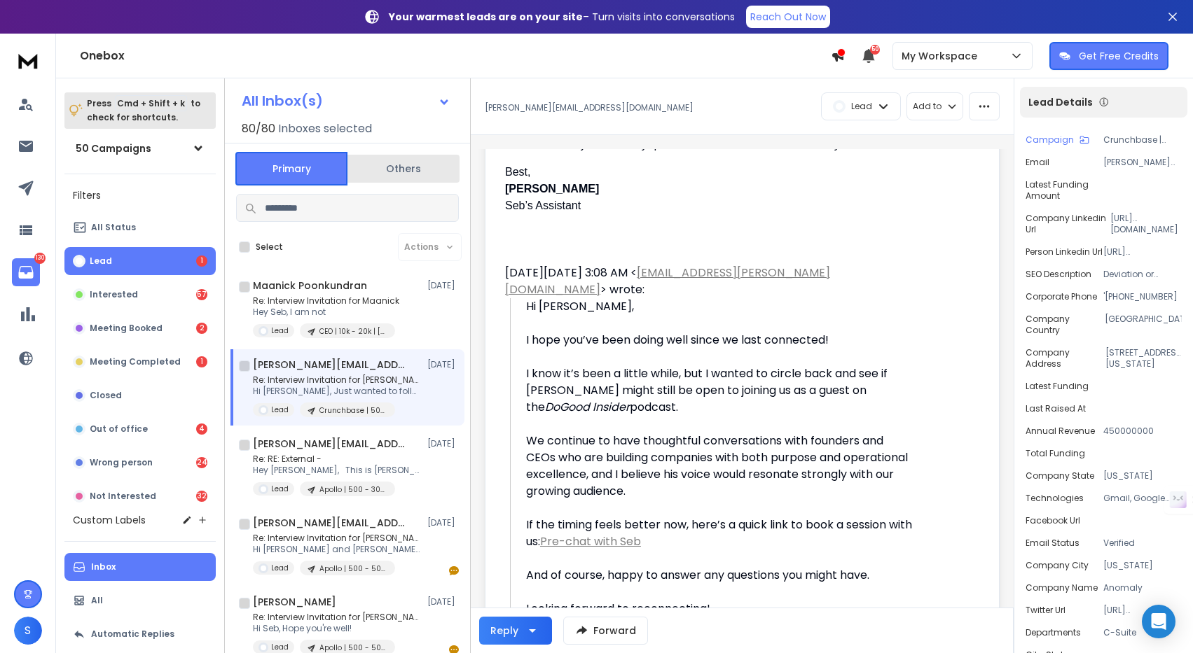
scroll to position [0, 0]
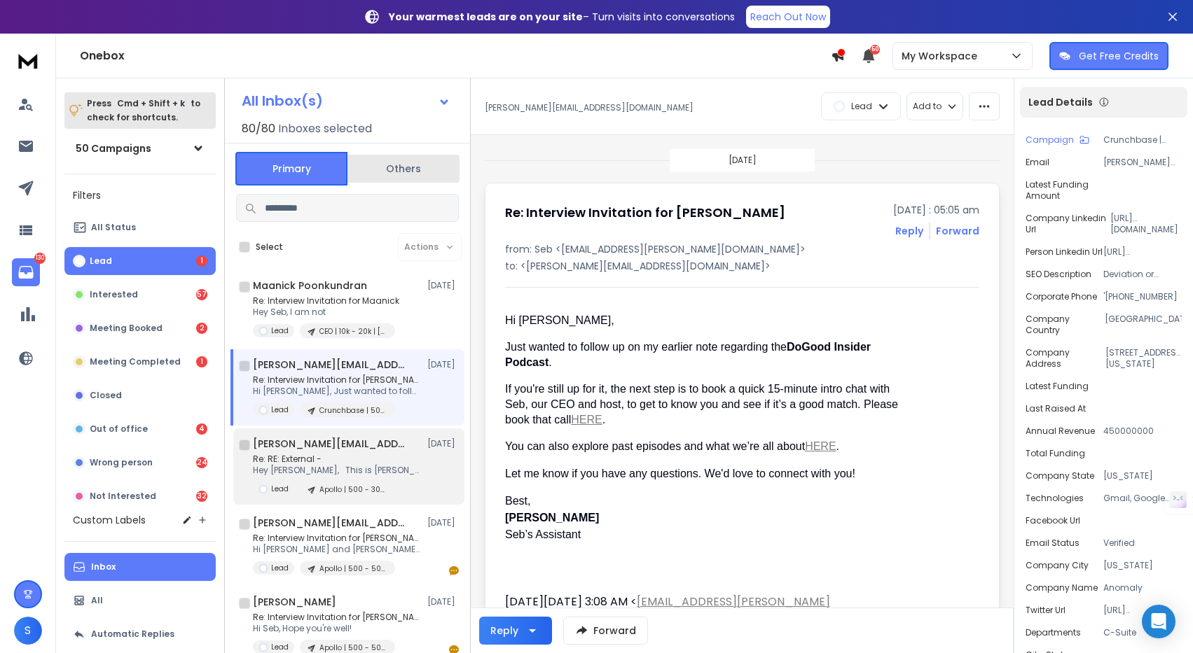
click at [312, 459] on p "Re: RE: External -" at bounding box center [337, 459] width 168 height 11
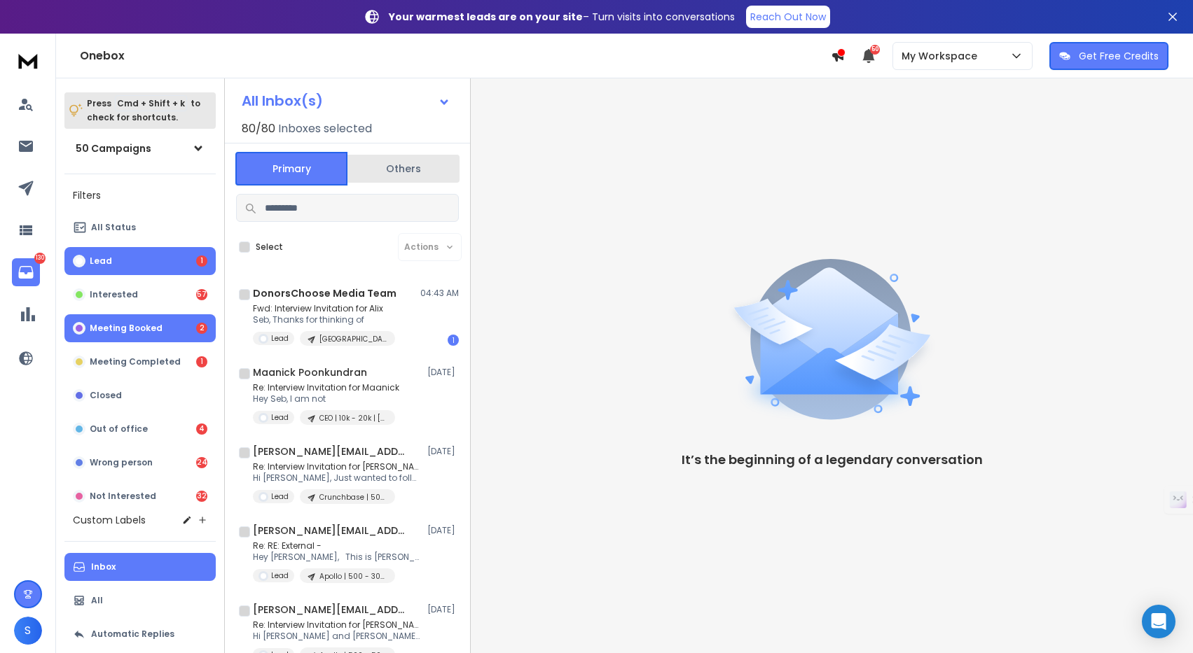
click at [111, 334] on div "Meeting Booked" at bounding box center [118, 328] width 90 height 13
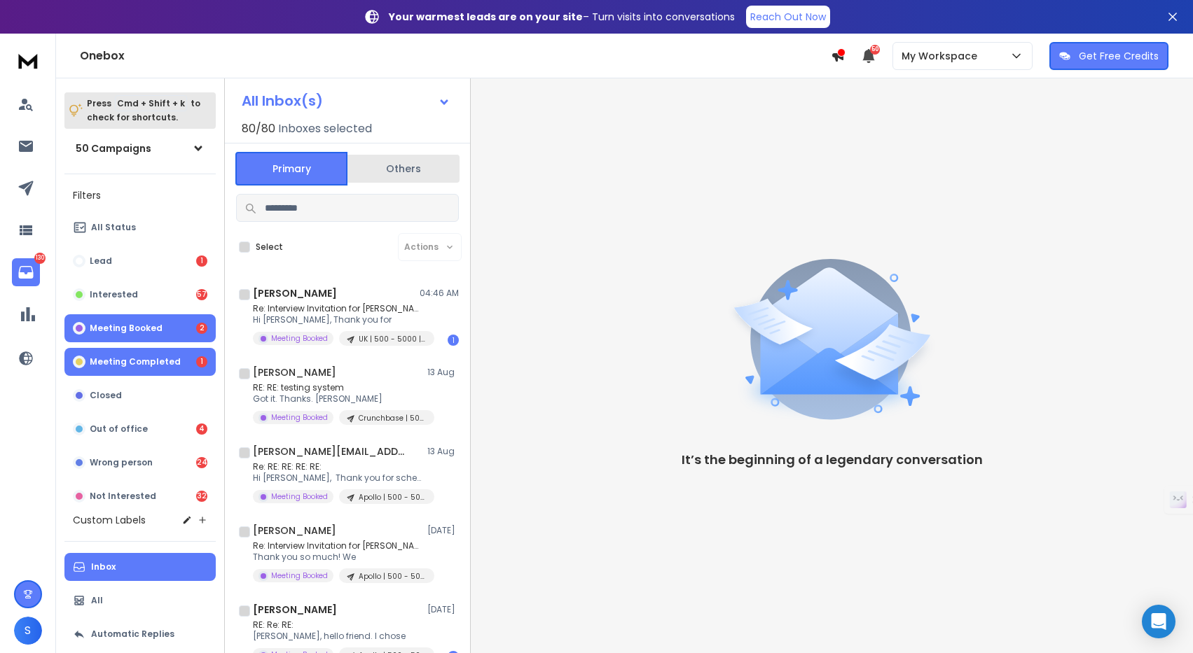
click at [118, 360] on p "Meeting Completed" at bounding box center [135, 361] width 91 height 11
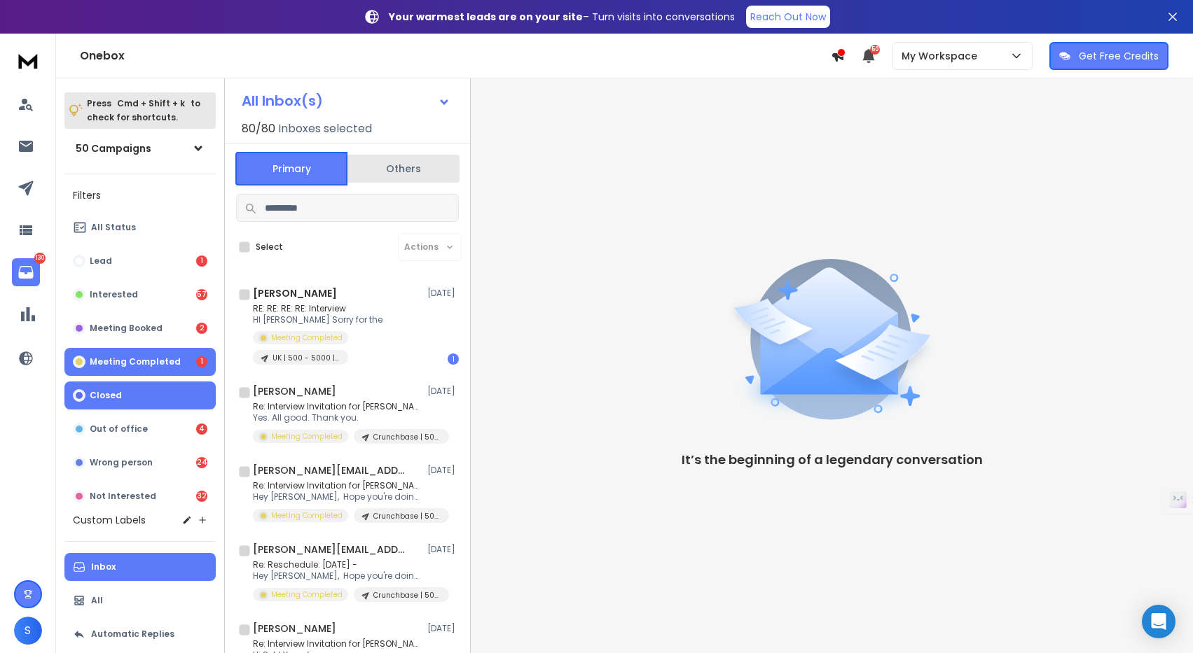
click at [118, 390] on p "Closed" at bounding box center [106, 395] width 32 height 11
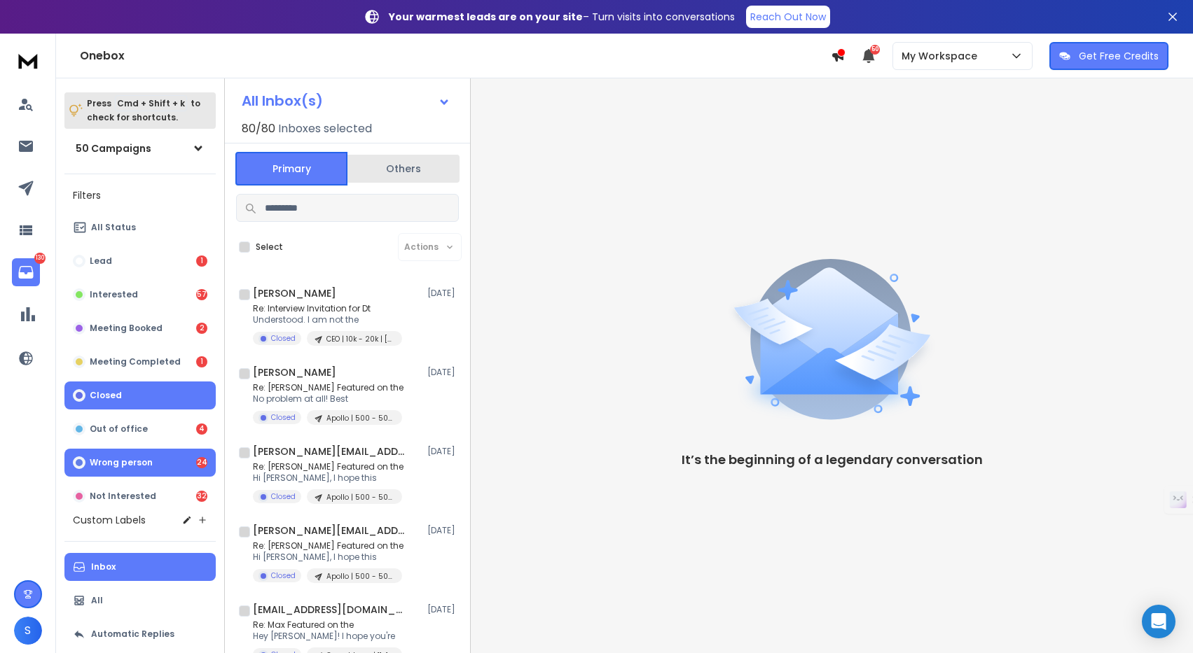
click at [134, 461] on p "Wrong person" at bounding box center [121, 462] width 63 height 11
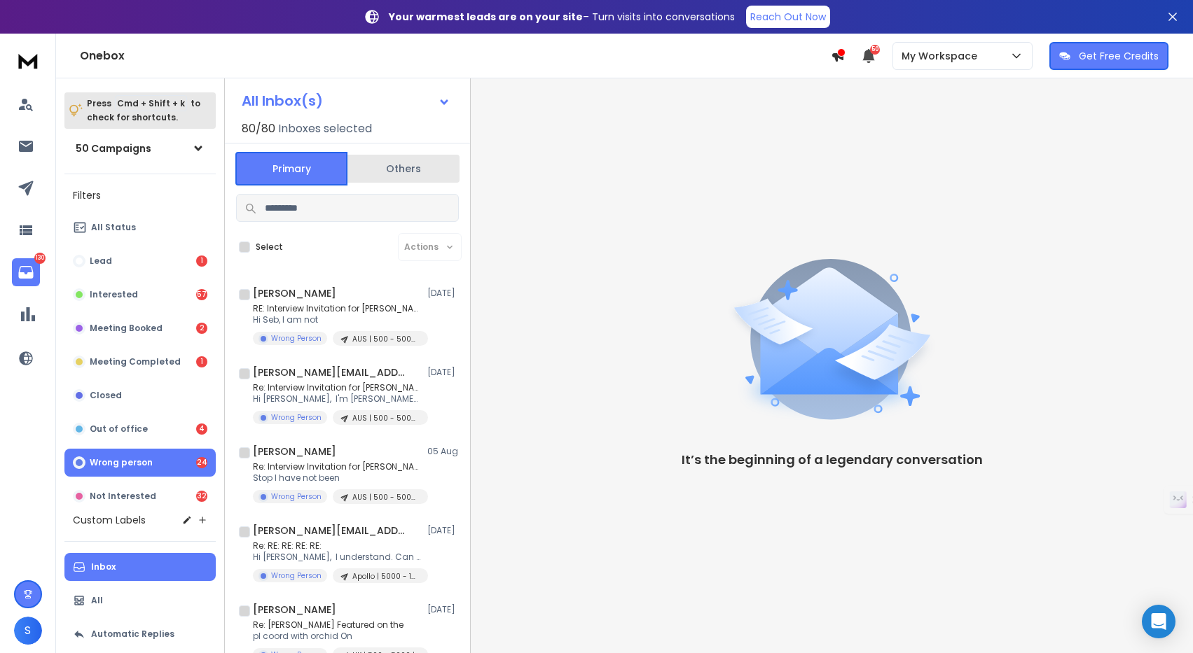
click at [289, 57] on h1 "Onebox" at bounding box center [455, 56] width 751 height 17
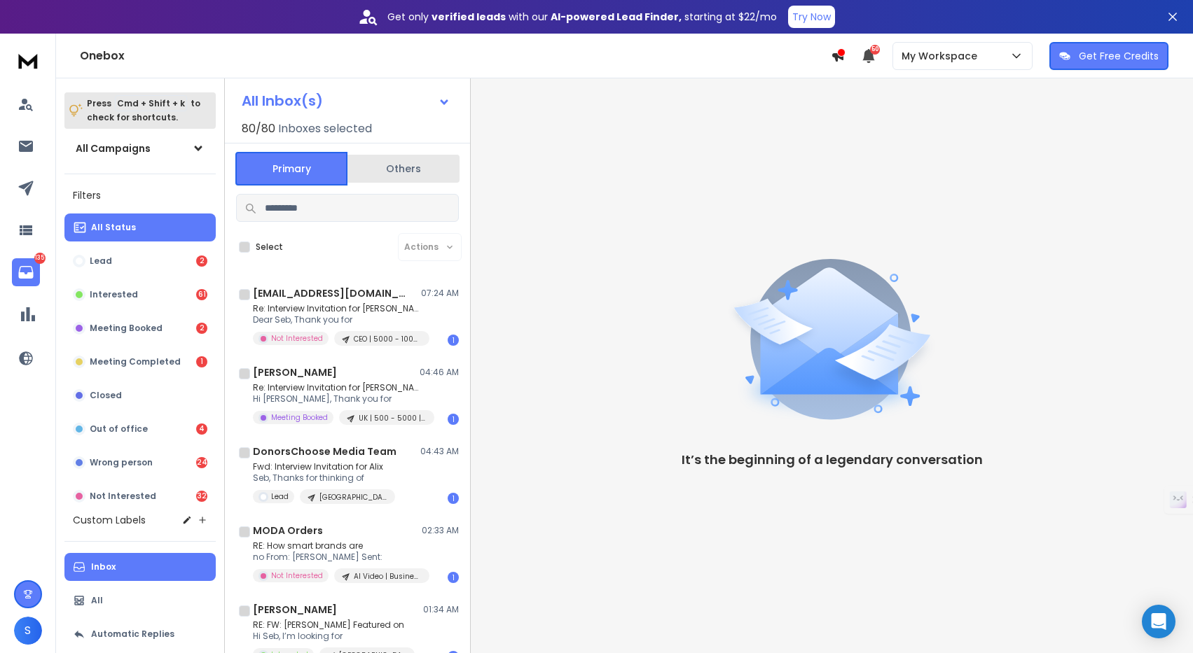
click at [364, 61] on h1 "Onebox" at bounding box center [455, 56] width 751 height 17
click at [338, 56] on h1 "Onebox" at bounding box center [455, 56] width 751 height 17
click at [296, 209] on input at bounding box center [347, 208] width 223 height 28
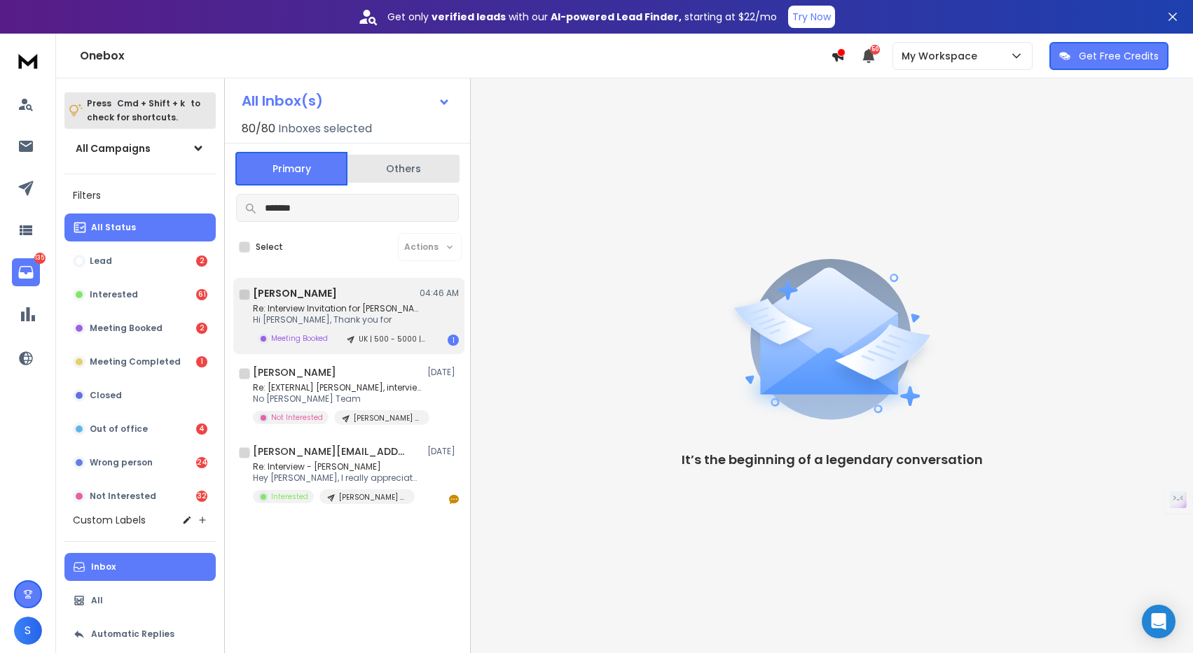
type input "*******"
click at [312, 304] on p "Re: Interview Invitation for [PERSON_NAME]" at bounding box center [337, 308] width 168 height 11
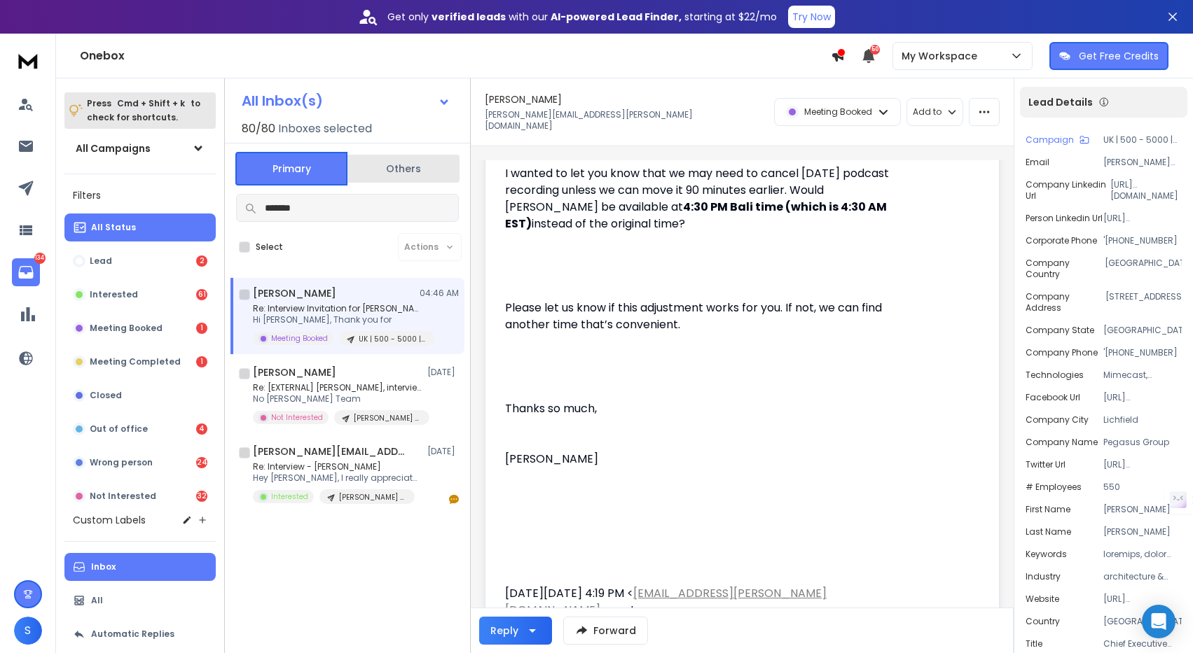
scroll to position [1370, 0]
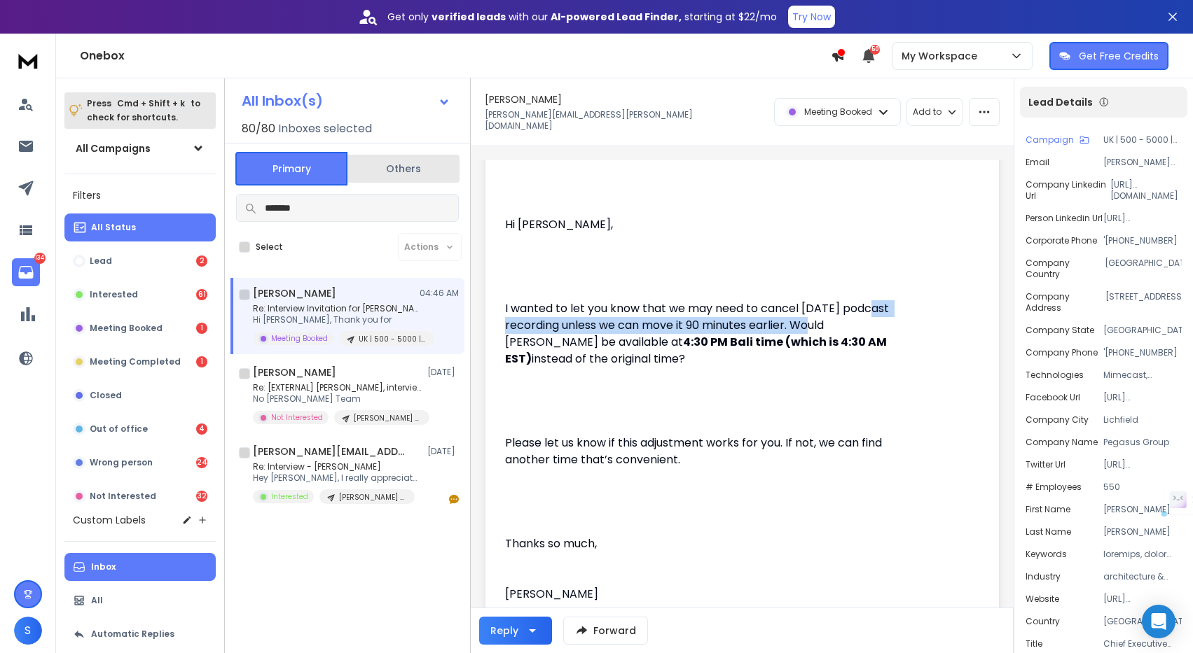
drag, startPoint x: 505, startPoint y: 347, endPoint x: 840, endPoint y: 361, distance: 335.7
click at [840, 361] on div "I wanted to let you know that we may need to cancel [DATE] podcast recording un…" at bounding box center [709, 359] width 409 height 118
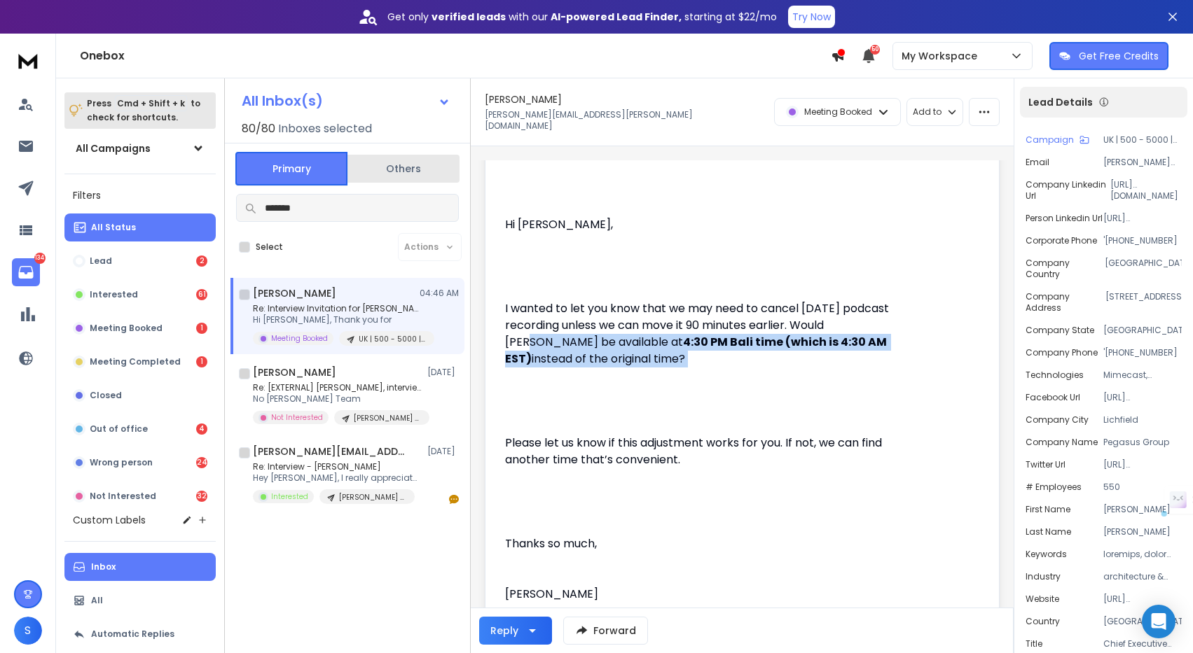
drag, startPoint x: 505, startPoint y: 383, endPoint x: 952, endPoint y: 408, distance: 448.1
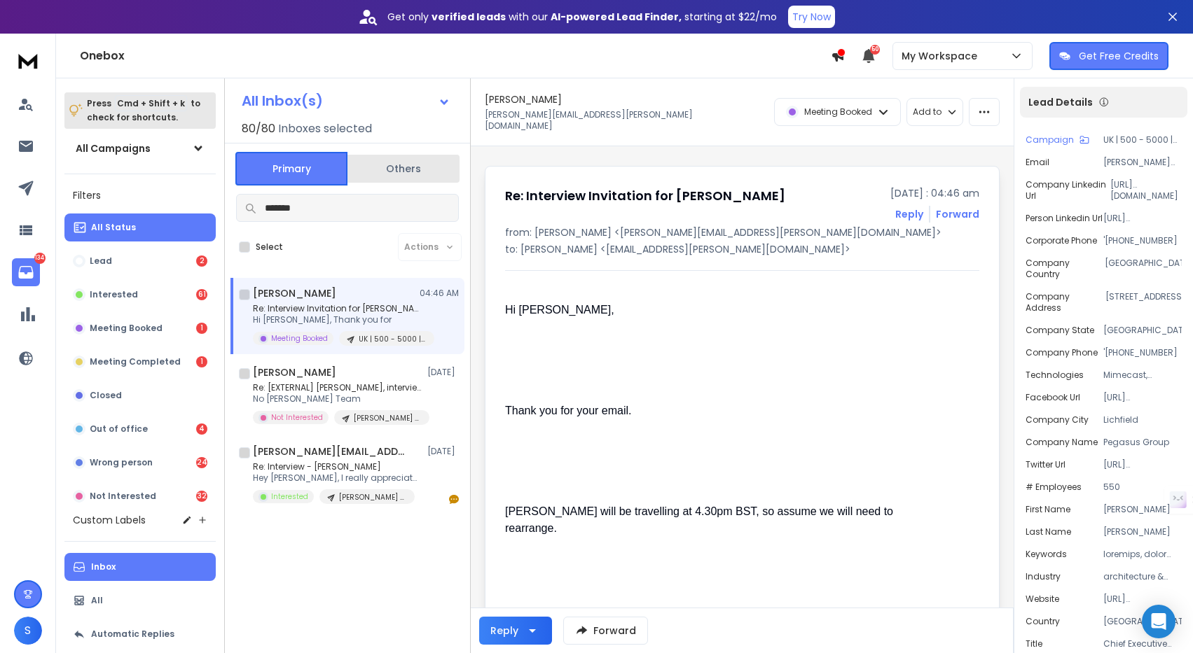
scroll to position [0, 0]
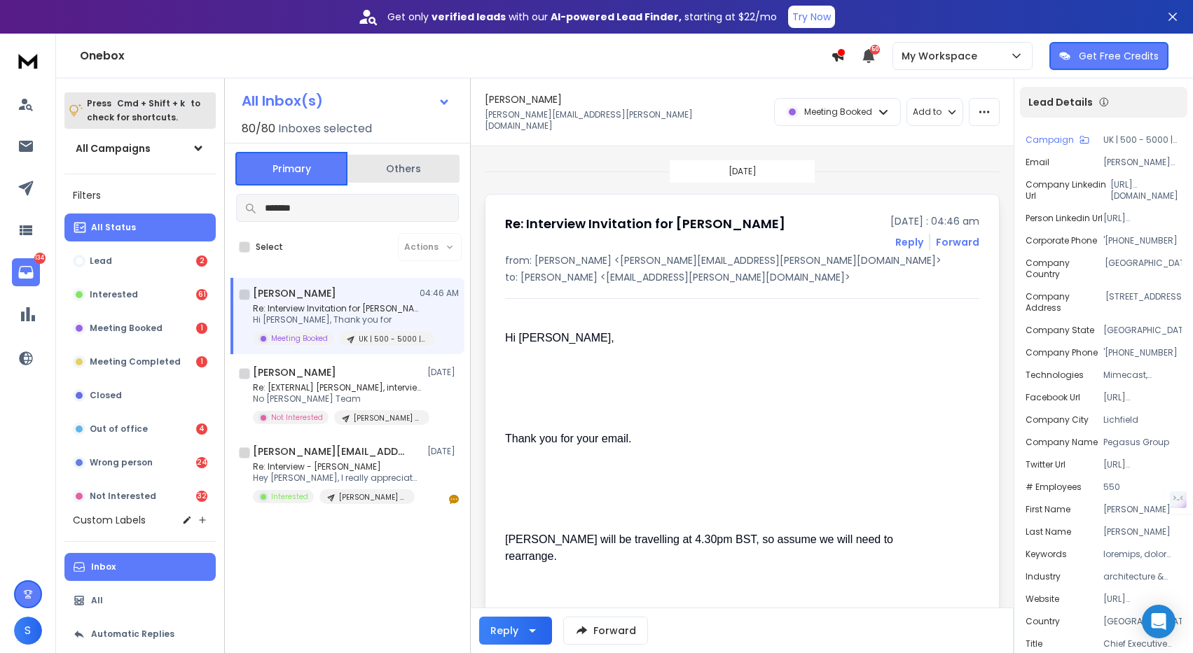
click at [502, 632] on div "Reply" at bounding box center [504, 631] width 28 height 14
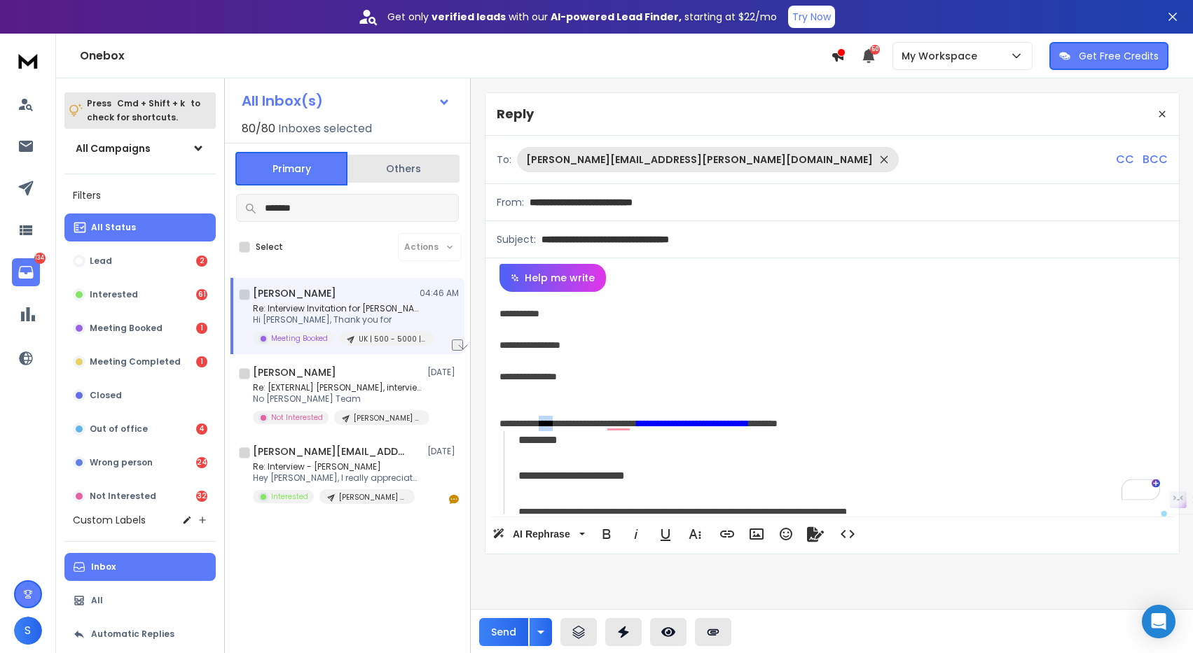
drag, startPoint x: 576, startPoint y: 423, endPoint x: 560, endPoint y: 423, distance: 15.4
click at [560, 423] on div "**********" at bounding box center [831, 403] width 693 height 222
click at [583, 373] on div "**********" at bounding box center [829, 376] width 660 height 15
drag, startPoint x: 592, startPoint y: 374, endPoint x: 547, endPoint y: 375, distance: 44.8
click at [547, 375] on div "**********" at bounding box center [829, 376] width 660 height 15
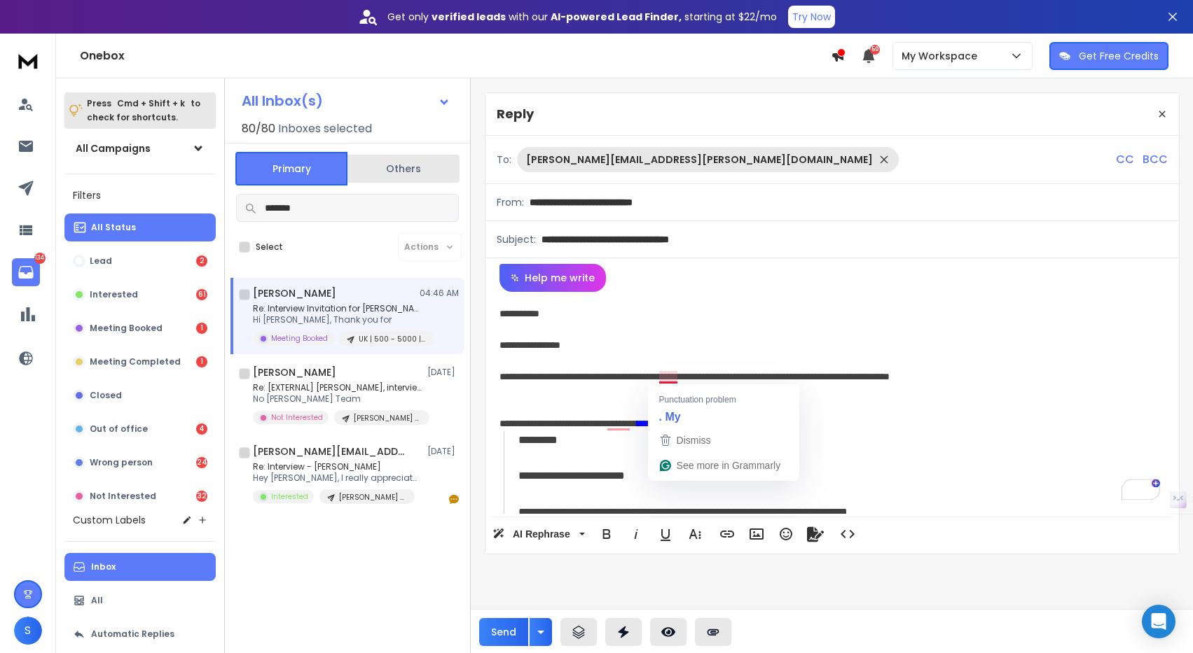
click at [671, 414] on div "To enrich screen reader interactions, please activate Accessibility in Grammarl…" at bounding box center [831, 407] width 665 height 15
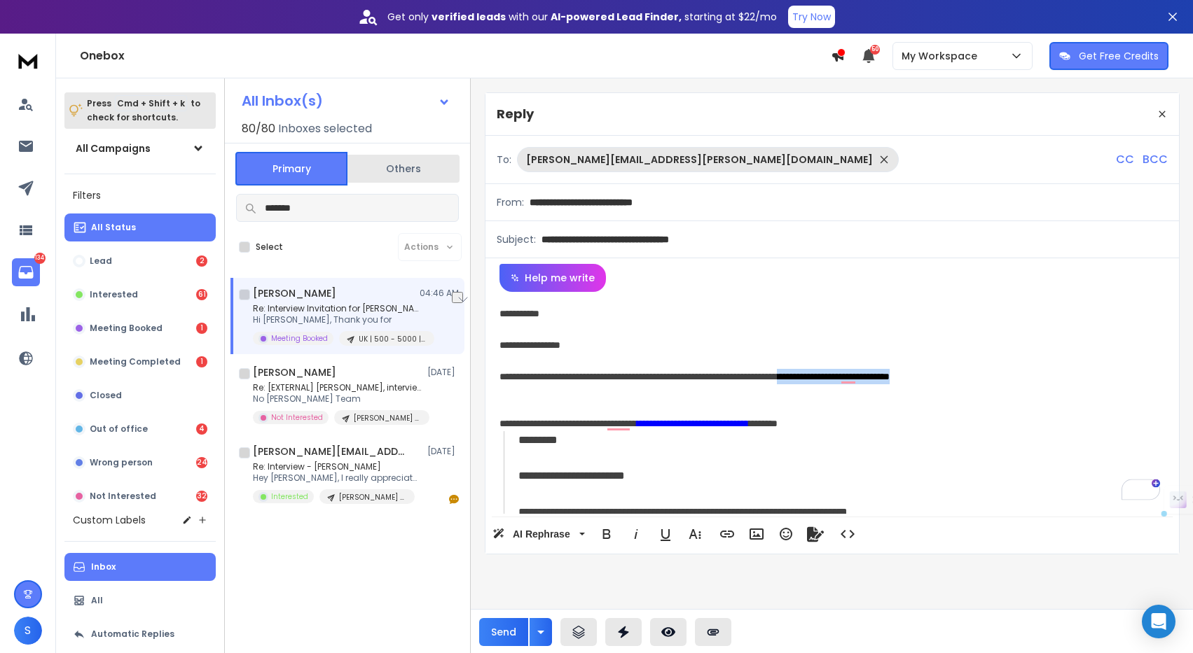
drag, startPoint x: 841, startPoint y: 375, endPoint x: 1013, endPoint y: 376, distance: 171.6
click at [1013, 376] on div "**********" at bounding box center [829, 376] width 660 height 15
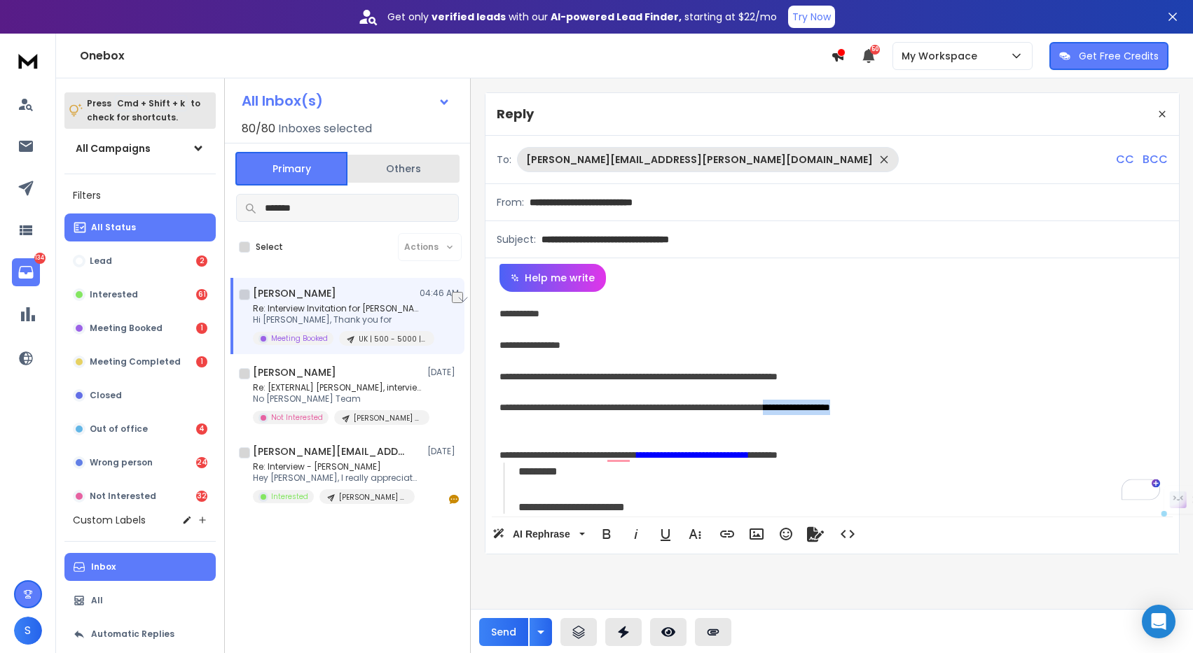
drag, startPoint x: 920, startPoint y: 406, endPoint x: 828, endPoint y: 406, distance: 92.4
click at [828, 406] on div "**********" at bounding box center [829, 407] width 660 height 15
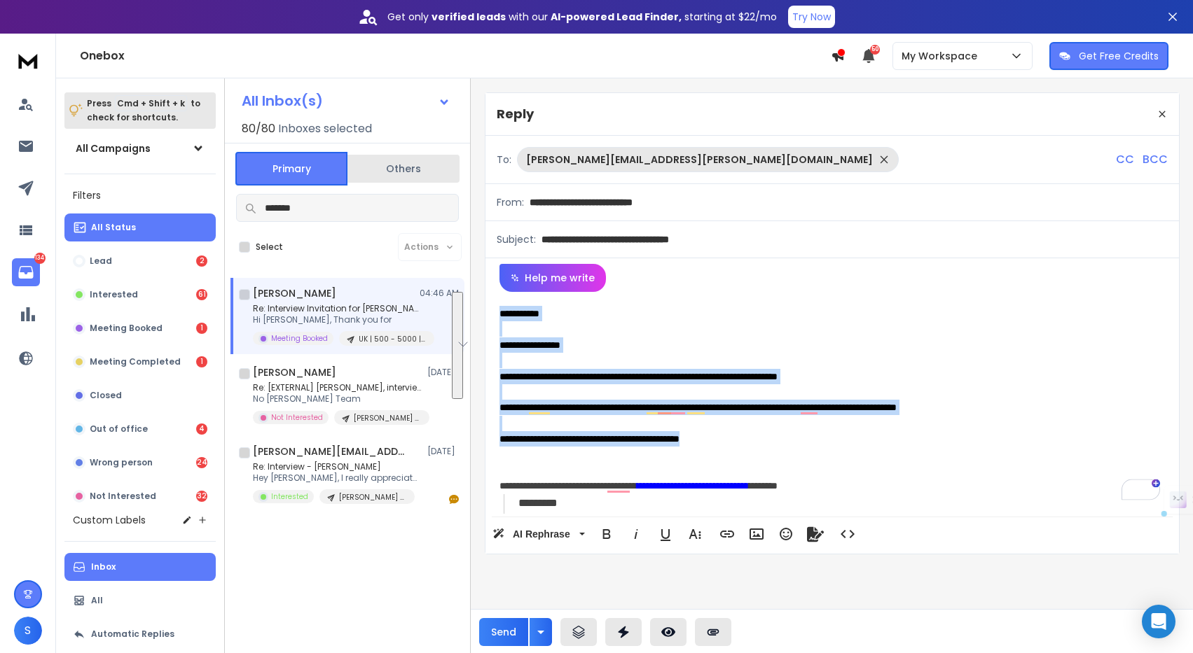
drag, startPoint x: 741, startPoint y: 441, endPoint x: 499, endPoint y: 313, distance: 273.5
click at [499, 313] on div "**********" at bounding box center [831, 403] width 693 height 222
copy div "**********"
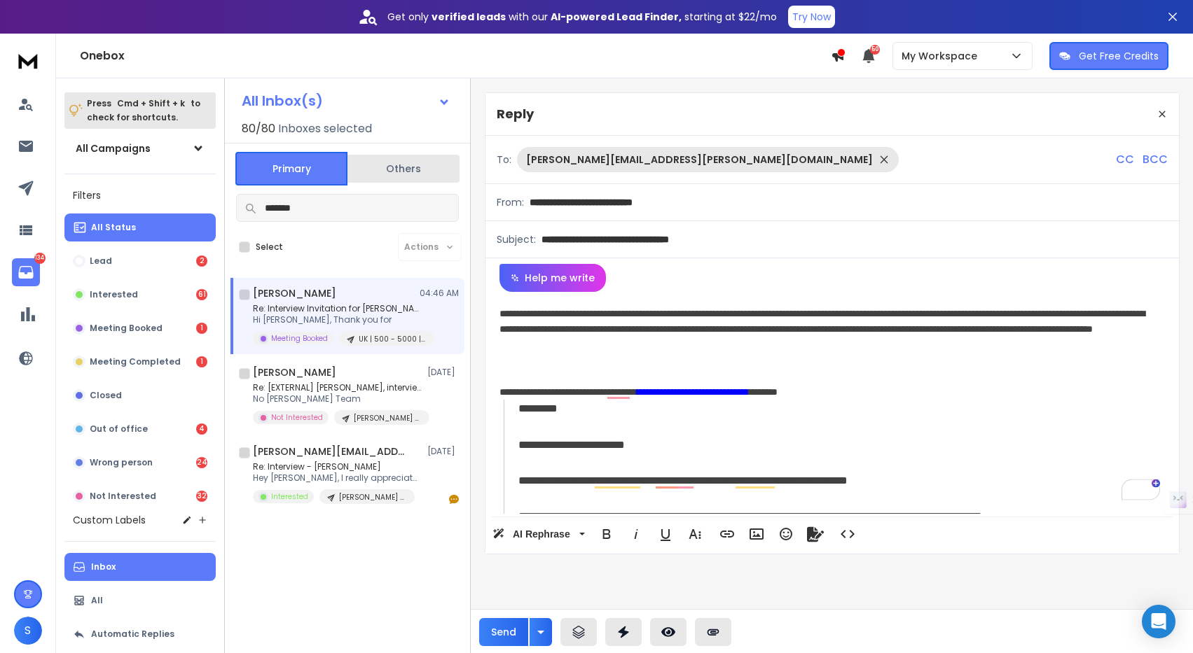
click at [629, 314] on div "**********" at bounding box center [829, 329] width 660 height 47
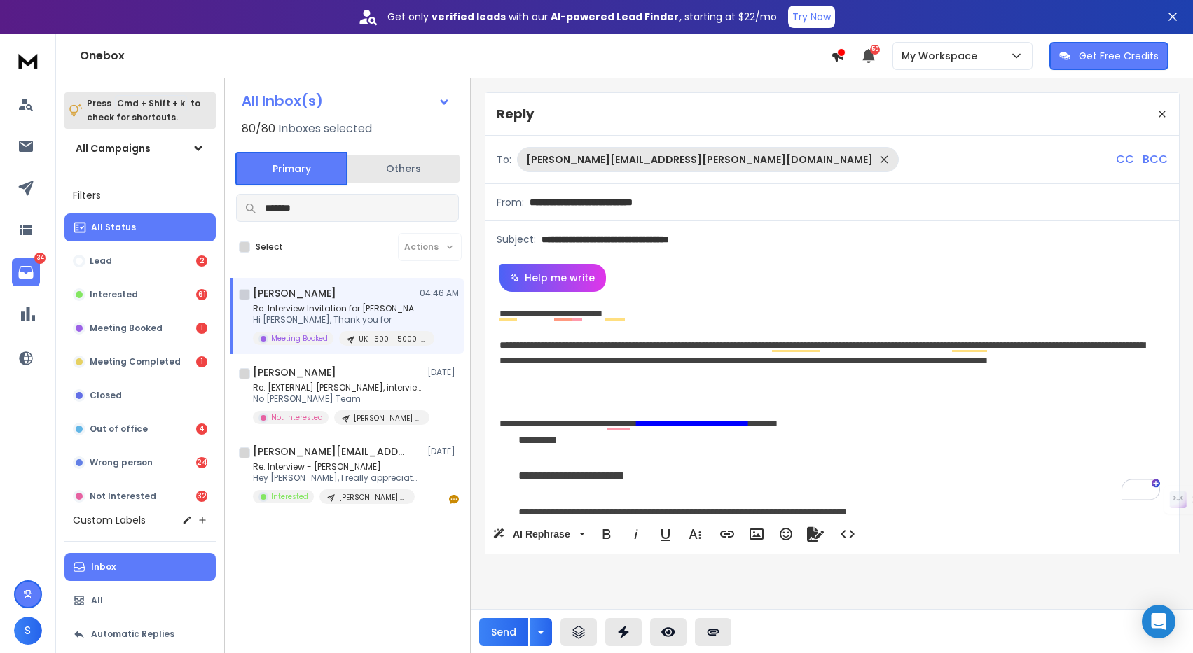
click at [1053, 344] on div "**********" at bounding box center [829, 361] width 660 height 47
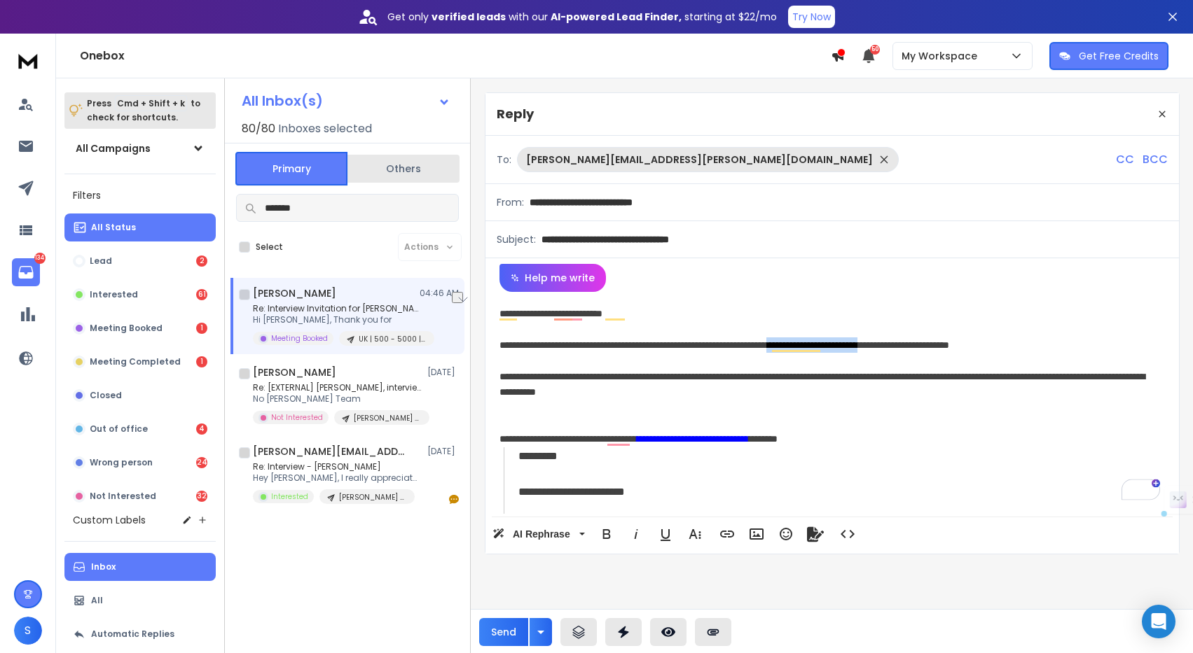
drag, startPoint x: 937, startPoint y: 345, endPoint x: 823, endPoint y: 345, distance: 113.4
click at [823, 345] on div "**********" at bounding box center [829, 345] width 660 height 15
click at [951, 347] on div "**********" at bounding box center [829, 345] width 660 height 15
click at [583, 378] on div "**********" at bounding box center [829, 385] width 660 height 32
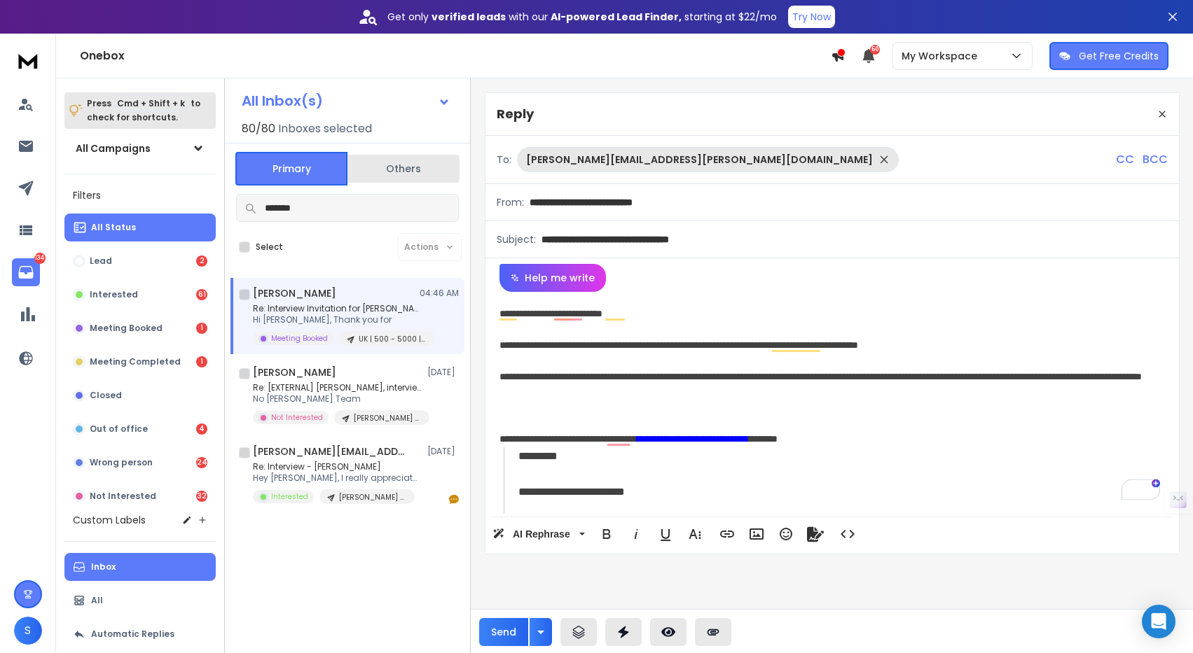
click at [669, 378] on div "**********" at bounding box center [829, 385] width 660 height 32
click at [569, 376] on div "**********" at bounding box center [829, 385] width 660 height 32
click at [709, 392] on div "**********" at bounding box center [829, 385] width 660 height 32
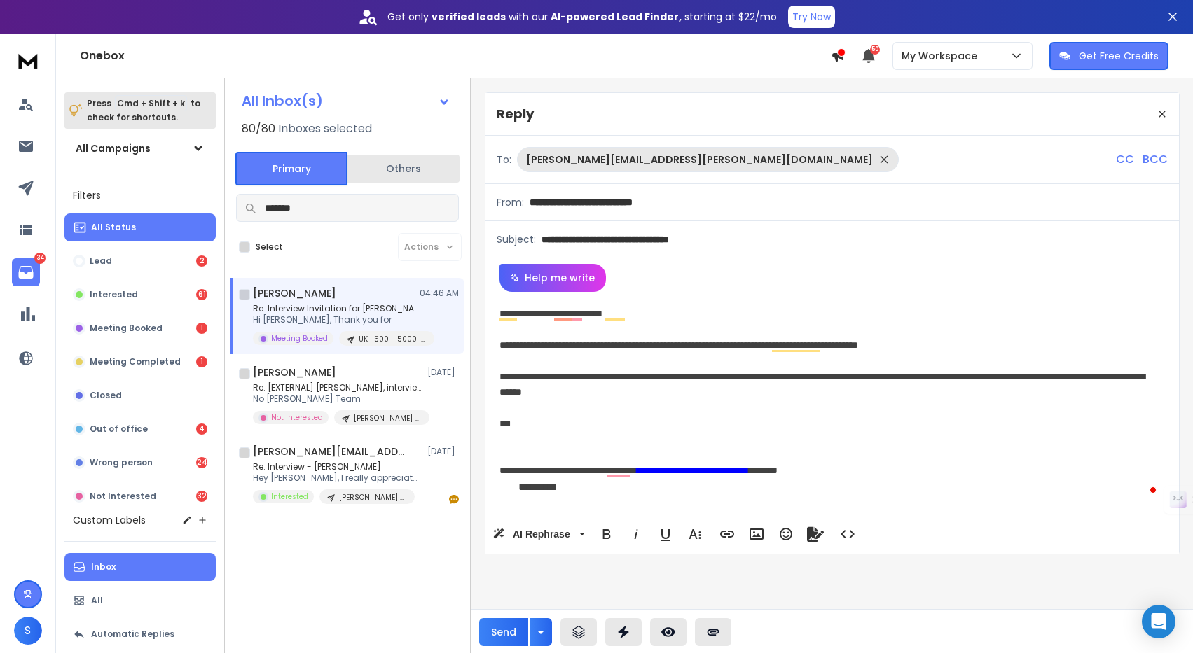
click at [499, 631] on button "Send" at bounding box center [503, 632] width 49 height 28
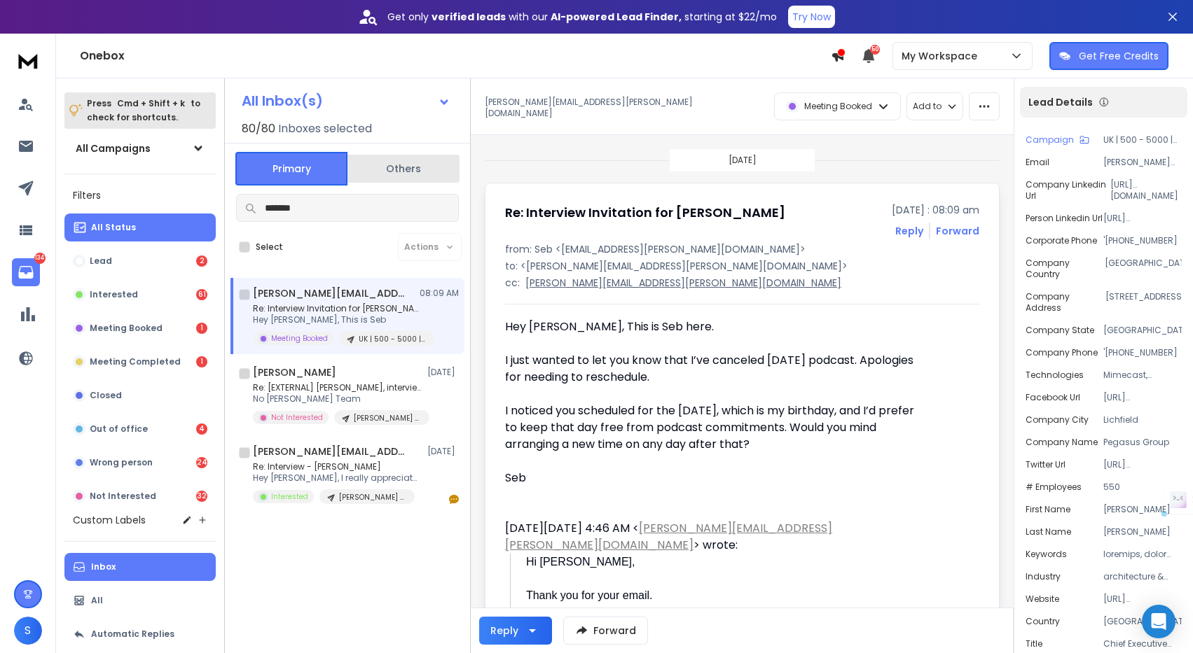
drag, startPoint x: 558, startPoint y: 412, endPoint x: 835, endPoint y: 446, distance: 279.4
click at [835, 446] on div "I noticed you scheduled for the [DATE], which is my birthday, and I’d prefer to…" at bounding box center [709, 428] width 409 height 50
